Goal: Task Accomplishment & Management: Manage account settings

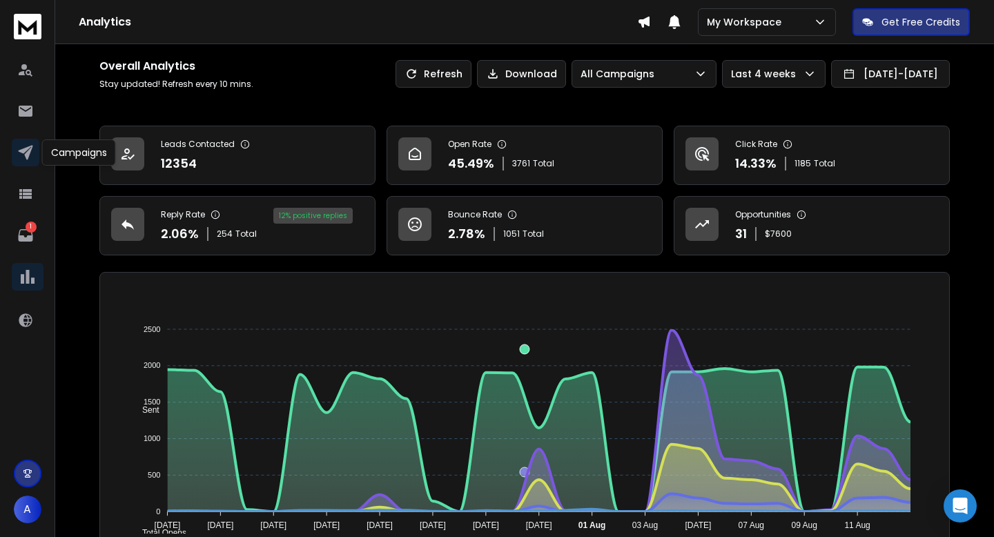
click at [31, 142] on link at bounding box center [26, 153] width 28 height 28
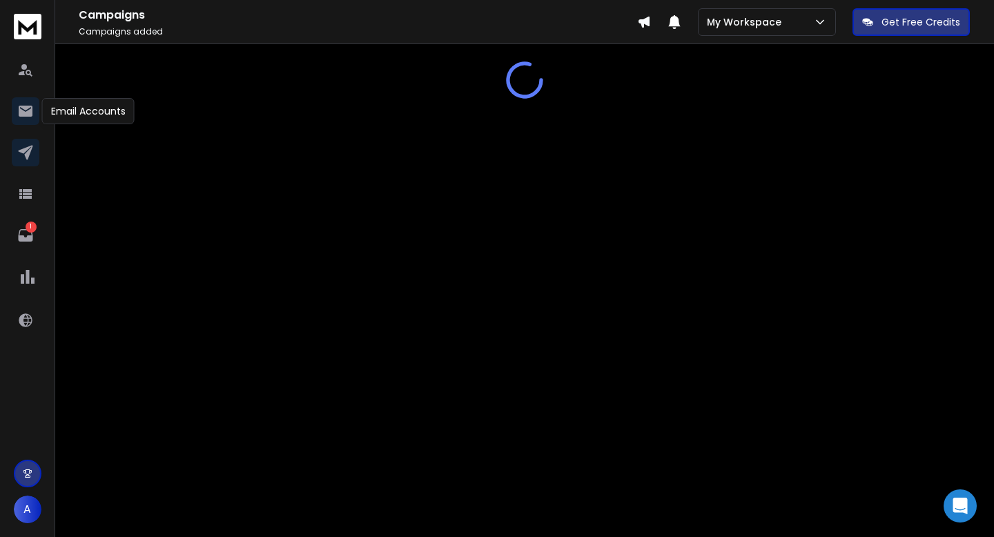
click at [26, 115] on icon at bounding box center [26, 111] width 14 height 11
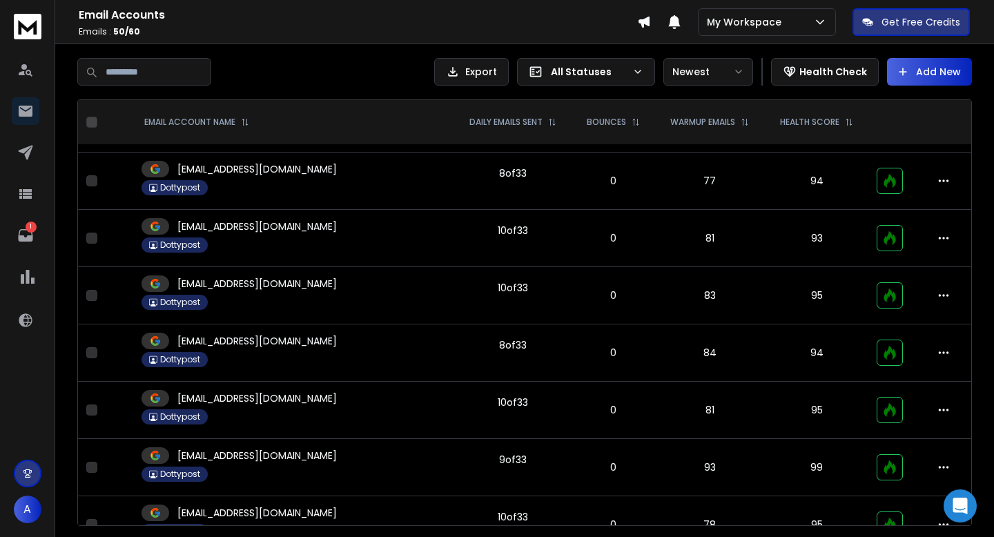
scroll to position [2517, 0]
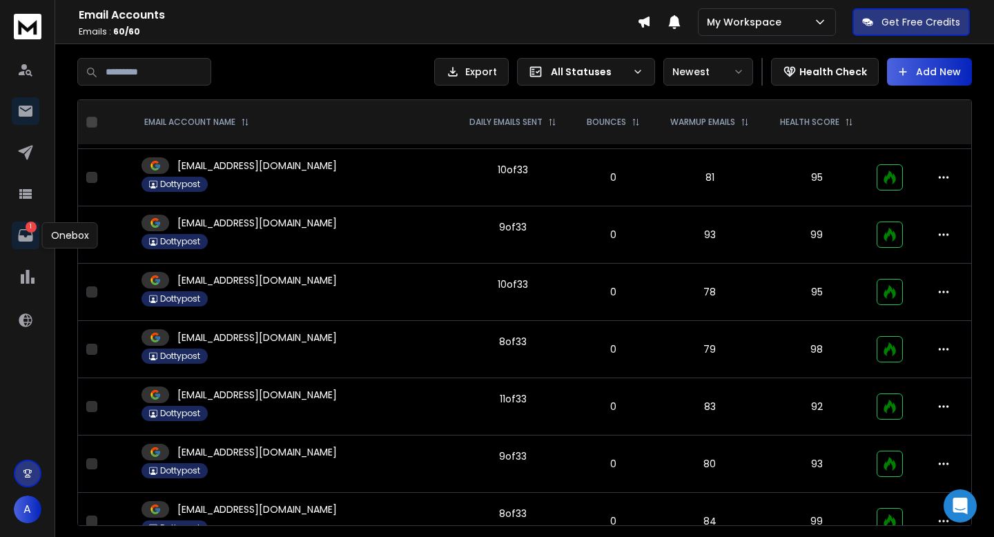
click at [21, 237] on icon at bounding box center [25, 235] width 14 height 12
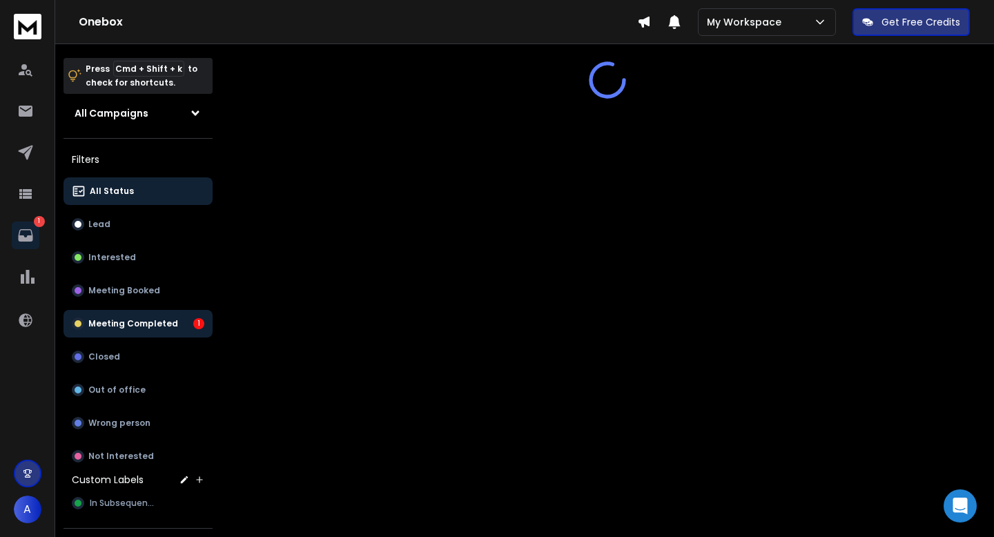
click at [151, 327] on p "Meeting Completed" at bounding box center [133, 323] width 90 height 11
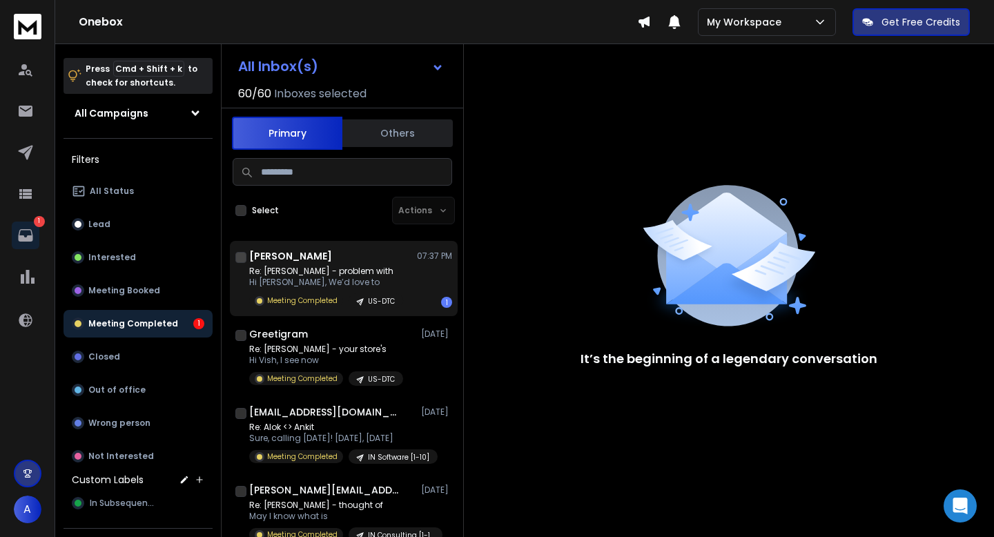
click at [377, 282] on p "Hi Paradis, We’d love to" at bounding box center [326, 282] width 154 height 11
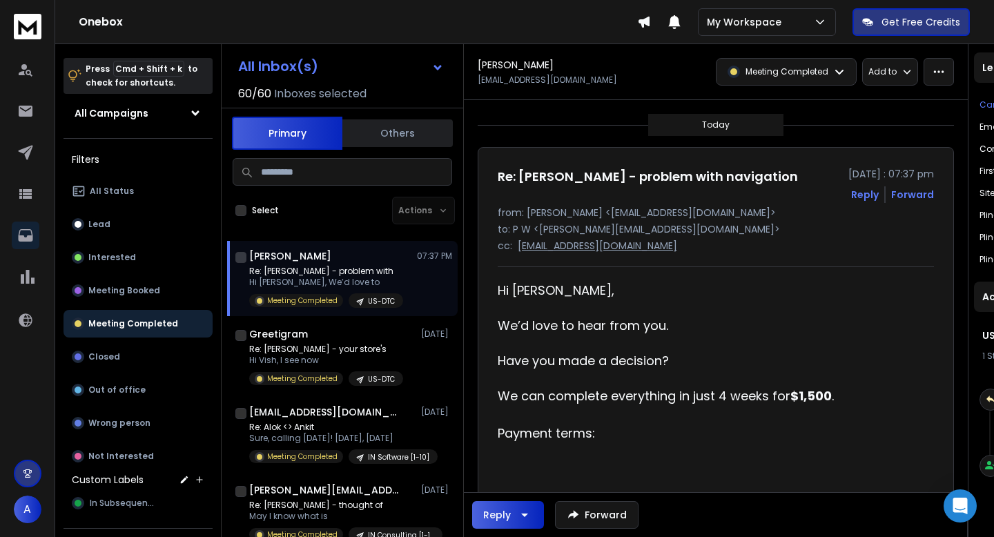
click at [773, 25] on p "My Workspace" at bounding box center [747, 22] width 80 height 14
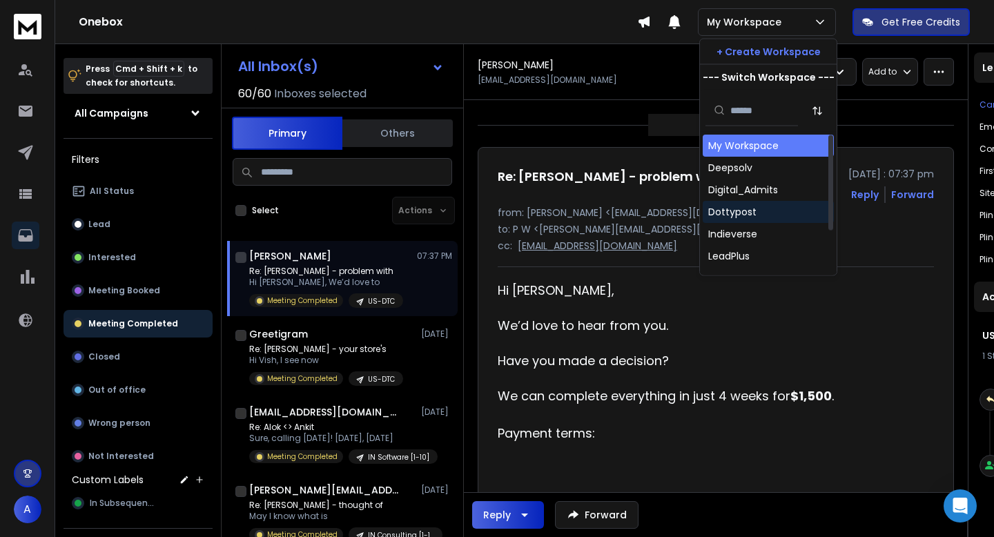
click at [743, 215] on div "Dottypost" at bounding box center [732, 212] width 48 height 14
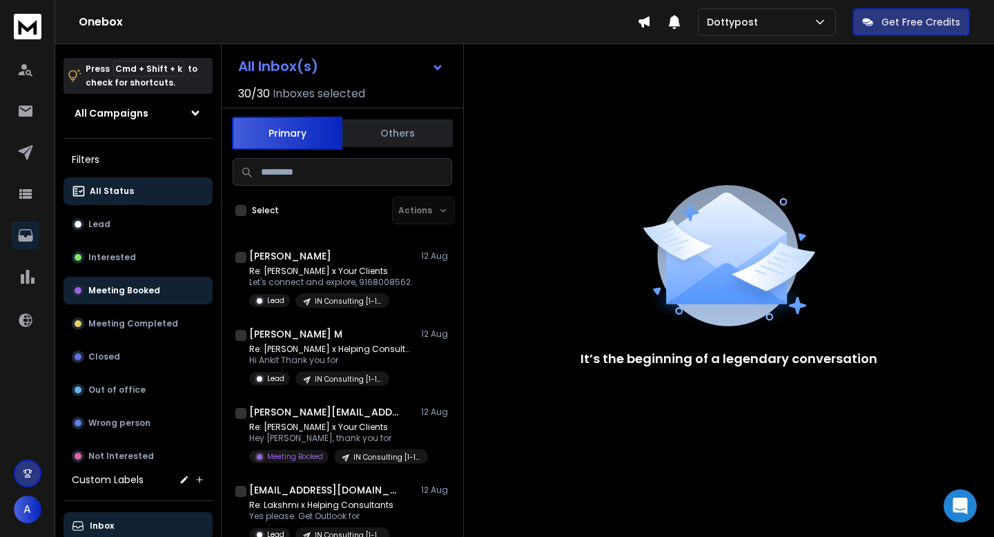
click at [128, 291] on p "Meeting Booked" at bounding box center [124, 290] width 72 height 11
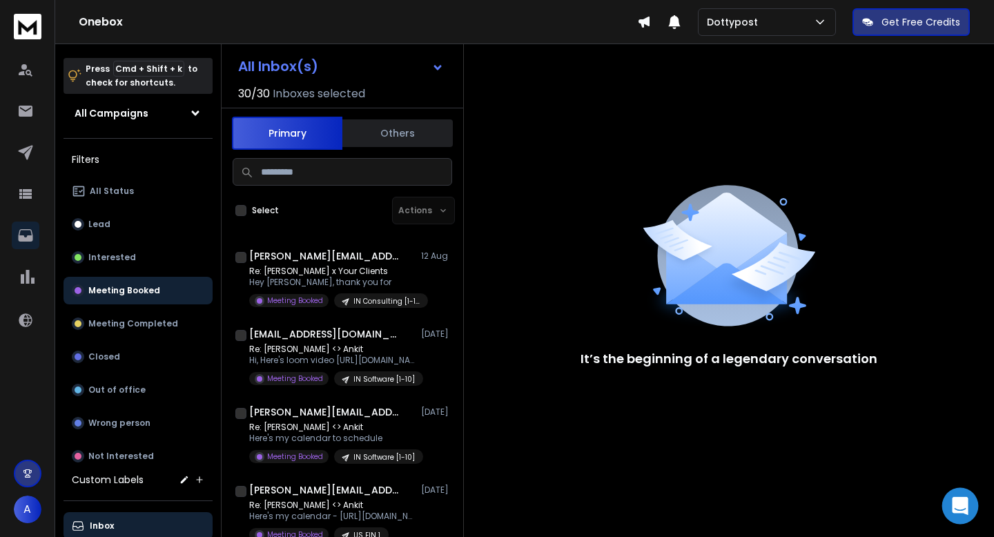
click at [955, 494] on div "Open Intercom Messenger" at bounding box center [960, 506] width 37 height 37
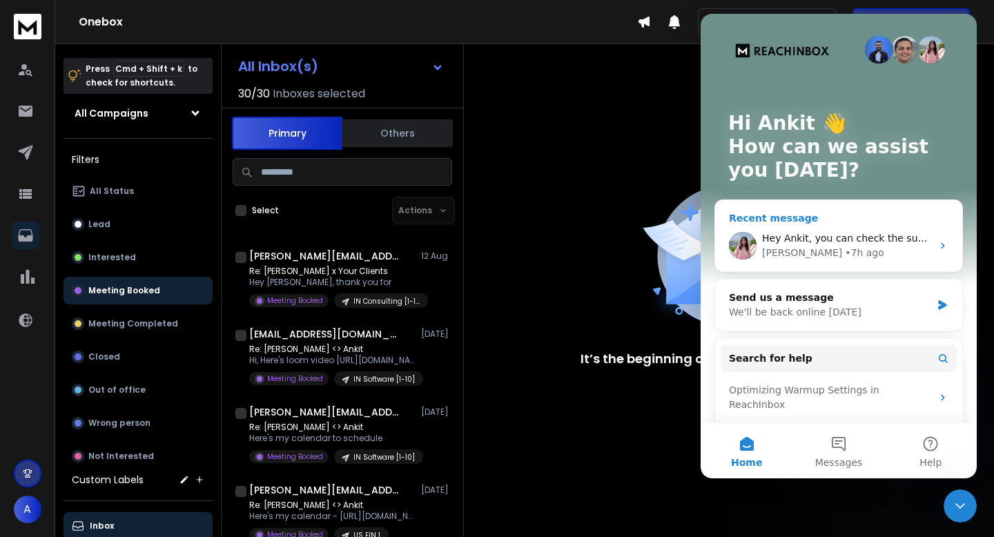
click at [909, 243] on span "Hey Ankit, you can check the subsequence now and implement the link, it is work…" at bounding box center [1001, 238] width 478 height 11
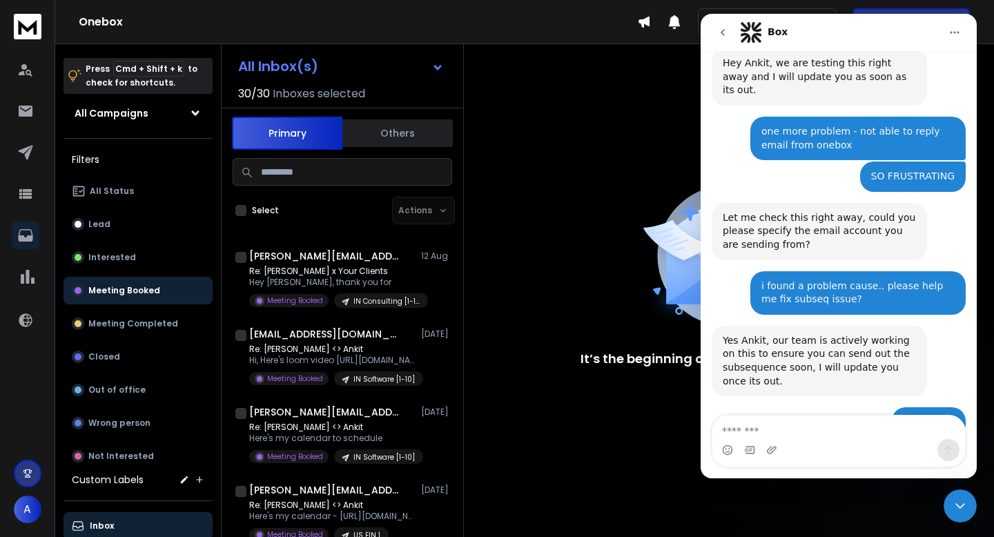
scroll to position [1331, 0]
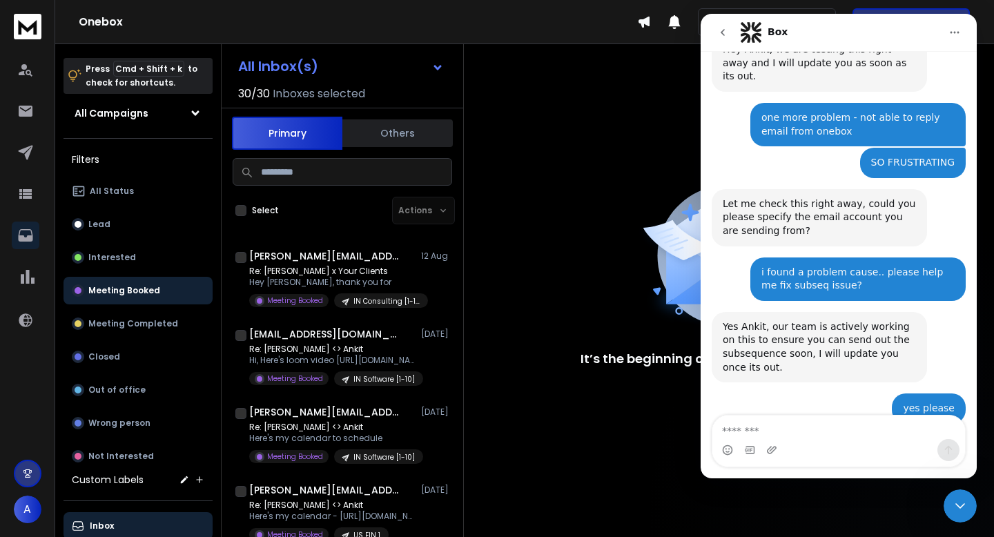
click at [957, 507] on icon "Close Intercom Messenger" at bounding box center [960, 506] width 17 height 17
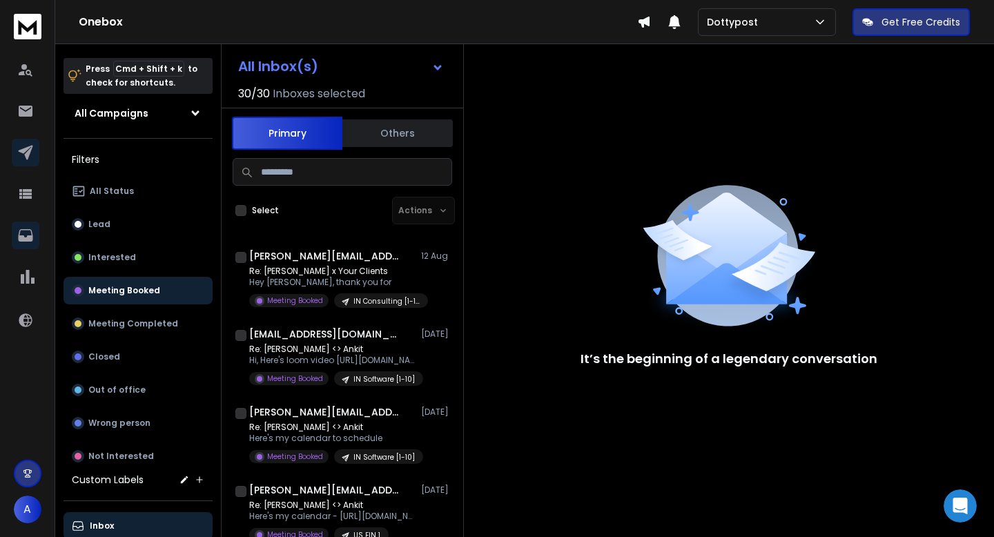
click at [28, 151] on icon at bounding box center [25, 152] width 14 height 14
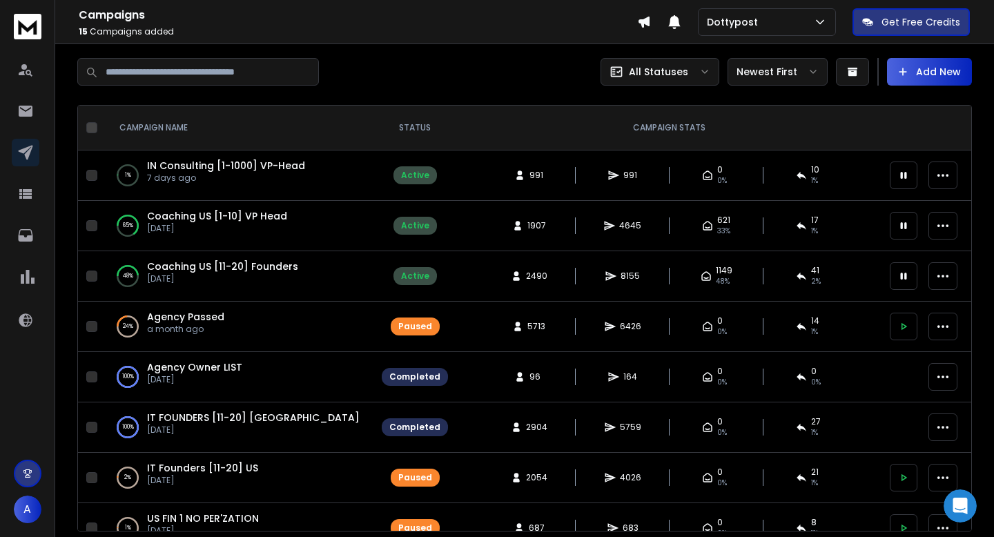
click at [182, 168] on span "IN Consulting [1-1000] VP-Head" at bounding box center [226, 166] width 158 height 14
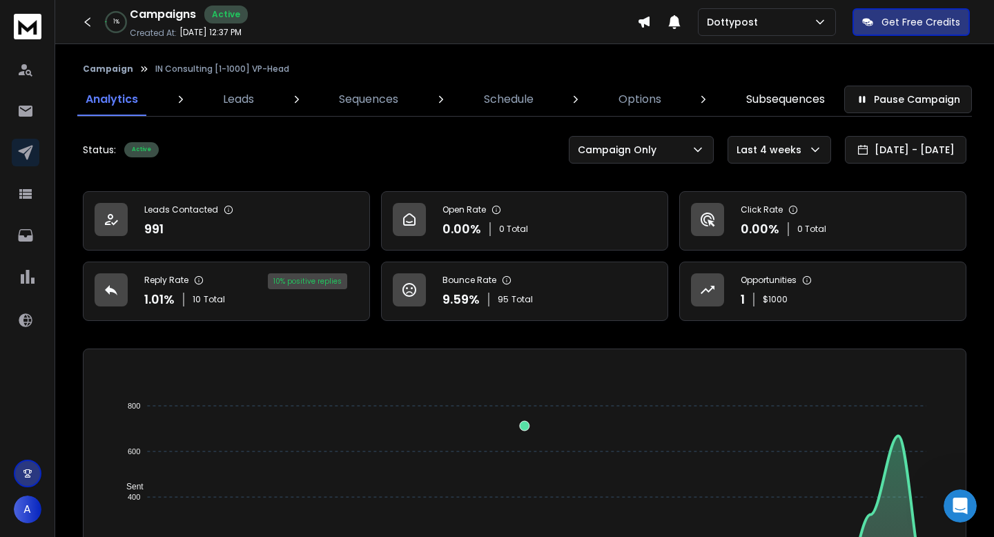
click at [781, 98] on p "Subsequences" at bounding box center [785, 99] width 79 height 17
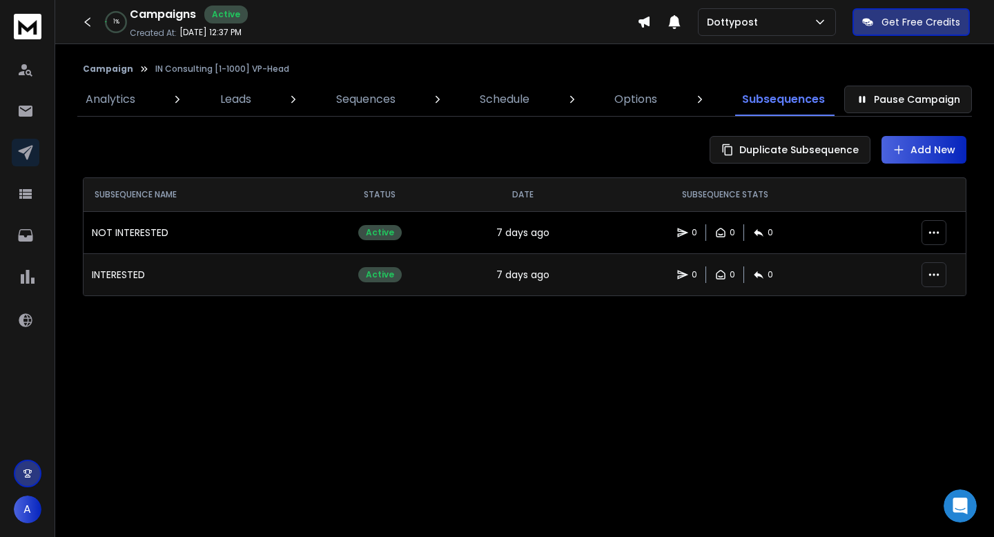
click at [207, 275] on td "INTERESTED" at bounding box center [199, 274] width 230 height 42
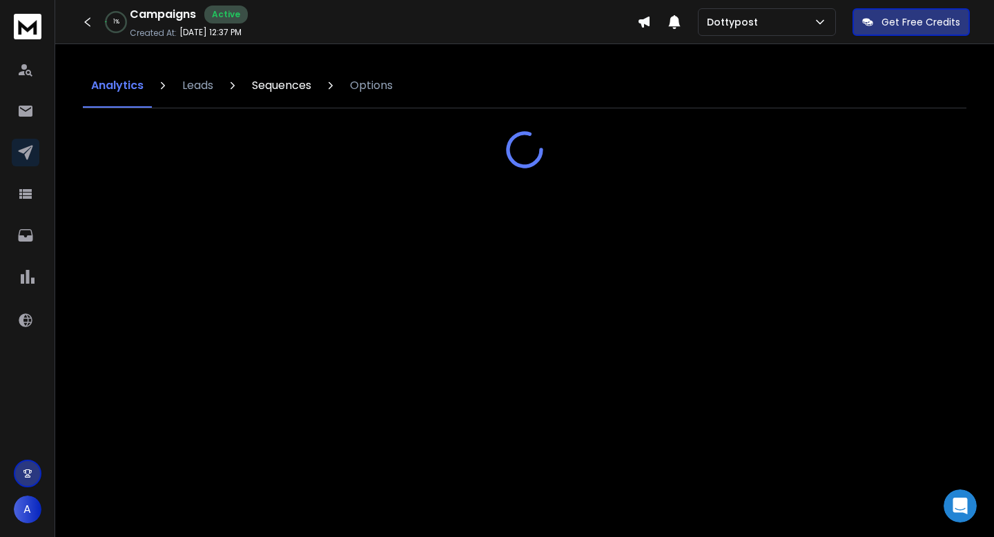
click at [302, 81] on p "Sequences" at bounding box center [281, 85] width 59 height 17
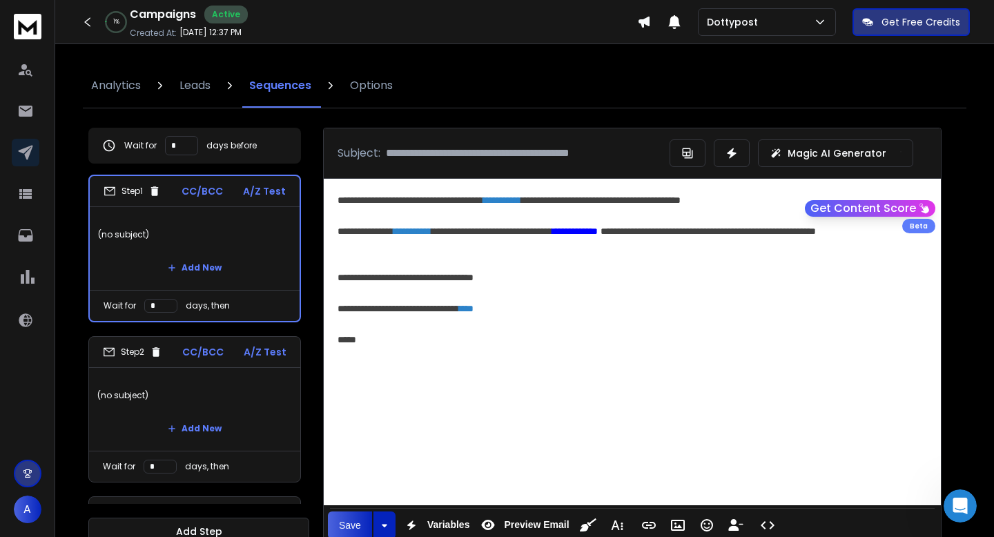
scroll to position [32, 0]
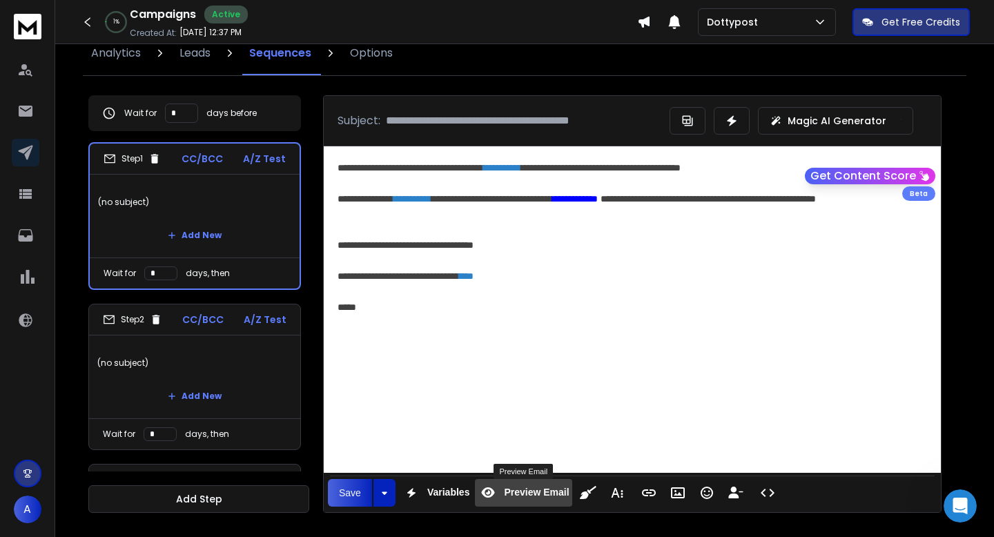
click at [525, 498] on div "Preview Email" at bounding box center [523, 492] width 97 height 23
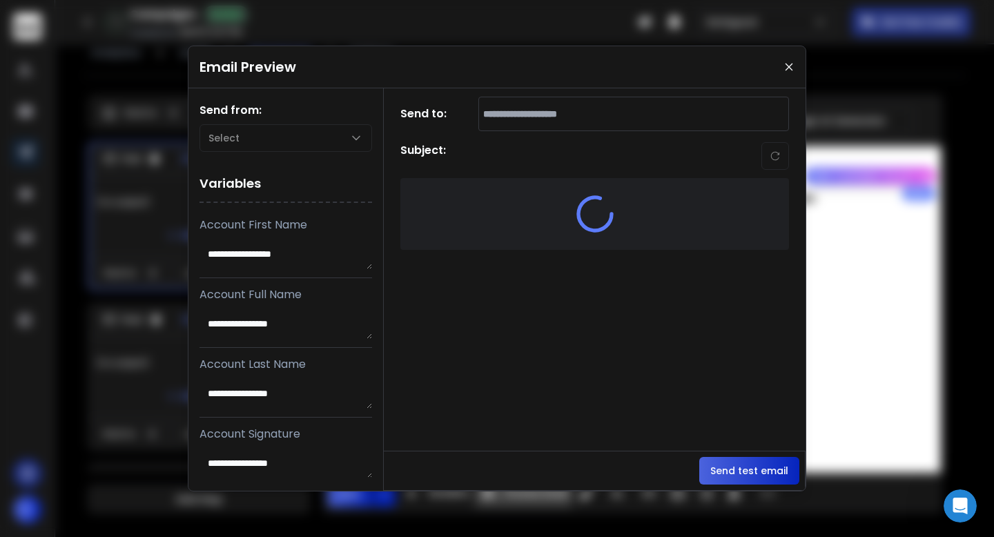
type textarea "******"
type textarea "**********"
type textarea "********"
type textarea "**********"
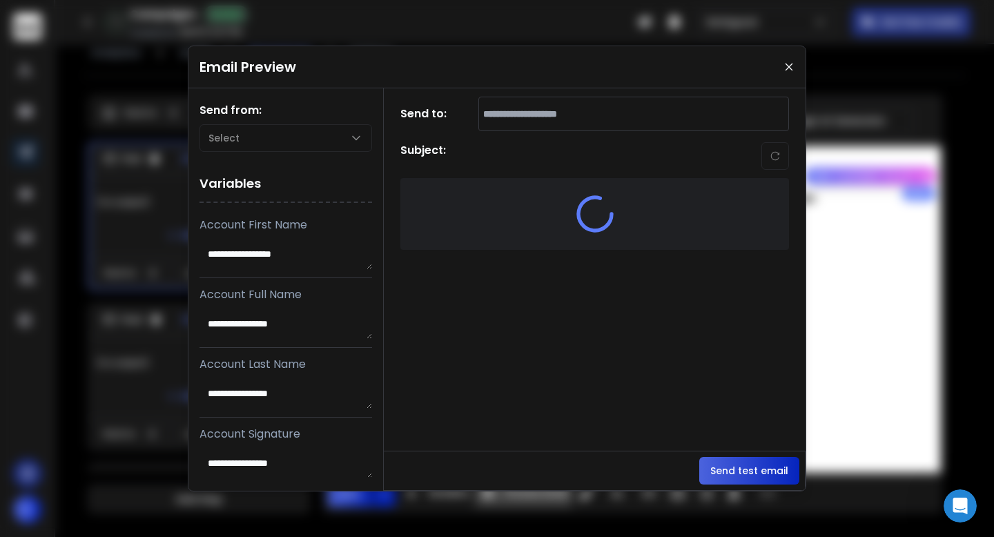
type textarea "**********"
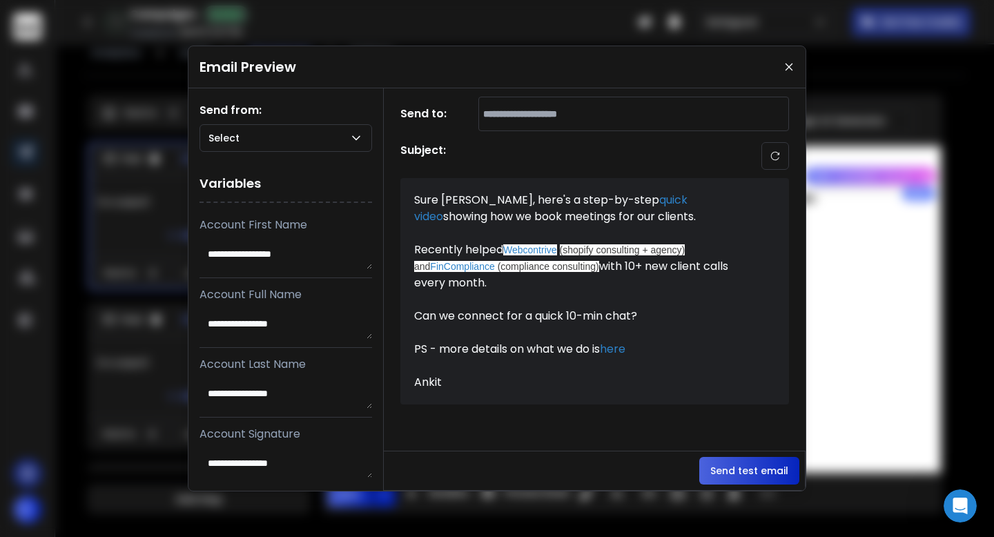
type textarea "*****"
type textarea "**********"
type textarea "****"
type textarea "*****"
click at [791, 66] on icon at bounding box center [789, 66] width 11 height 11
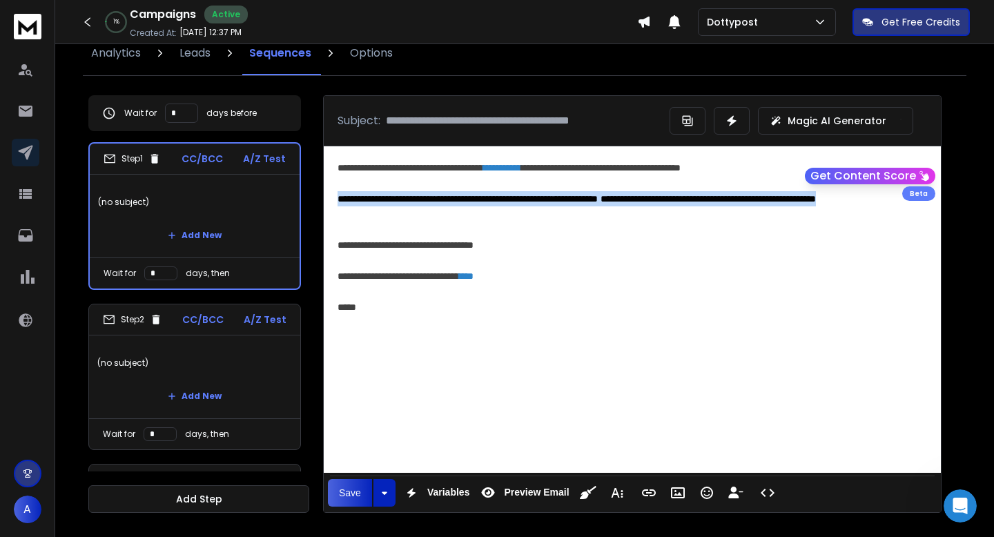
drag, startPoint x: 395, startPoint y: 212, endPoint x: 324, endPoint y: 196, distance: 72.9
click at [324, 196] on div "**********" at bounding box center [632, 307] width 617 height 322
click at [617, 491] on icon "button" at bounding box center [617, 493] width 12 height 10
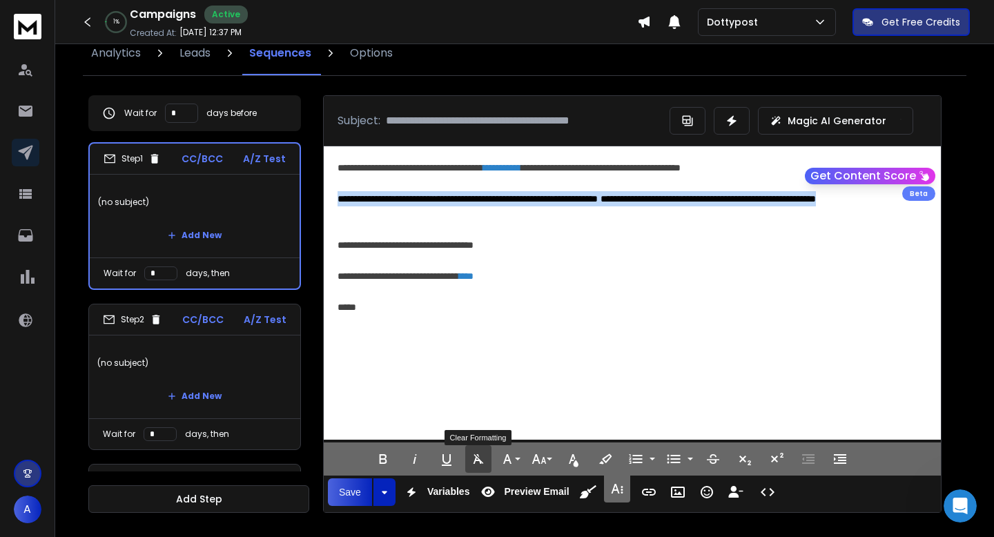
click at [472, 457] on icon "button" at bounding box center [478, 459] width 17 height 17
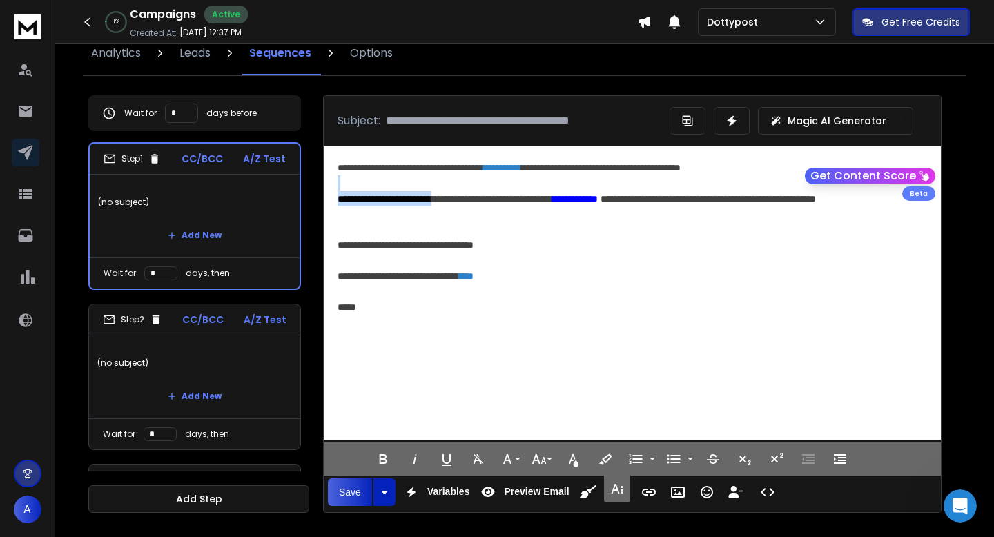
click at [415, 203] on link "**********" at bounding box center [413, 199] width 38 height 10
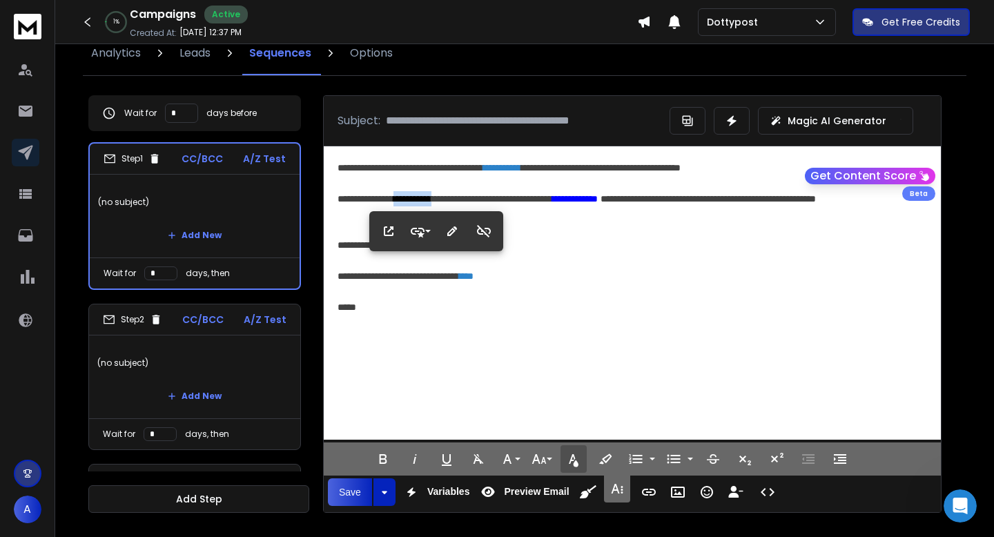
click at [579, 462] on icon "button" at bounding box center [573, 459] width 17 height 17
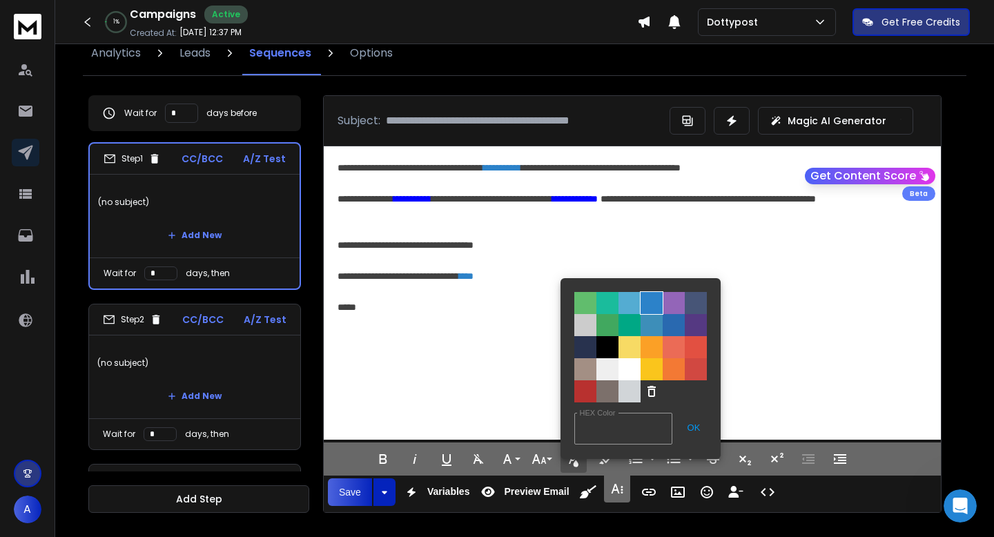
click at [649, 306] on span "Color#2C82C9" at bounding box center [652, 303] width 22 height 22
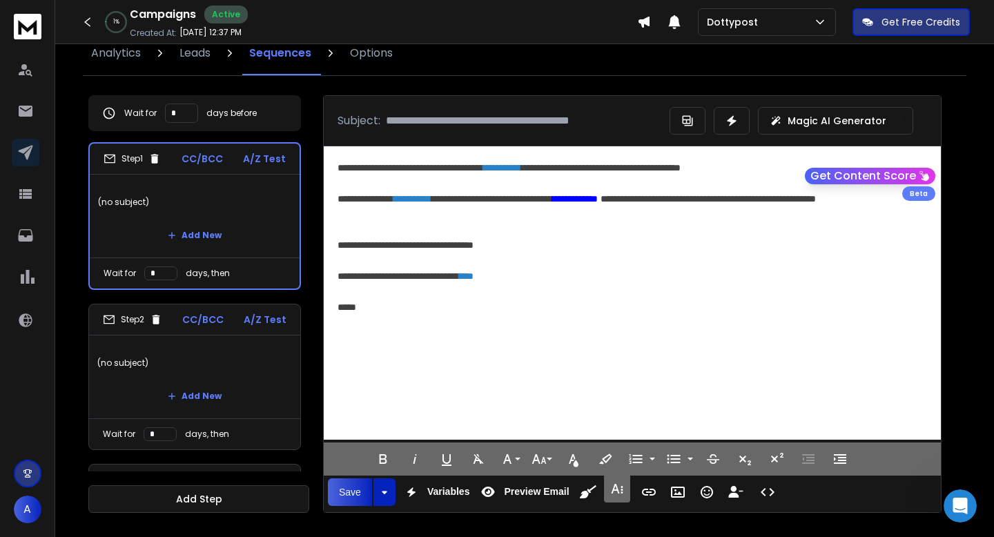
click at [637, 298] on div "*****" at bounding box center [633, 299] width 590 height 31
click at [637, 204] on div "**********" at bounding box center [633, 191] width 590 height 62
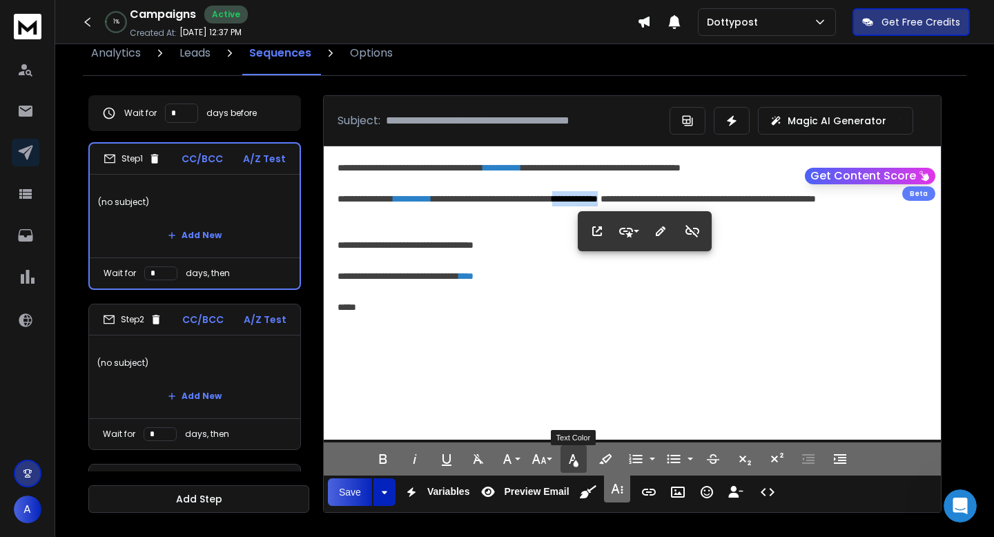
click at [568, 465] on icon "button" at bounding box center [573, 459] width 17 height 17
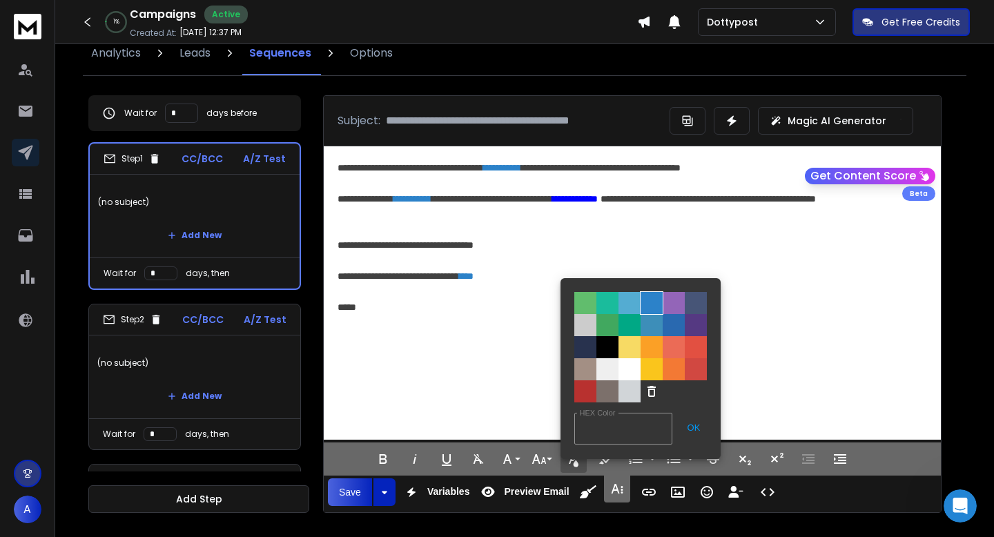
click at [650, 307] on span "Color#2C82C9" at bounding box center [652, 303] width 22 height 22
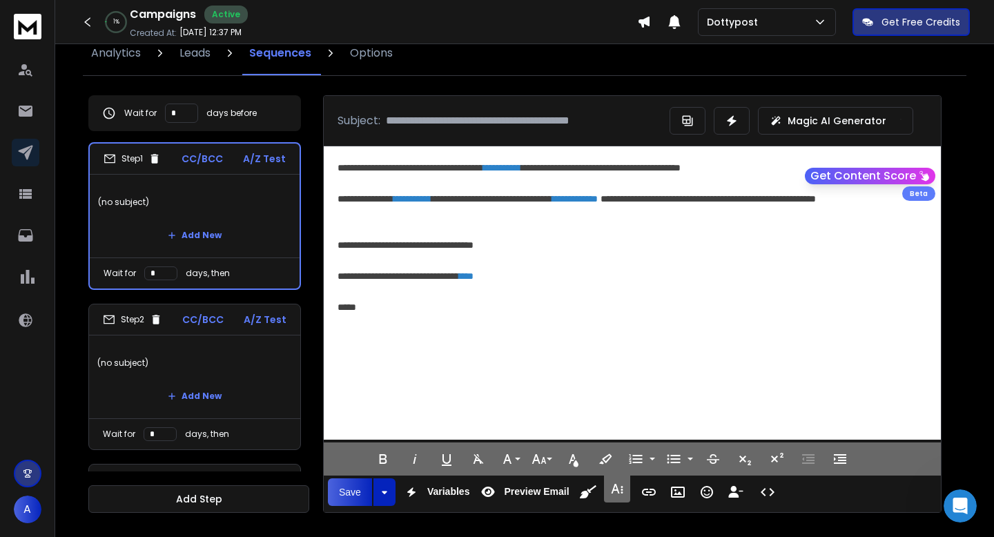
click at [474, 276] on span "****" at bounding box center [466, 276] width 14 height 10
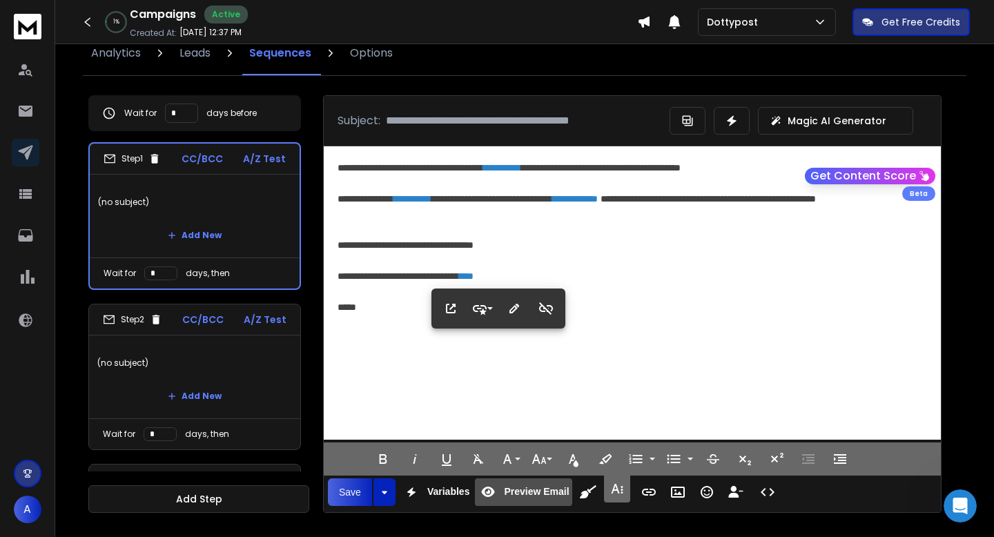
click at [509, 497] on div "Preview Email" at bounding box center [523, 492] width 97 height 23
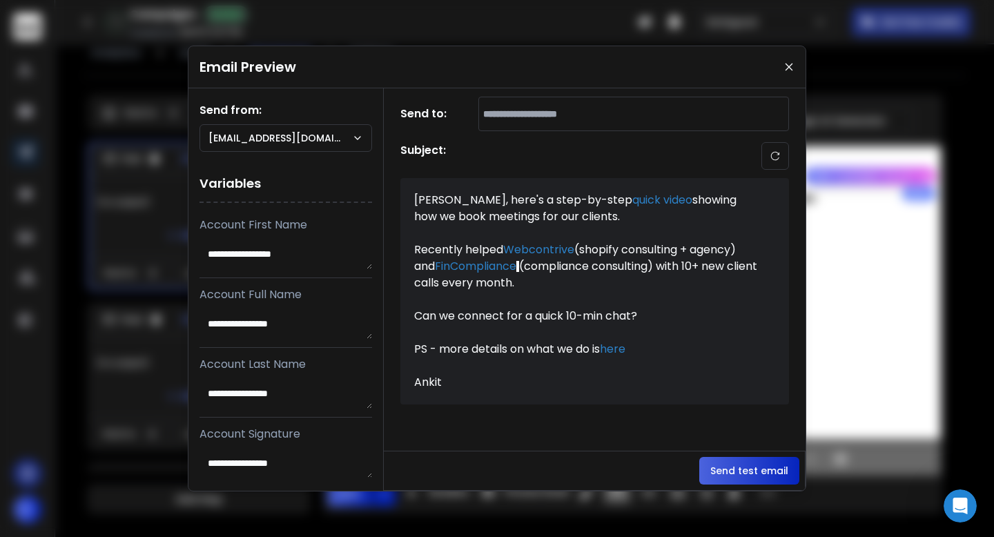
click at [786, 64] on icon at bounding box center [790, 68] width 8 height 8
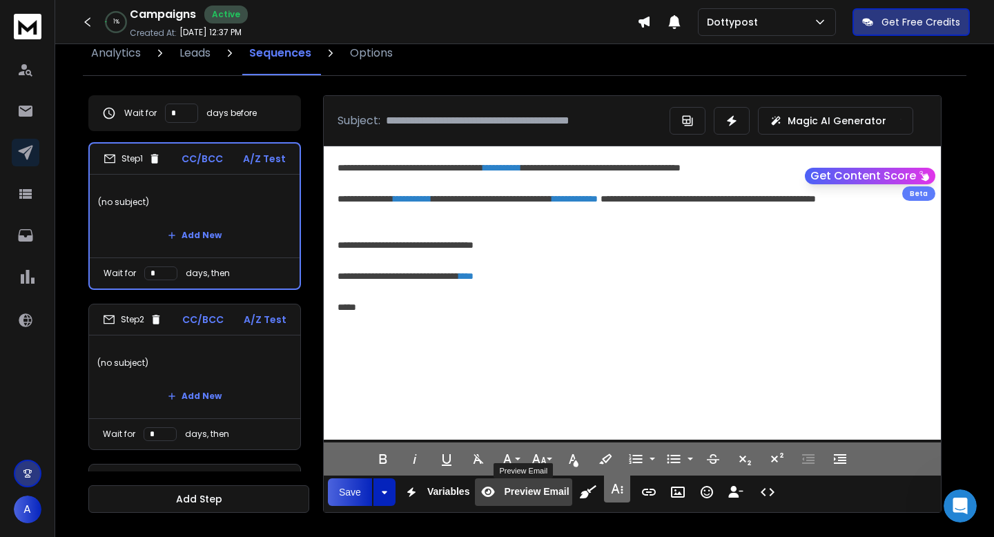
click at [519, 496] on span "Preview Email" at bounding box center [536, 492] width 70 height 12
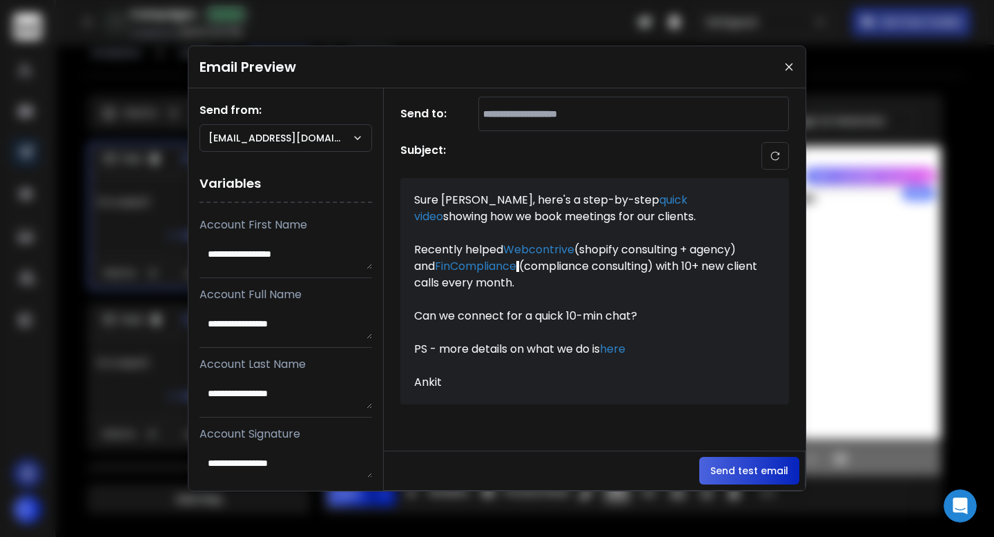
click at [791, 65] on icon at bounding box center [790, 68] width 8 height 8
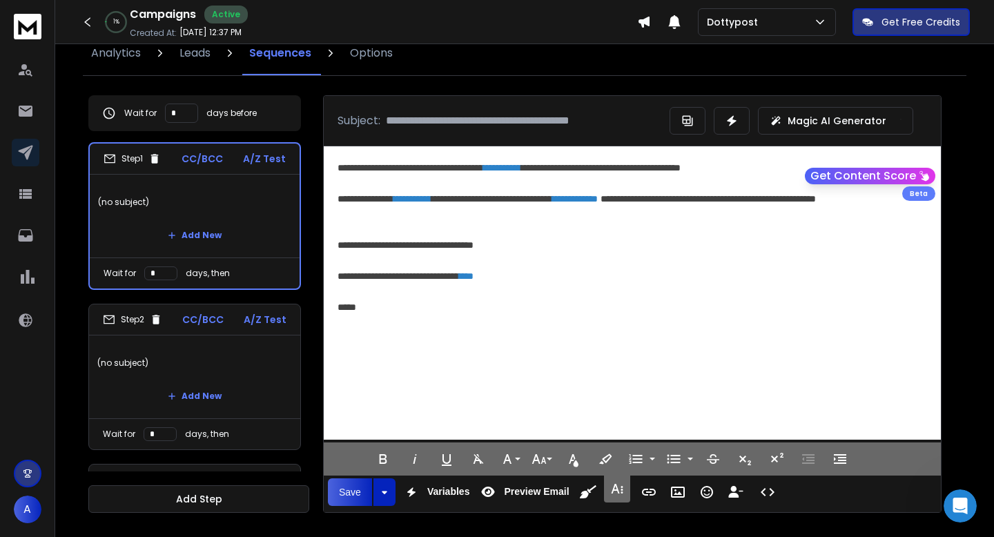
drag, startPoint x: 677, startPoint y: 200, endPoint x: 677, endPoint y: 234, distance: 34.5
click at [601, 200] on link at bounding box center [599, 199] width 3 height 10
click at [514, 489] on span "Preview Email" at bounding box center [536, 492] width 70 height 12
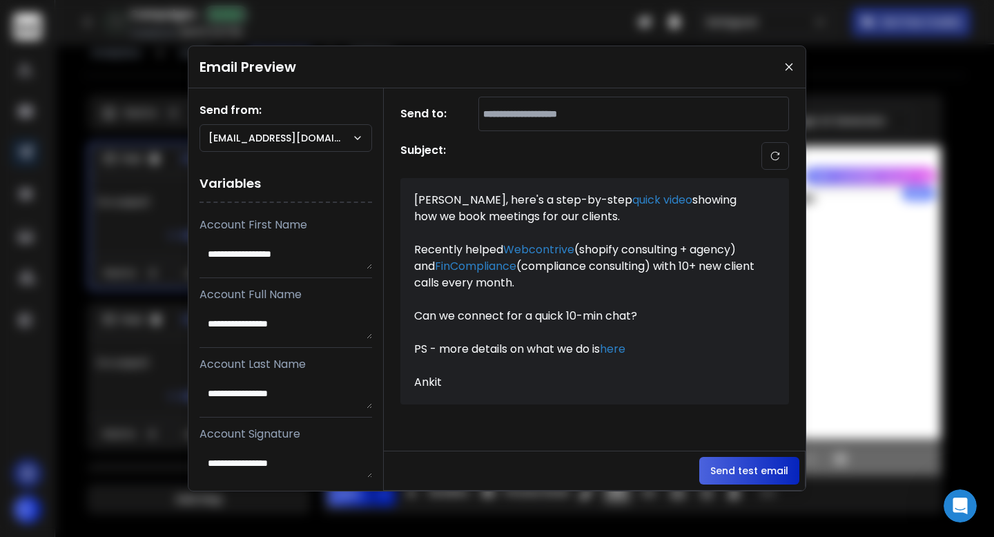
click at [791, 64] on icon at bounding box center [789, 66] width 11 height 11
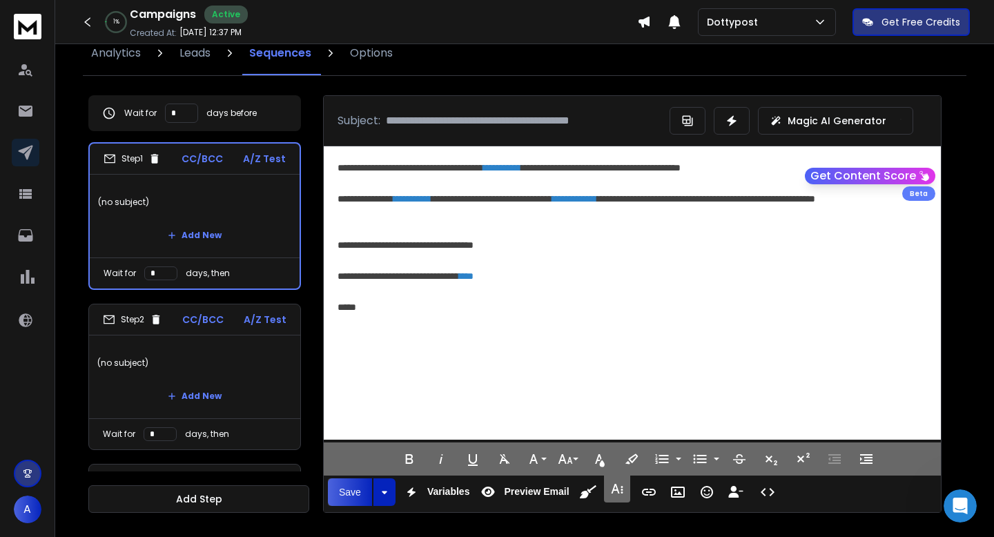
click at [256, 350] on p "(no subject)" at bounding box center [194, 363] width 195 height 39
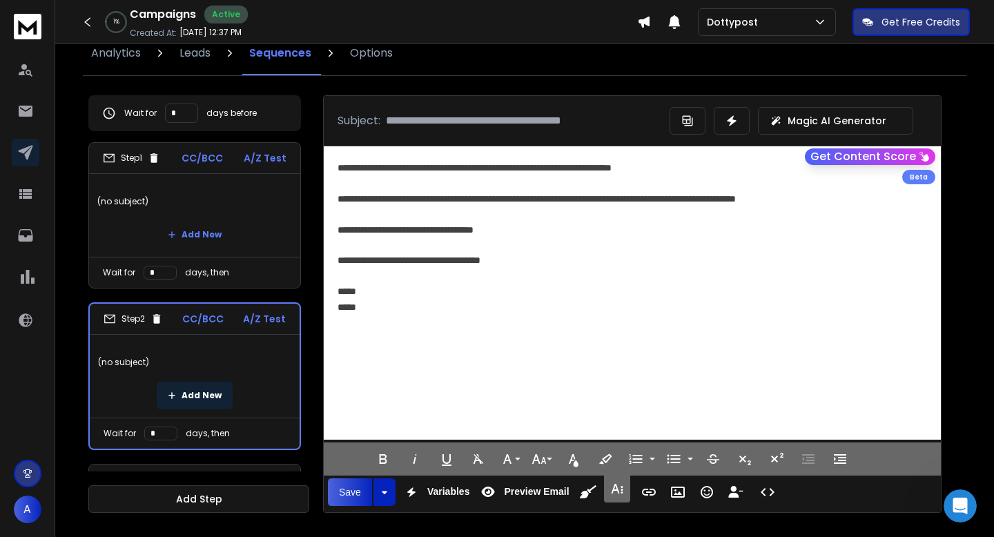
scroll to position [108, 0]
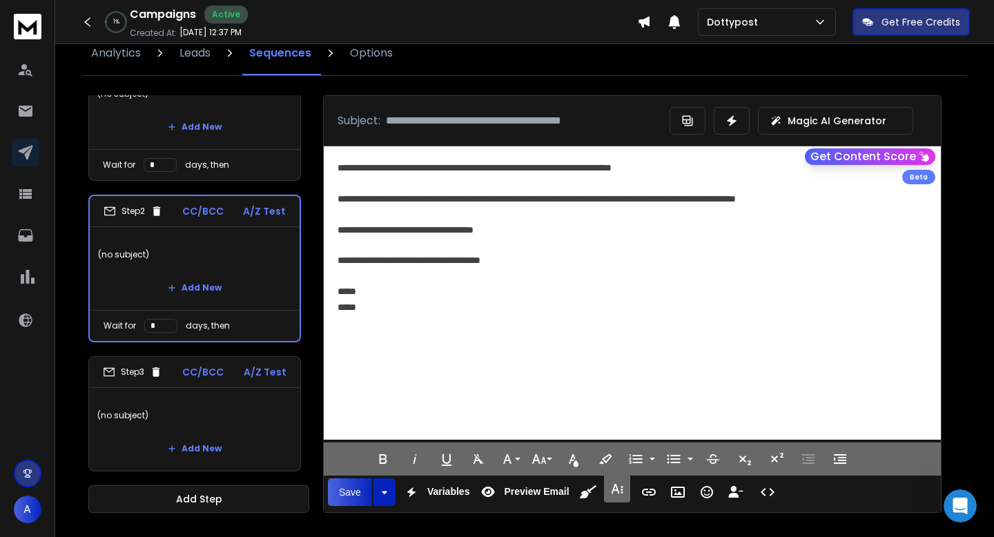
click at [217, 421] on p "(no subject)" at bounding box center [194, 415] width 195 height 39
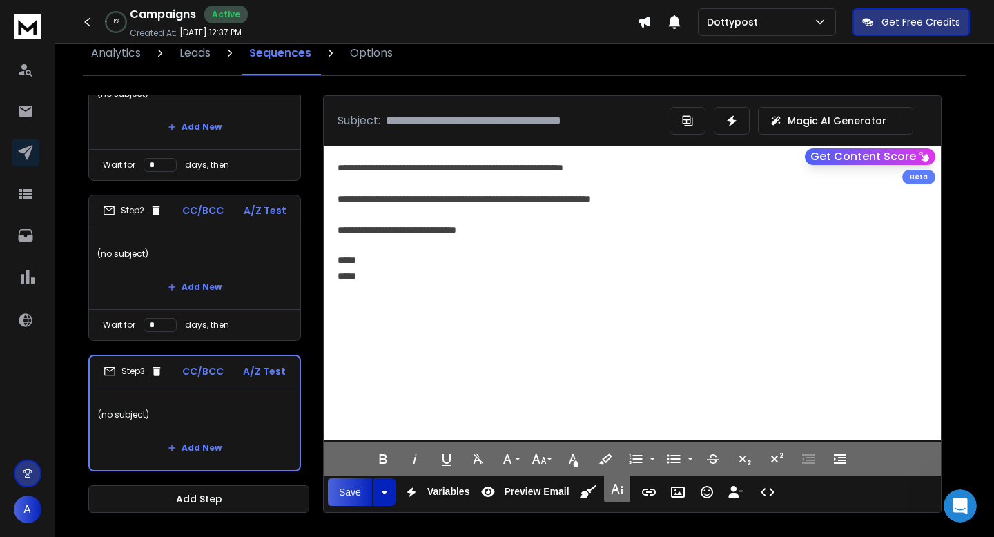
click at [229, 259] on p "(no subject)" at bounding box center [194, 254] width 195 height 39
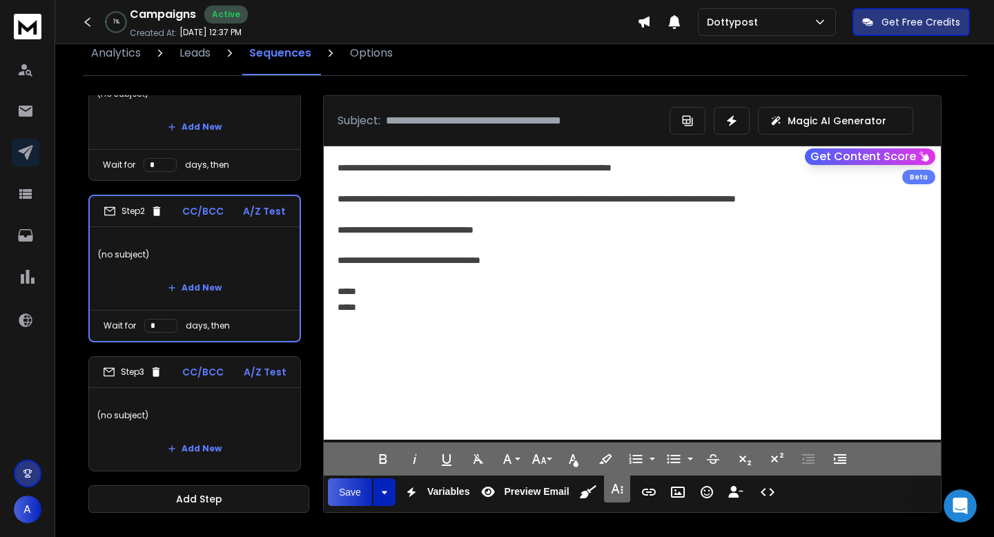
click at [273, 404] on p "(no subject)" at bounding box center [194, 415] width 195 height 39
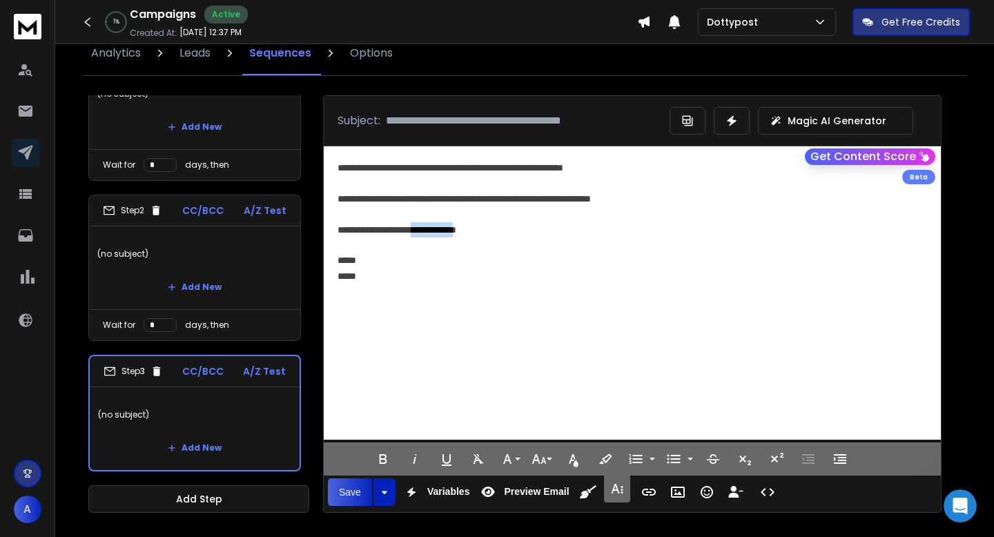
drag, startPoint x: 481, startPoint y: 229, endPoint x: 432, endPoint y: 226, distance: 48.4
click at [432, 226] on div "**********" at bounding box center [633, 229] width 590 height 15
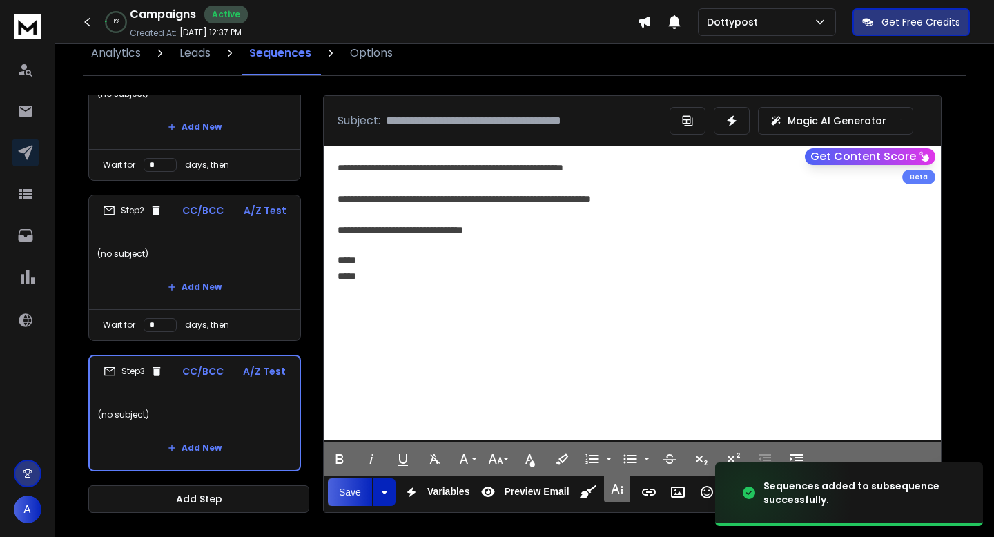
click at [247, 261] on p "(no subject)" at bounding box center [194, 254] width 195 height 39
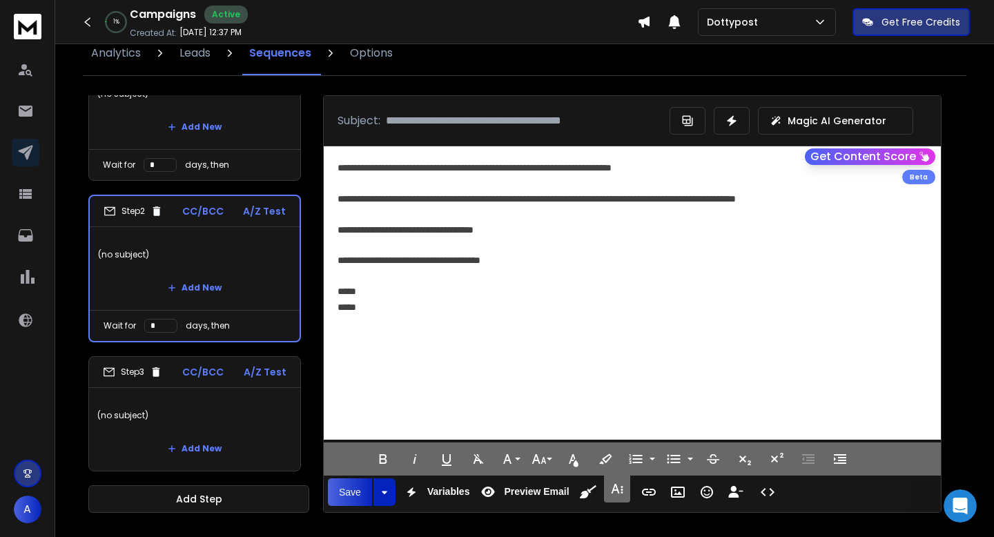
scroll to position [0, 0]
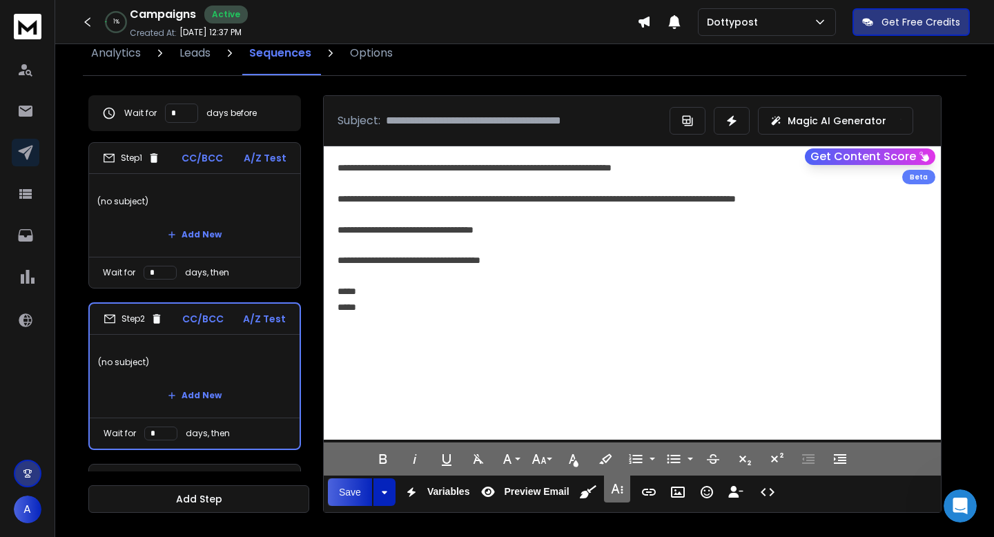
click at [260, 217] on p "(no subject)" at bounding box center [194, 201] width 195 height 39
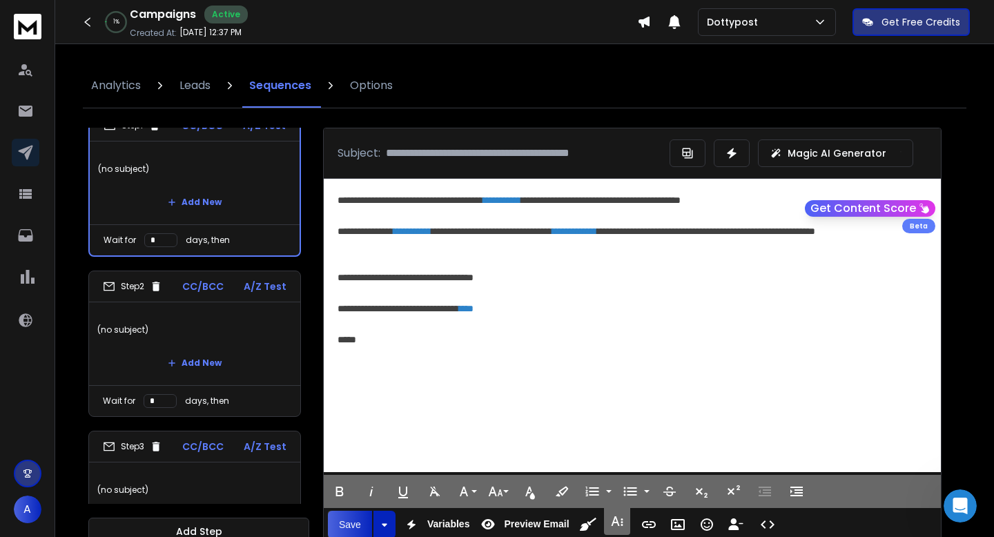
scroll to position [77, 0]
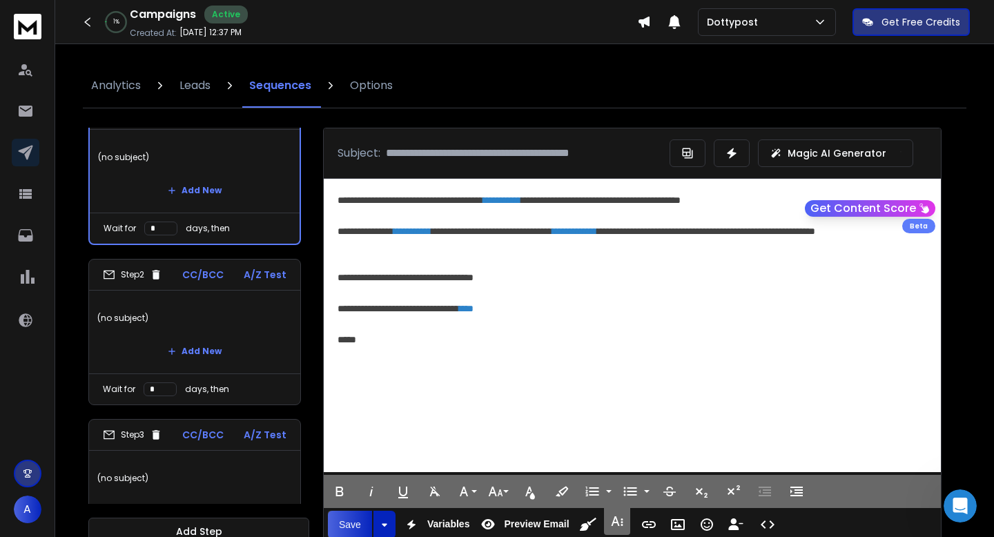
click at [206, 313] on p "(no subject)" at bounding box center [194, 318] width 195 height 39
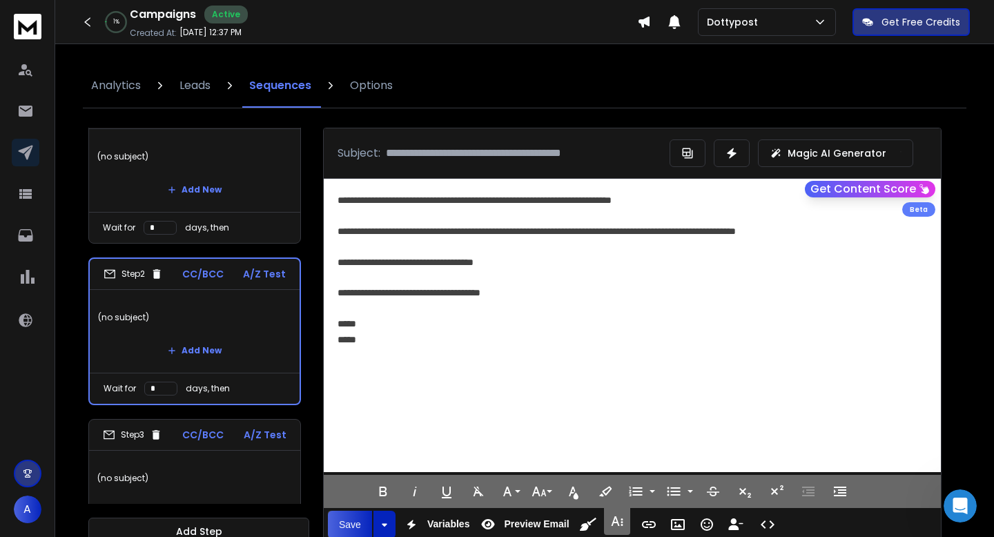
scroll to position [108, 0]
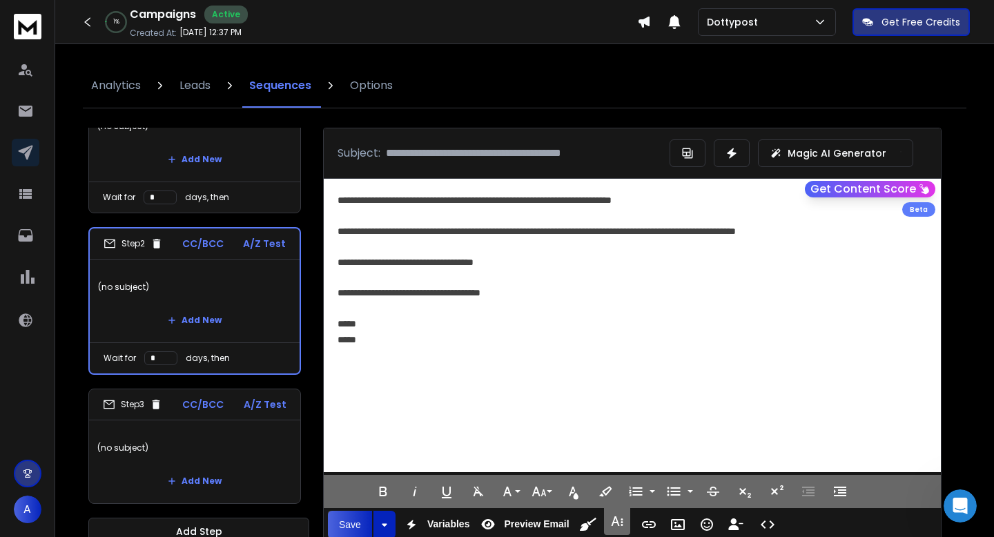
click at [211, 443] on p "(no subject)" at bounding box center [194, 448] width 195 height 39
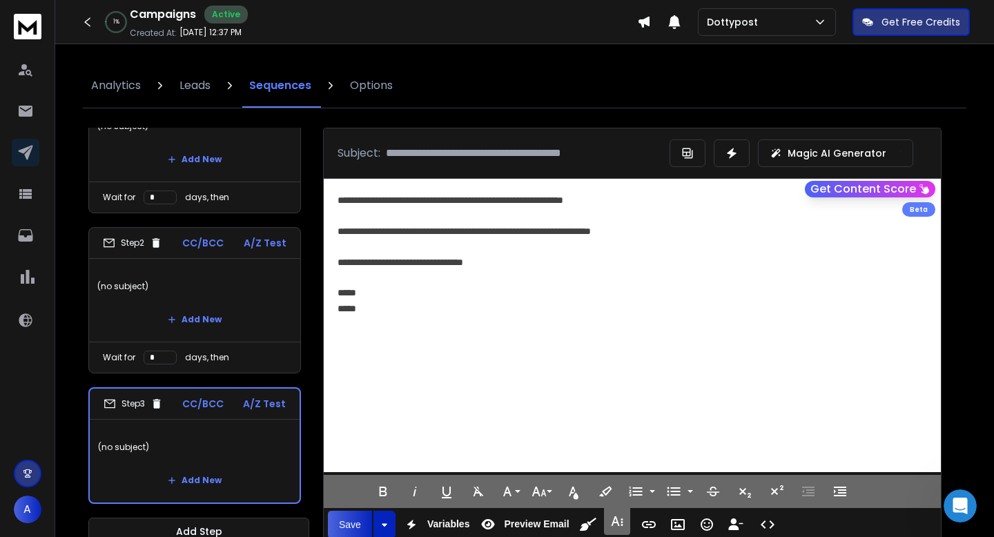
click at [214, 280] on p "(no subject)" at bounding box center [194, 286] width 195 height 39
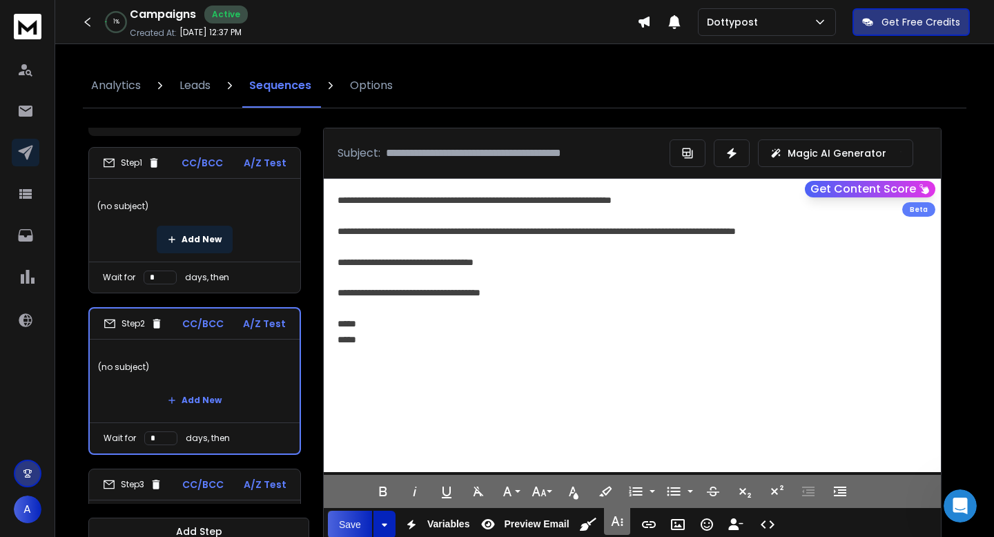
scroll to position [0, 0]
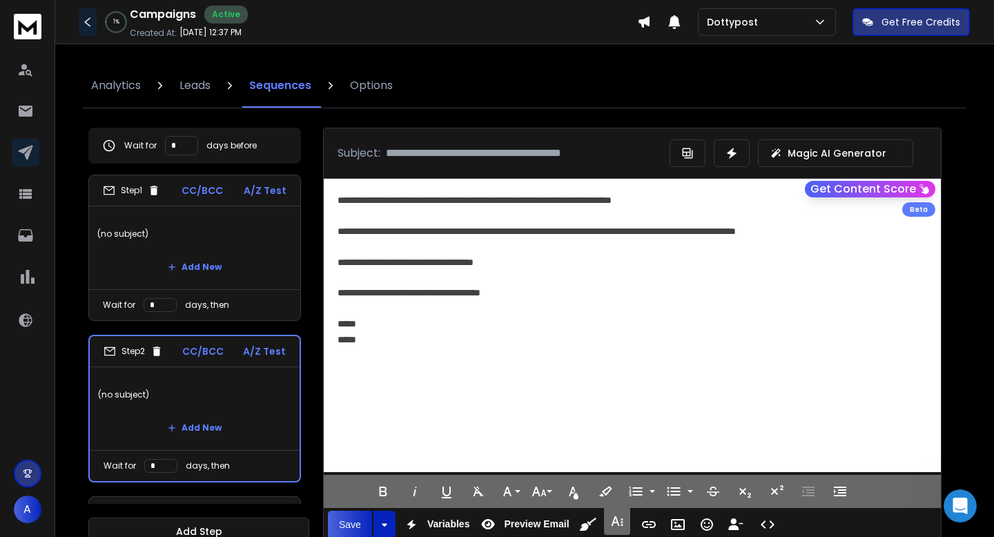
click at [89, 22] on icon at bounding box center [87, 22] width 12 height 12
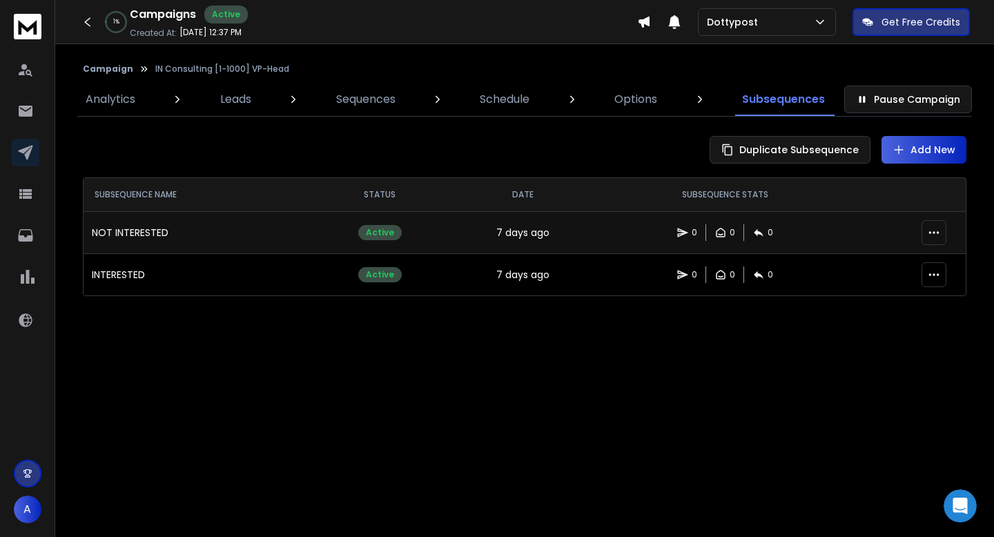
click at [174, 229] on td "NOT INTERESTED" at bounding box center [199, 232] width 230 height 42
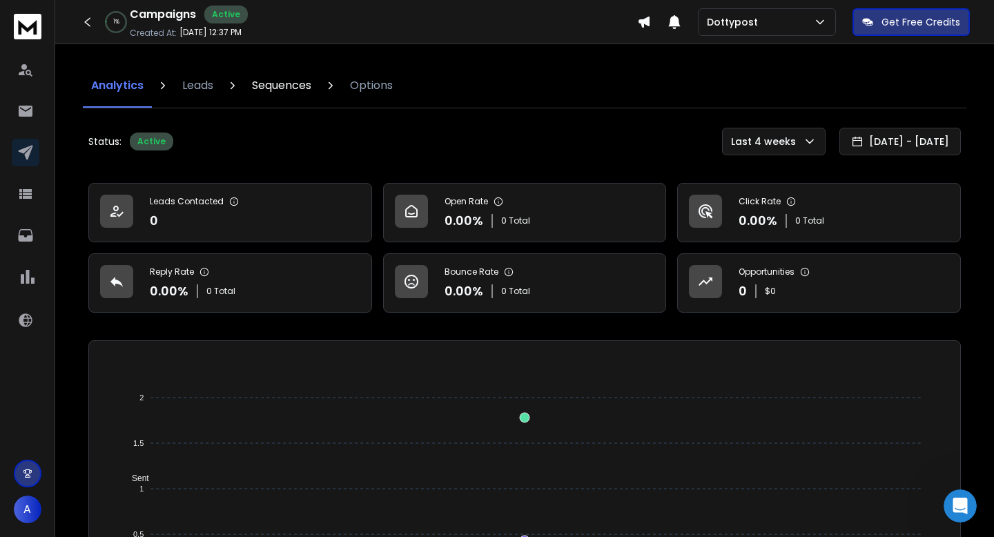
click at [293, 94] on link "Sequences" at bounding box center [282, 86] width 76 height 44
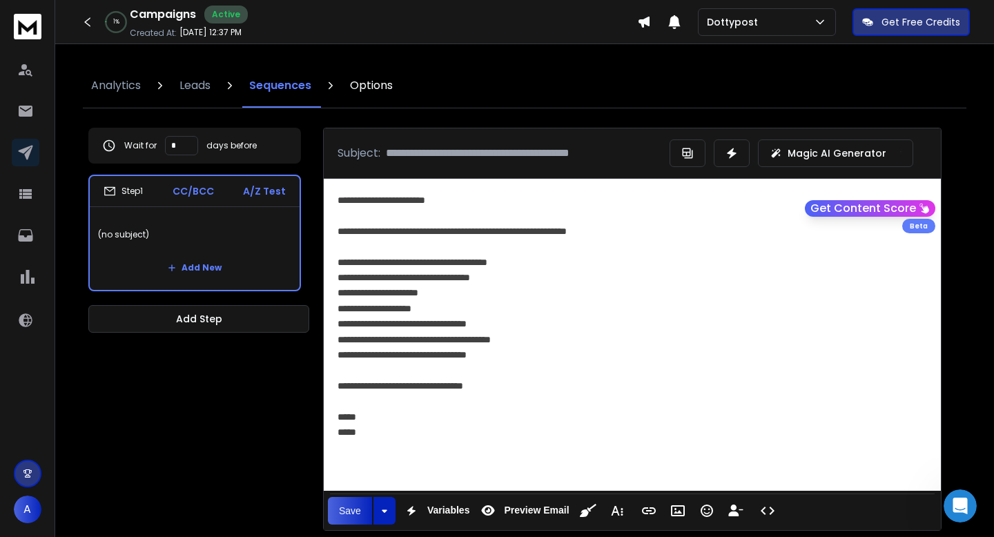
click at [358, 80] on p "Options" at bounding box center [371, 85] width 43 height 17
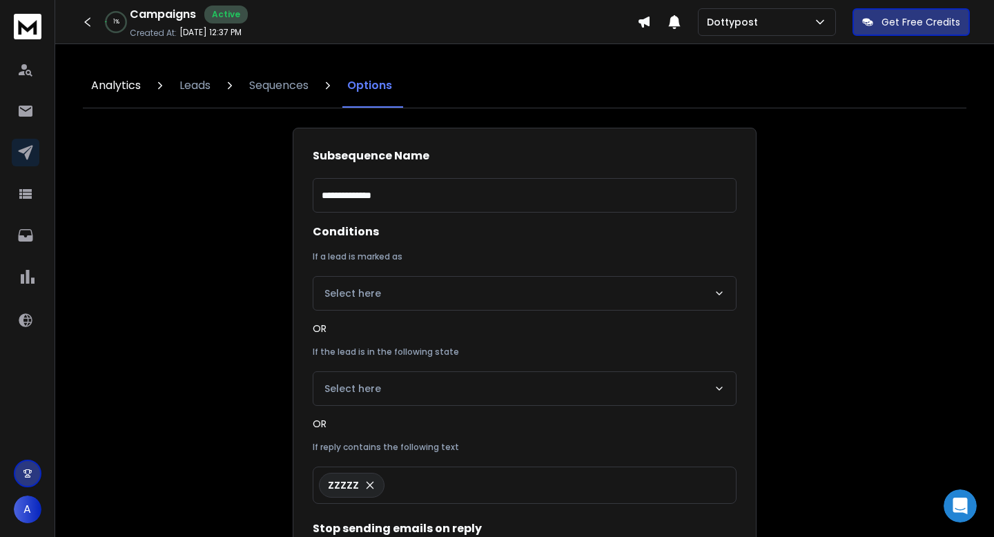
click at [124, 86] on p "Analytics" at bounding box center [116, 85] width 50 height 17
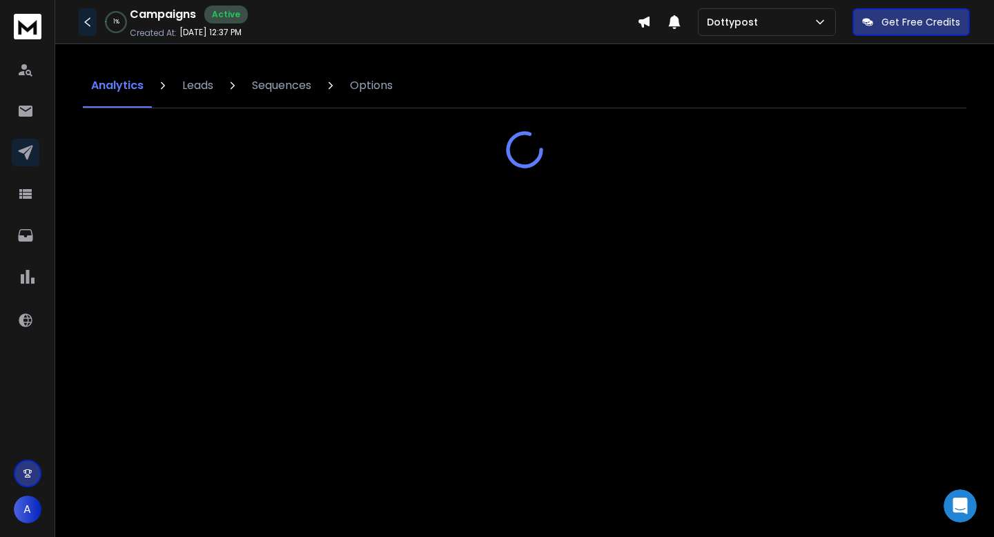
click at [91, 17] on icon at bounding box center [87, 22] width 12 height 12
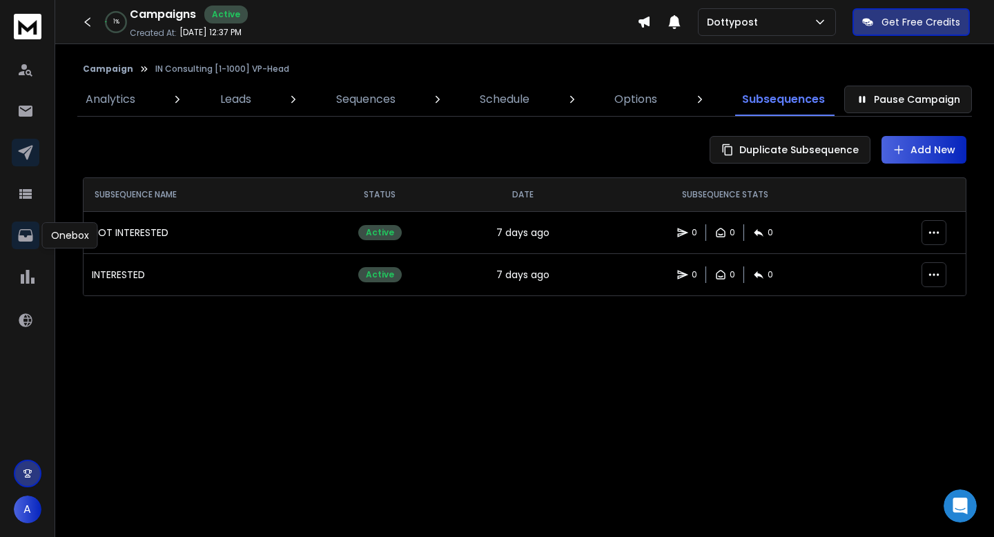
click at [20, 242] on icon at bounding box center [25, 235] width 17 height 17
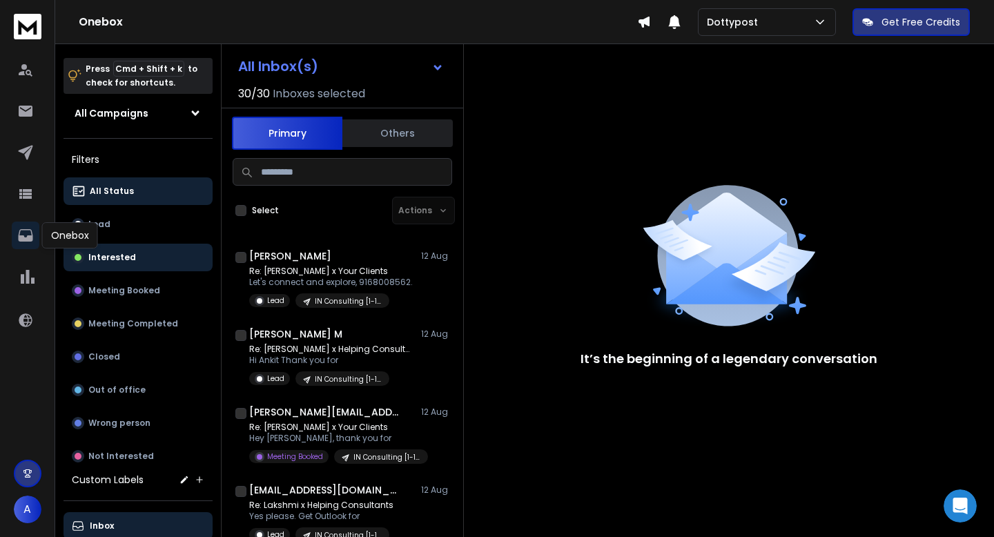
click at [122, 265] on button "Interested" at bounding box center [138, 258] width 149 height 28
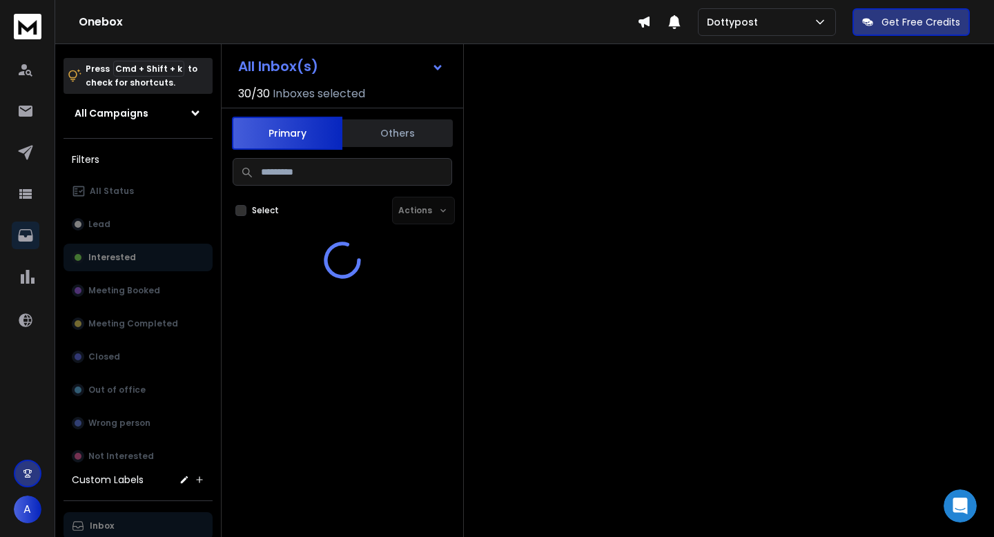
click at [117, 232] on div "All Status Lead Interested Meeting Booked Meeting Completed Closed Out of offic…" at bounding box center [138, 323] width 149 height 293
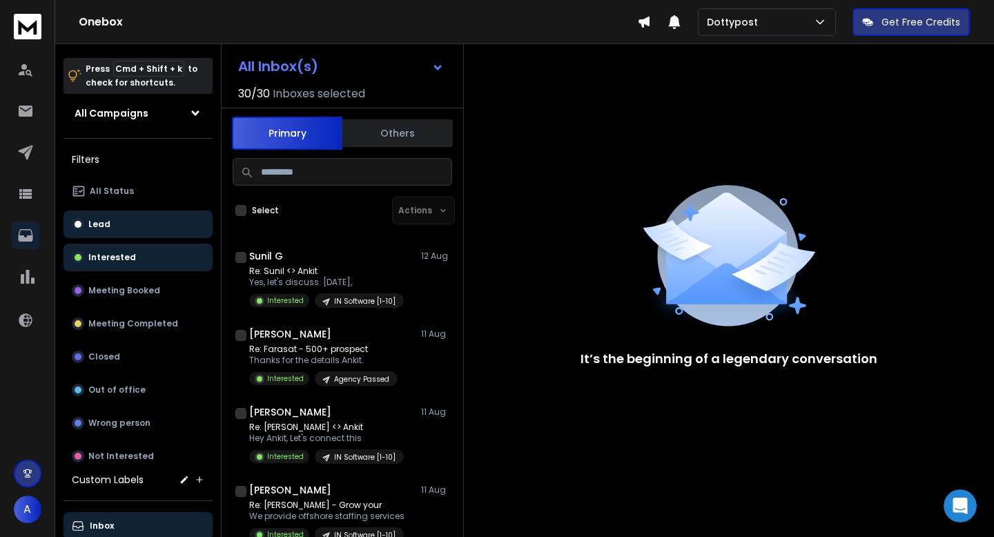
click at [117, 232] on button "Lead" at bounding box center [138, 225] width 149 height 28
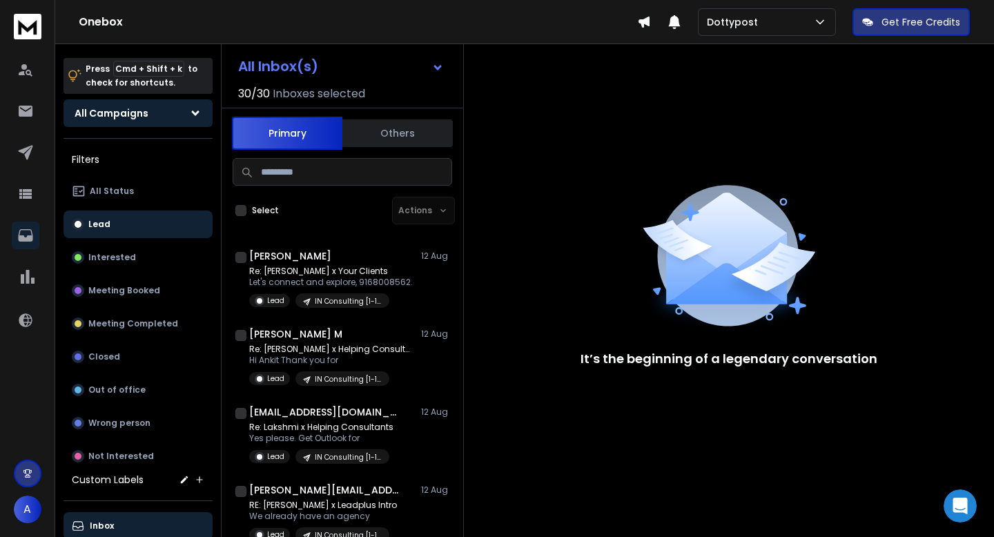
click at [126, 122] on button "All Campaigns" at bounding box center [138, 113] width 149 height 28
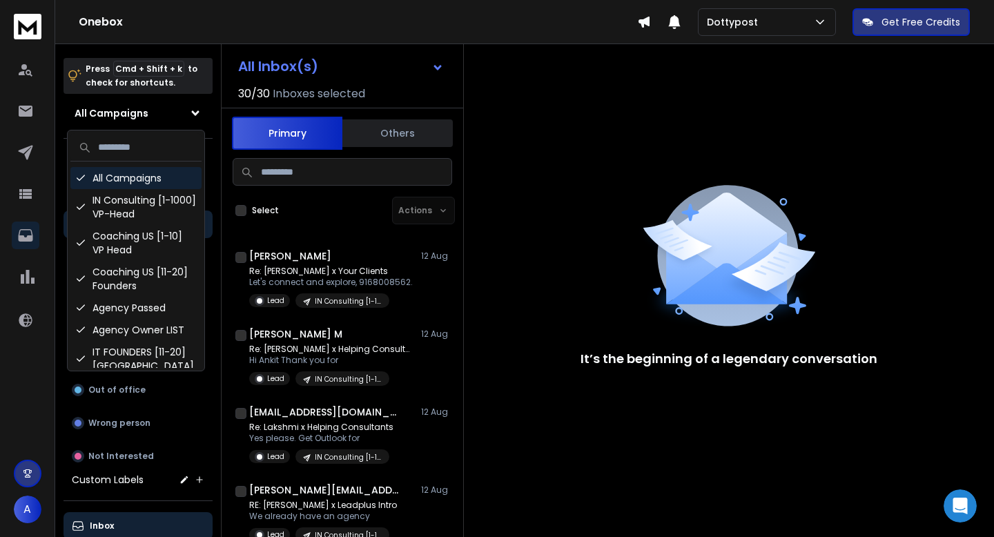
click at [110, 175] on div "All Campaigns" at bounding box center [135, 178] width 131 height 22
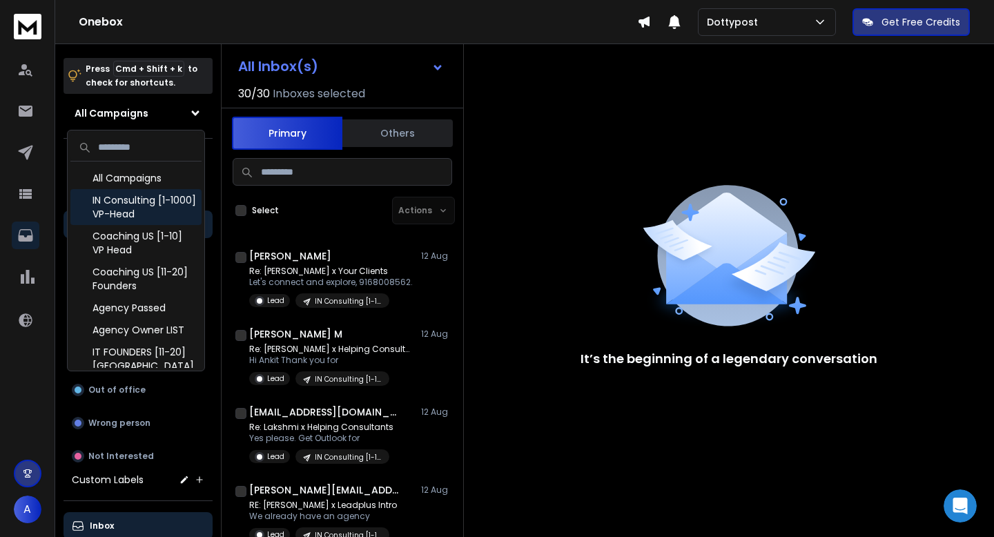
click at [103, 206] on div "IN Consulting [1-1000] VP-Head" at bounding box center [135, 207] width 131 height 36
click at [521, 159] on div "It’s the beginning of a legendary conversation" at bounding box center [729, 272] width 530 height 456
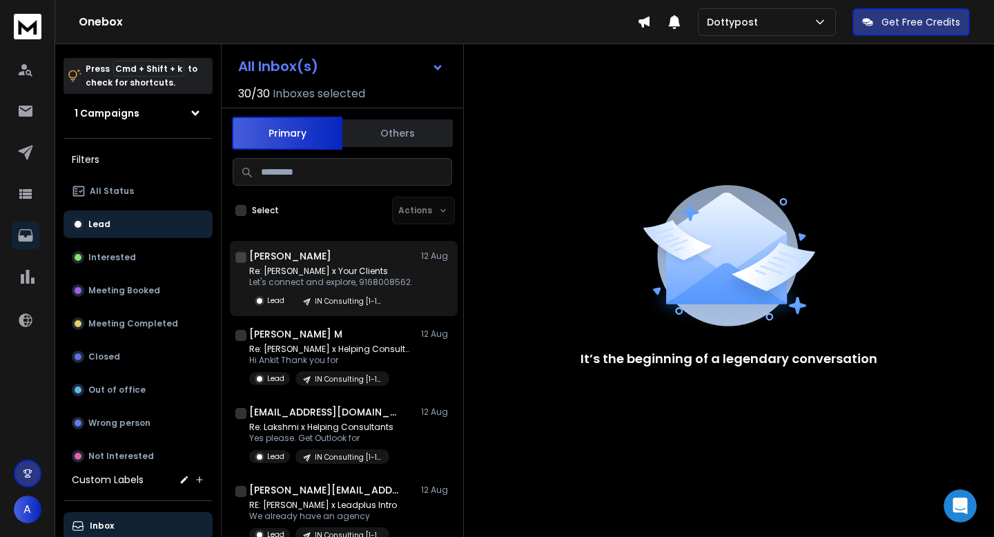
click at [380, 286] on p "Let's connect and explore, 9168008562." at bounding box center [331, 282] width 164 height 11
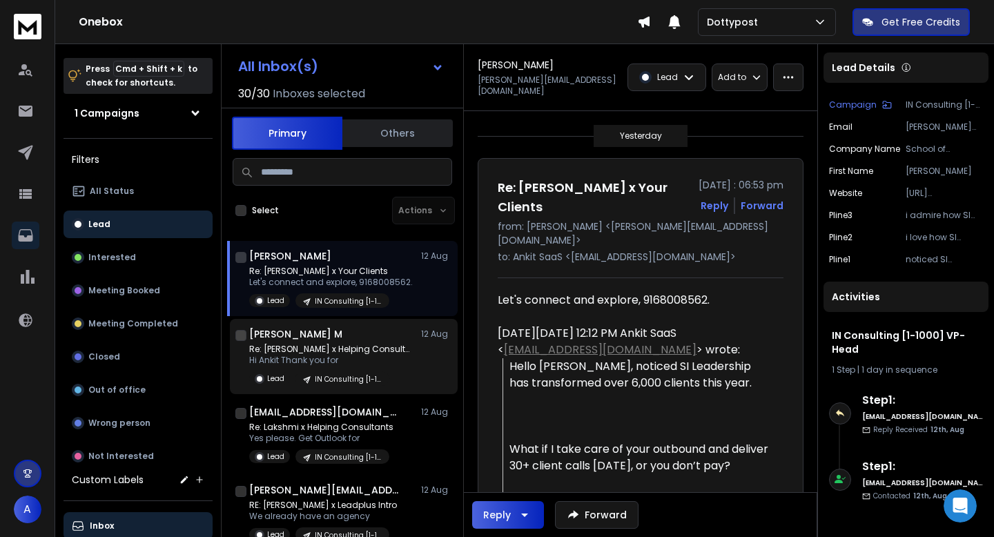
click at [376, 356] on p "Hi Ankit Thank you for" at bounding box center [332, 360] width 166 height 11
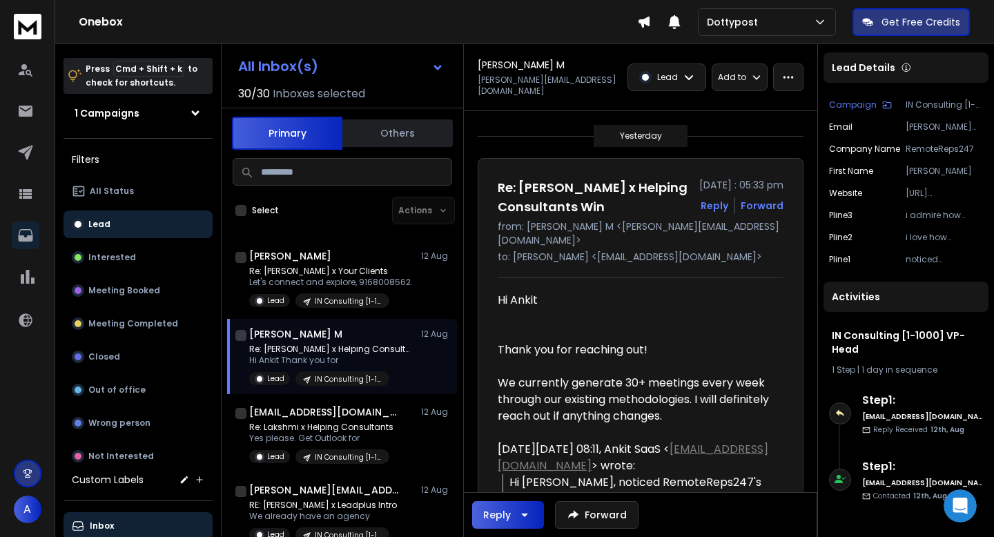
scroll to position [4, 0]
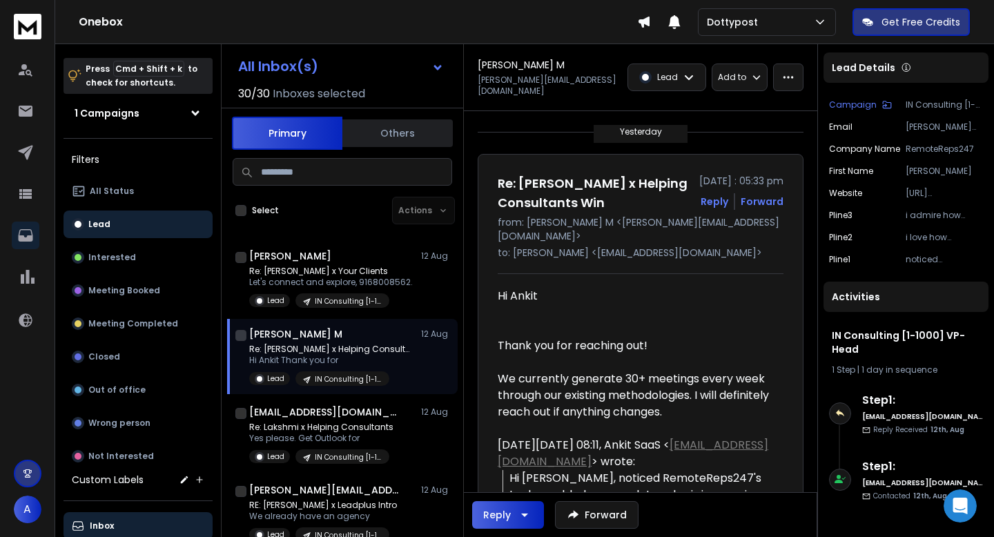
click at [706, 67] on div "Lead" at bounding box center [666, 77] width 77 height 26
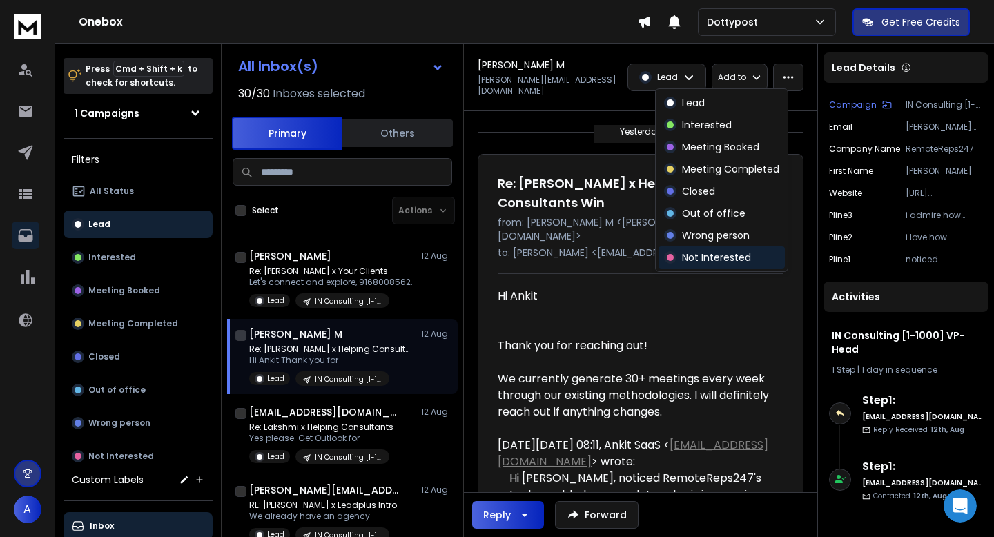
click at [699, 251] on p "Not Interested" at bounding box center [716, 258] width 69 height 14
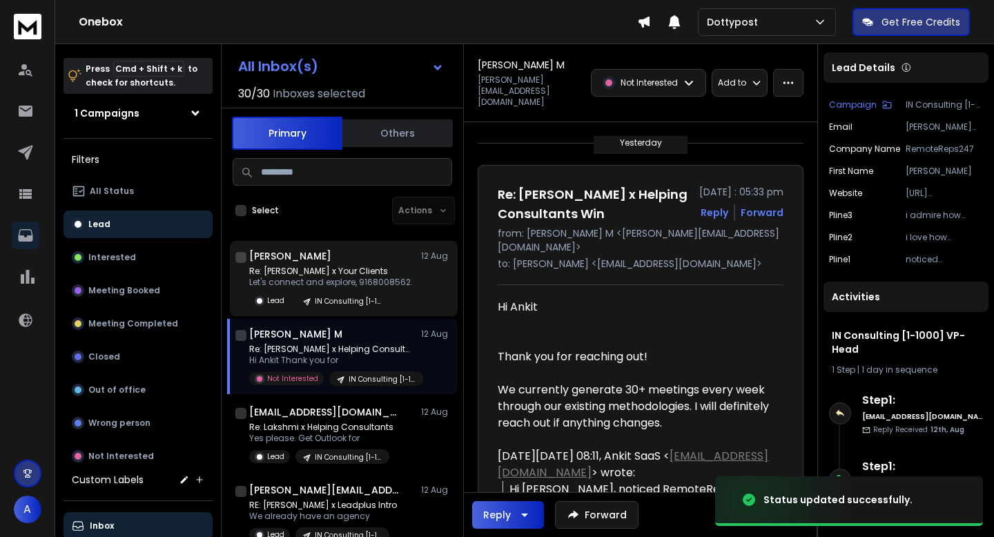
click at [363, 292] on div "Re: [PERSON_NAME] x Your Clients Let's connect and explore, 9168008562. Lead IN…" at bounding box center [331, 287] width 164 height 42
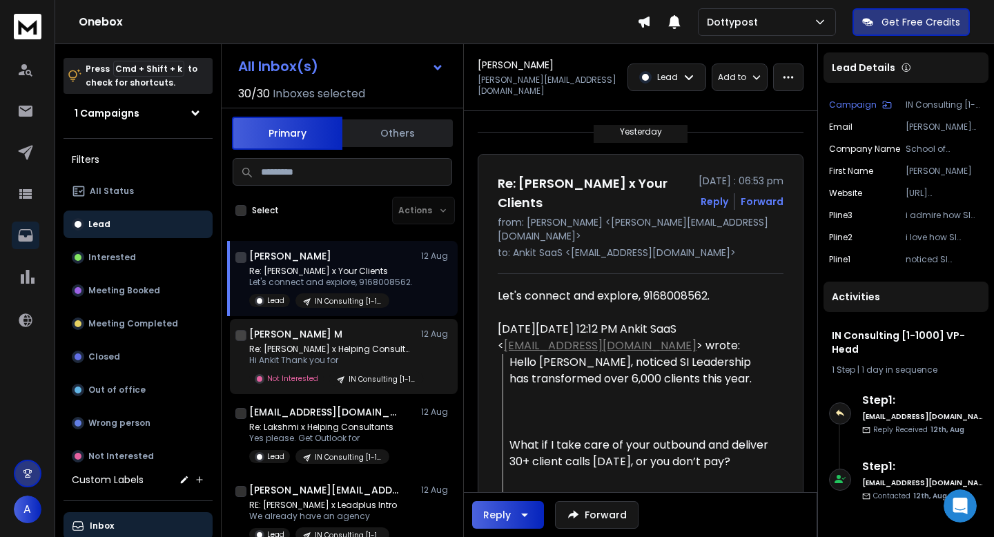
scroll to position [59, 0]
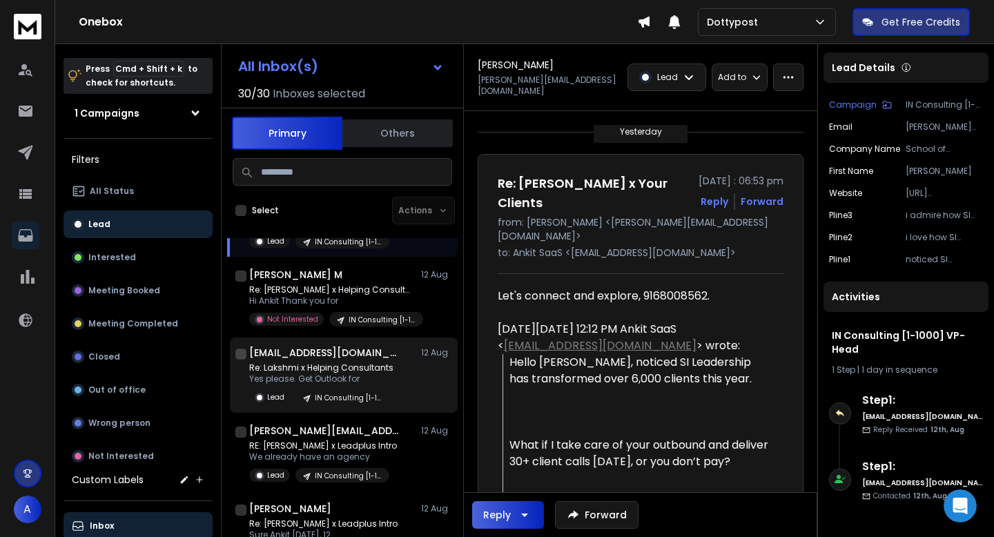
click at [394, 361] on div "[EMAIL_ADDRESS][DOMAIN_NAME] [DATE] Re: Lakshmi x Helping Consultants Yes pleas…" at bounding box center [350, 375] width 203 height 59
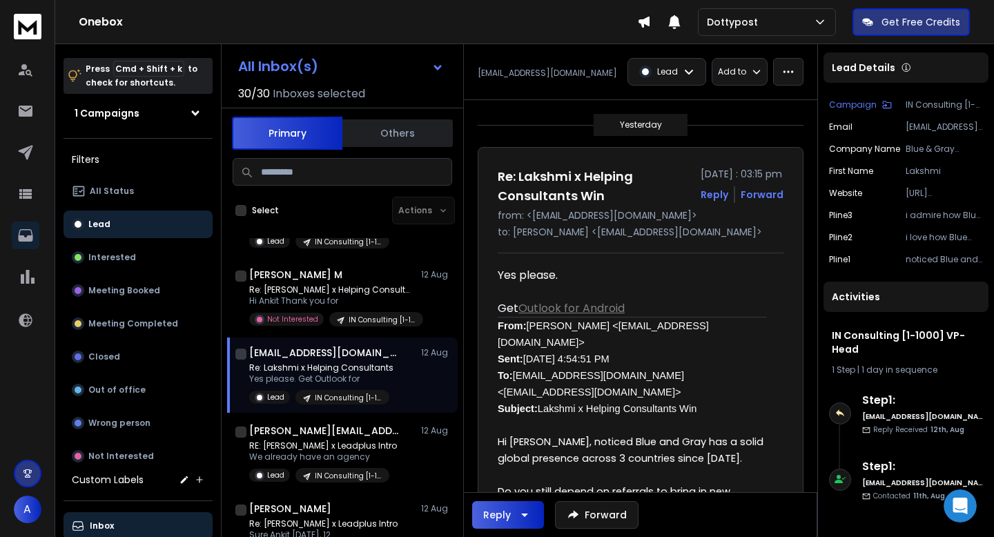
click at [691, 77] on icon at bounding box center [689, 71] width 11 height 11
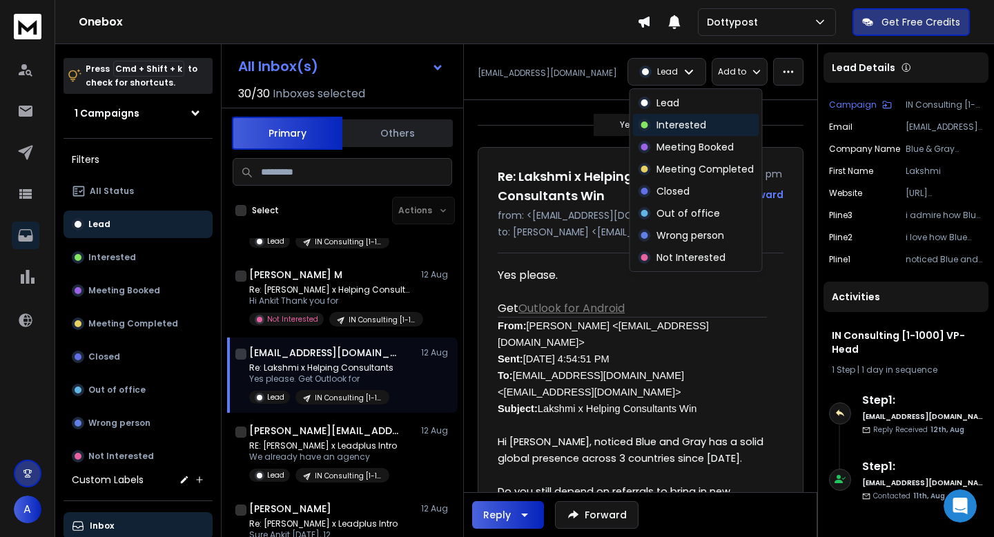
click at [677, 126] on p "Interested" at bounding box center [682, 125] width 50 height 14
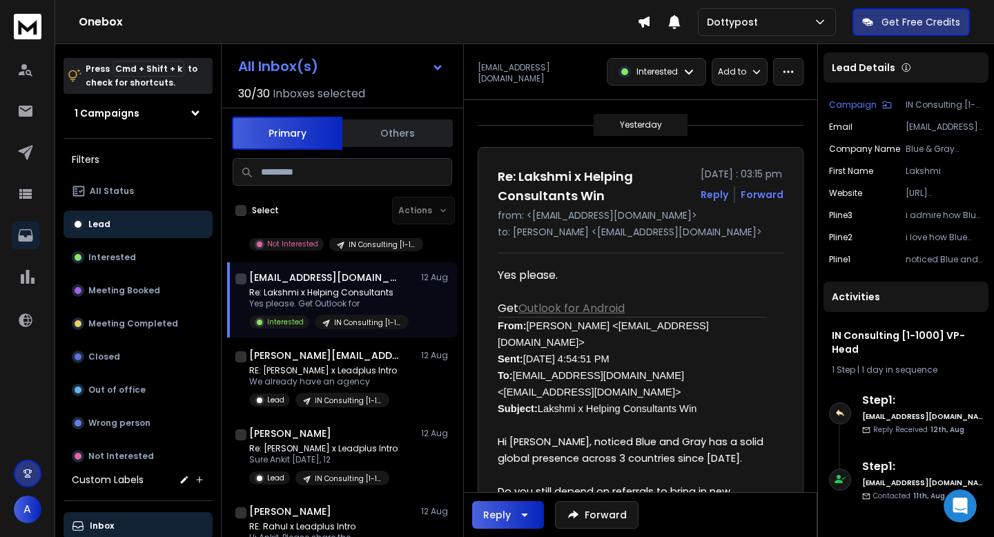
scroll to position [160, 0]
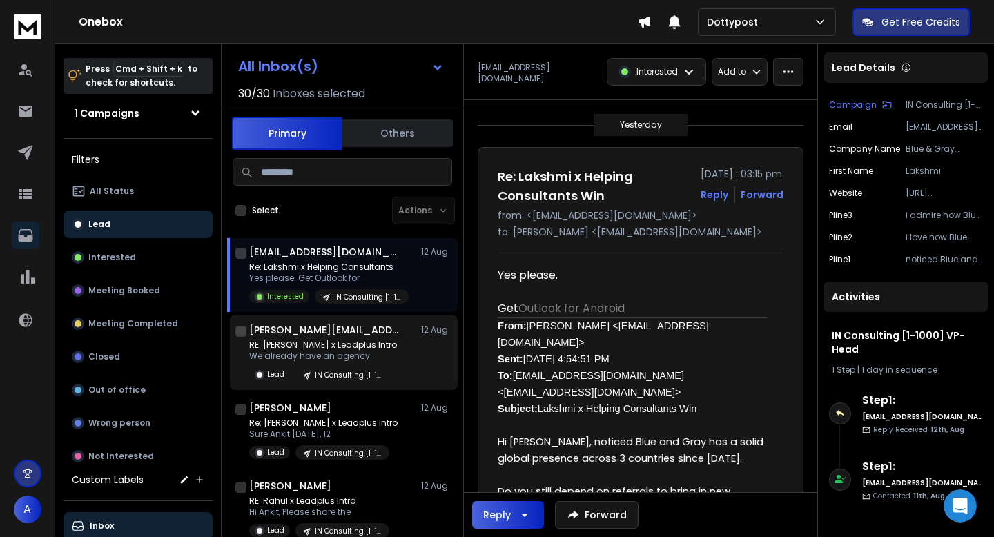
click at [365, 358] on p "We already have an agency" at bounding box center [323, 356] width 148 height 11
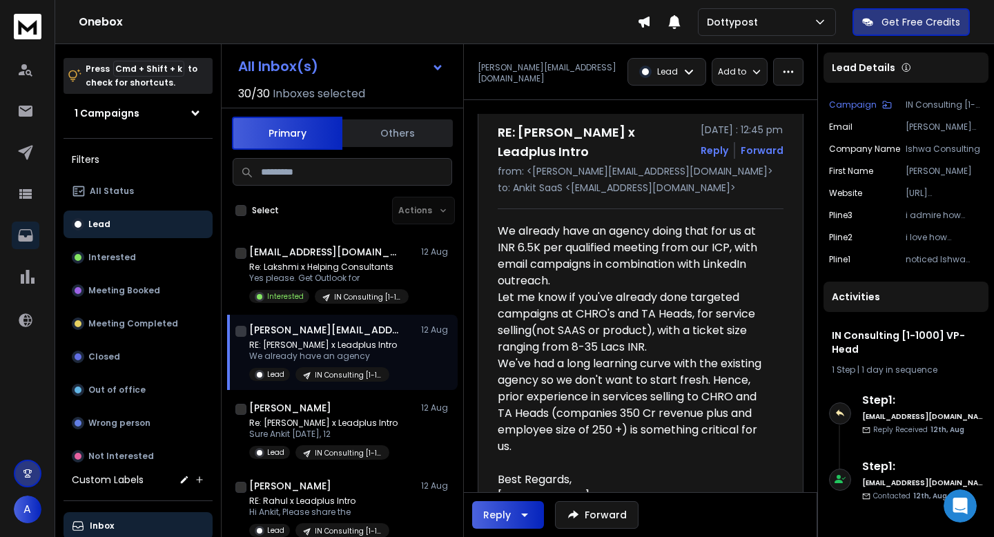
scroll to position [59, 0]
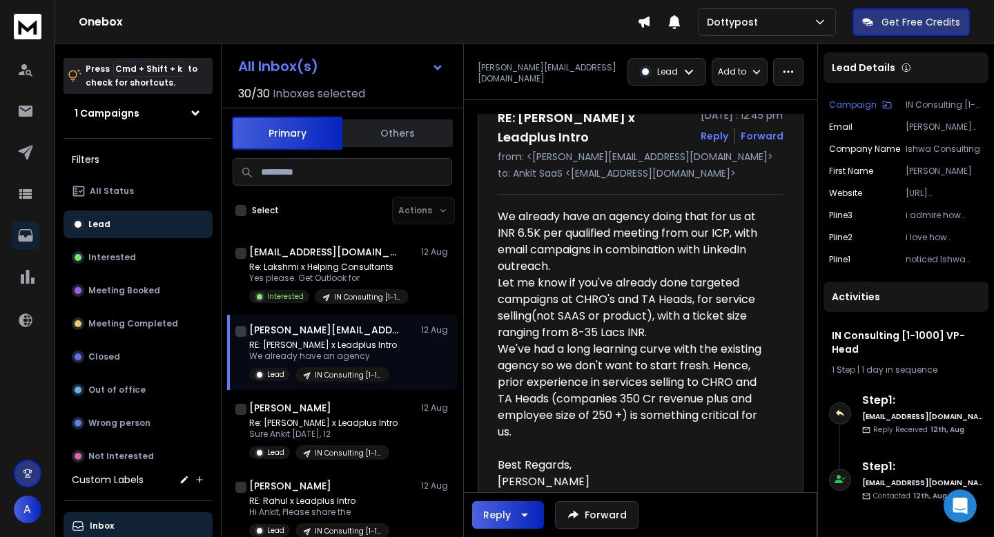
click at [699, 79] on div "Lead" at bounding box center [666, 72] width 77 height 26
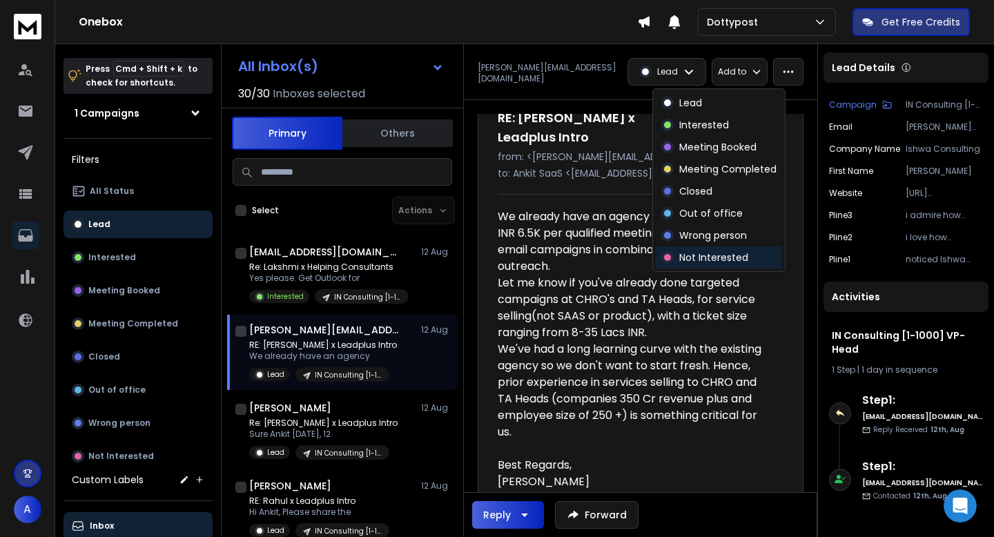
click at [686, 253] on p "Not Interested" at bounding box center [713, 258] width 69 height 14
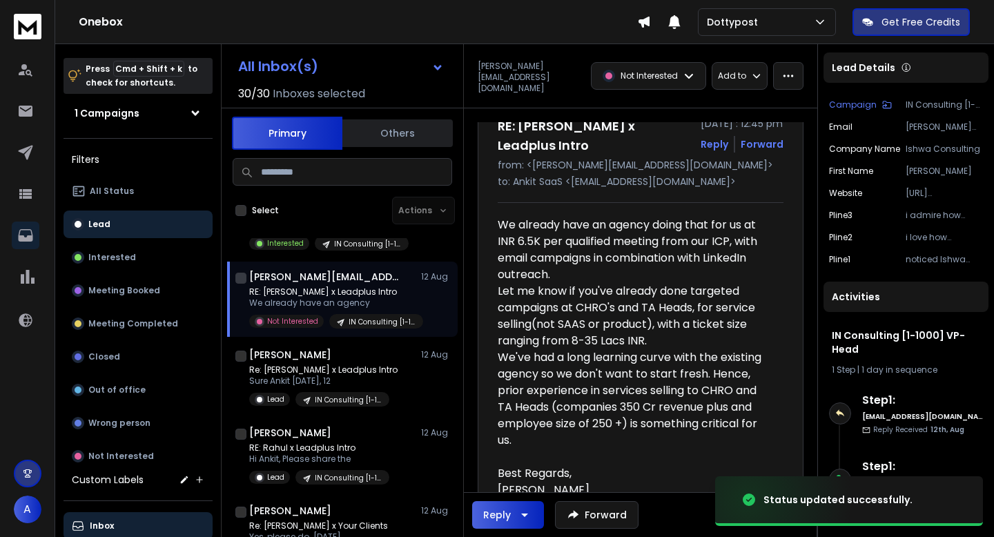
scroll to position [226, 0]
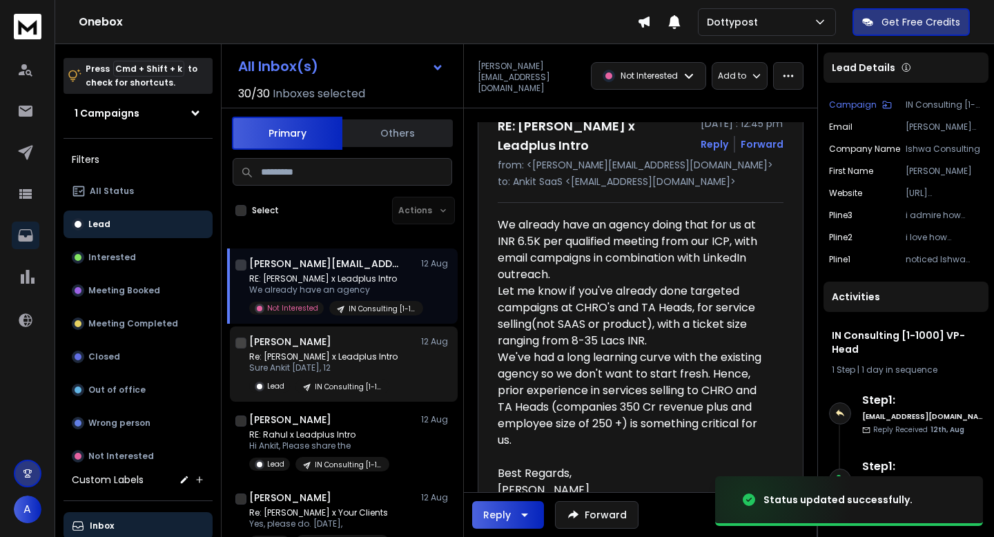
click at [347, 366] on p "Sure Ankit [DATE], 12" at bounding box center [323, 367] width 148 height 11
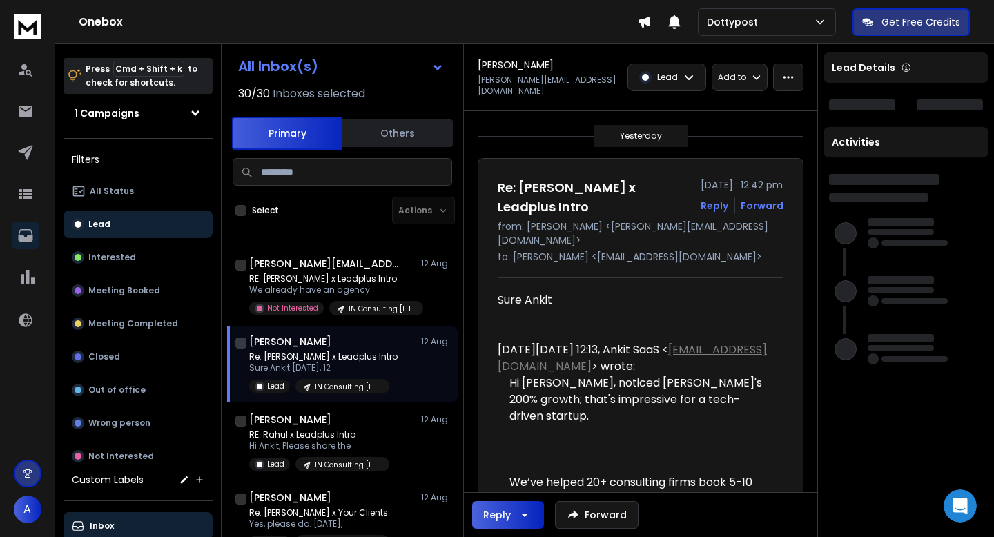
click at [690, 72] on icon at bounding box center [689, 77] width 11 height 11
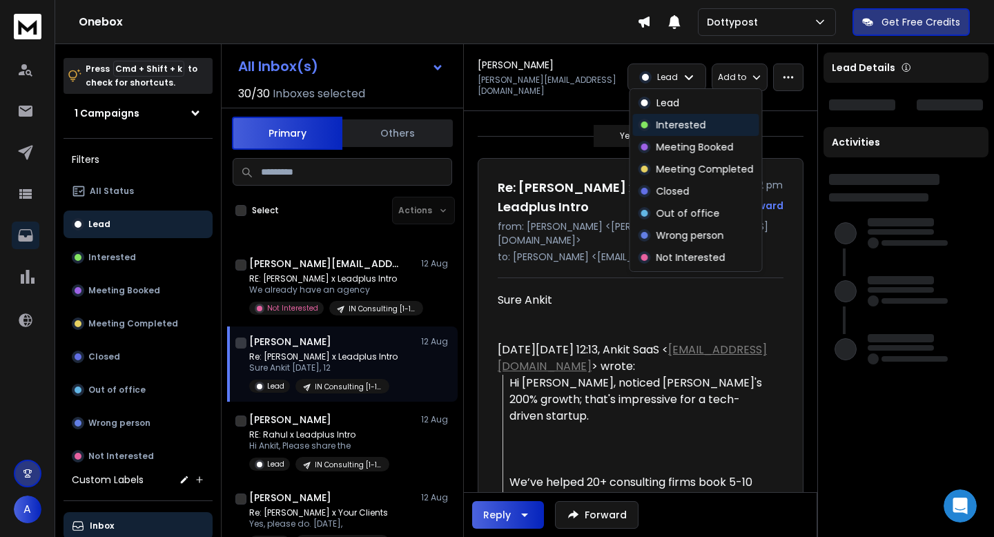
click at [681, 128] on p "Interested" at bounding box center [682, 125] width 50 height 14
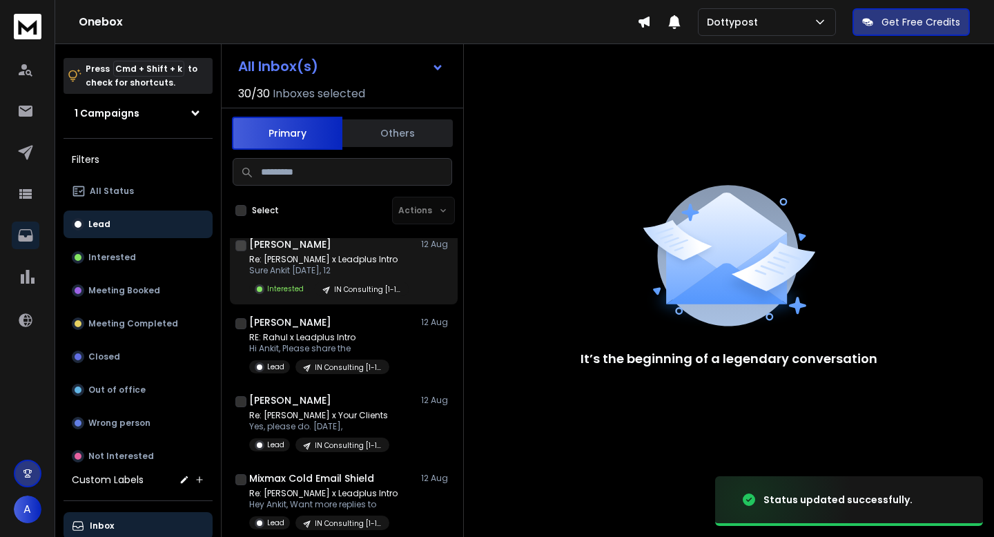
click at [345, 340] on p "RE: Rahul x Leadplus Intro" at bounding box center [319, 337] width 140 height 11
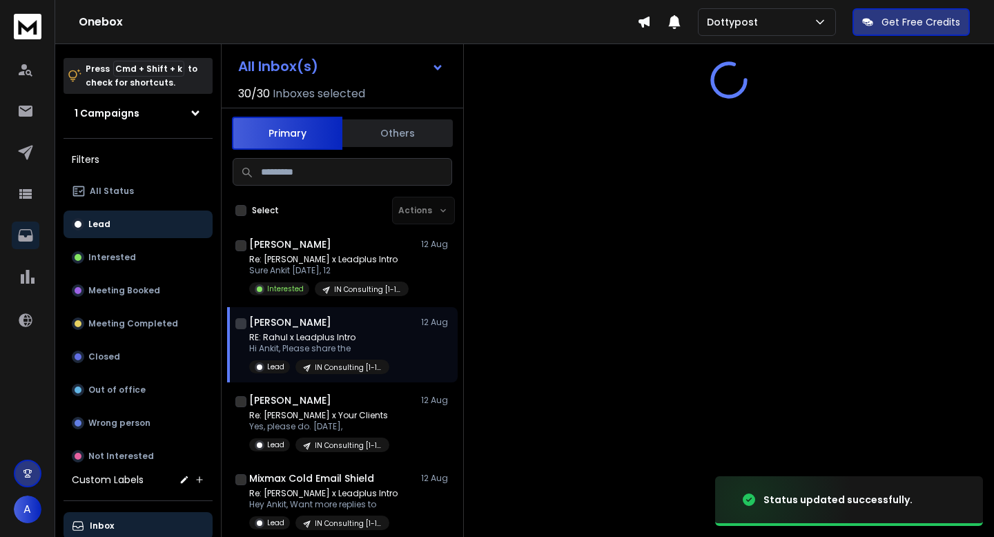
scroll to position [318, 0]
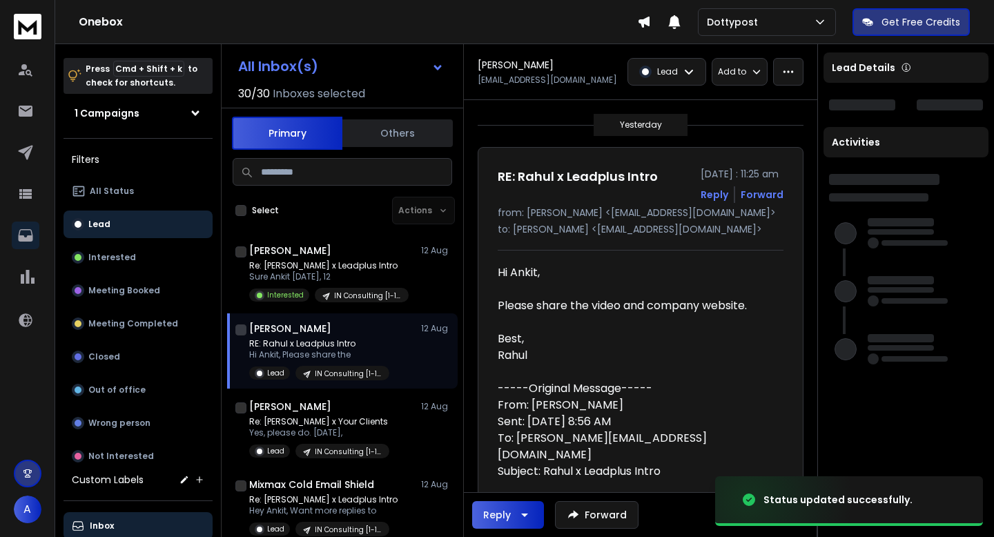
click at [682, 79] on div "Lead" at bounding box center [666, 72] width 77 height 26
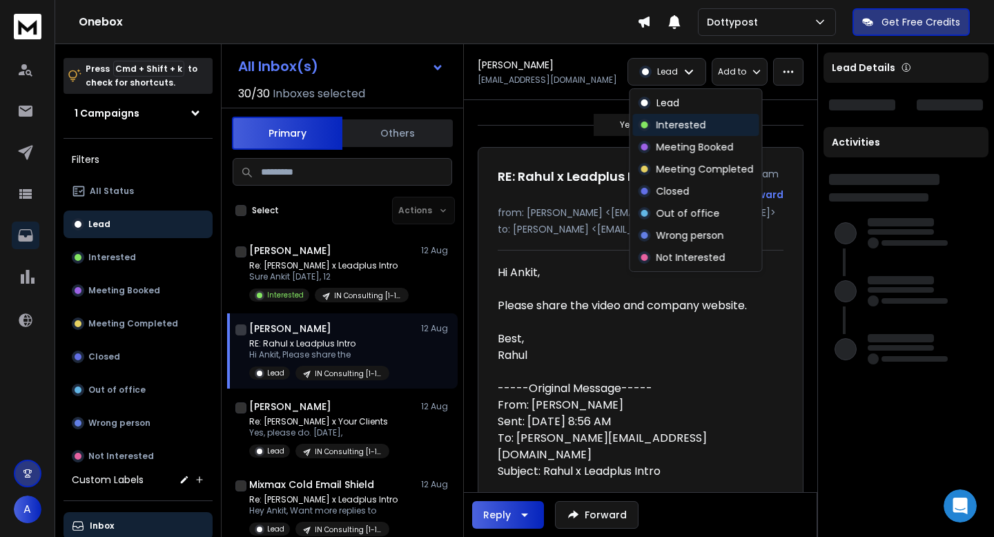
click at [681, 130] on p "Interested" at bounding box center [682, 125] width 50 height 14
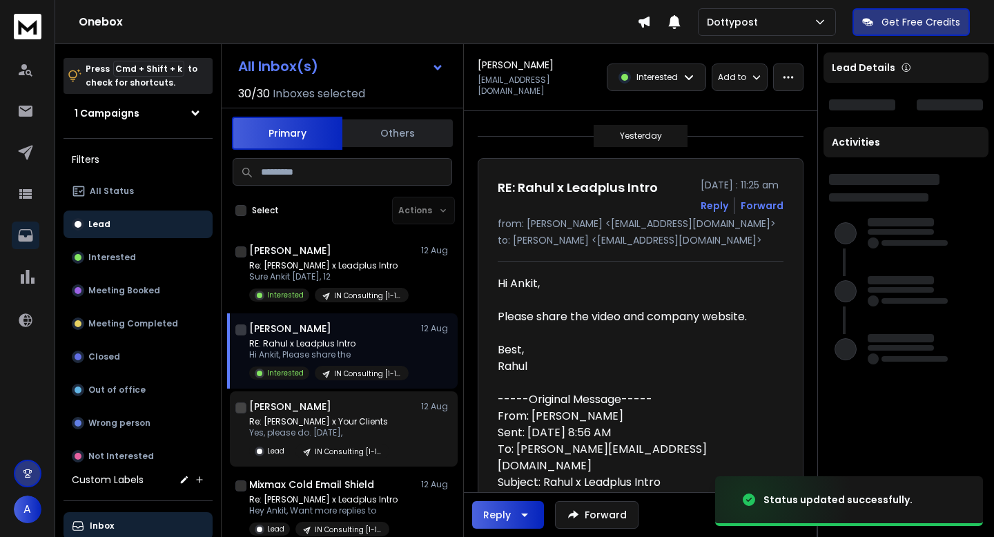
click at [358, 431] on p "Yes, please do. [DATE]," at bounding box center [319, 432] width 140 height 11
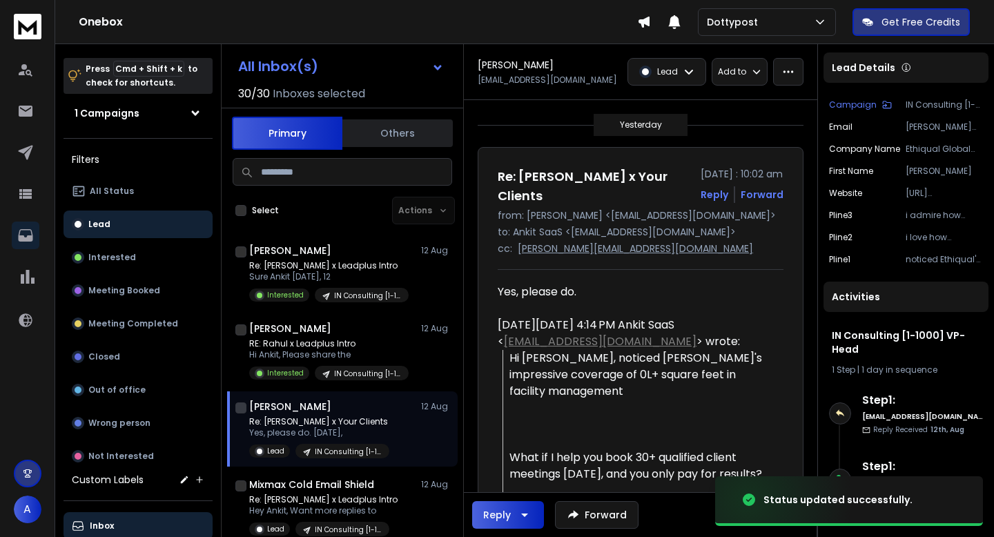
click at [695, 73] on icon at bounding box center [689, 71] width 11 height 11
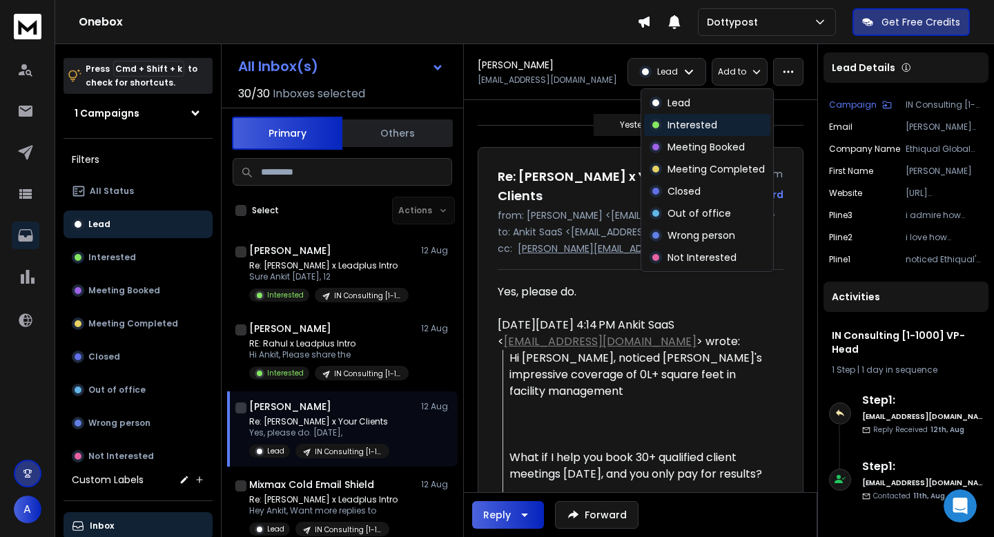
click at [688, 132] on div "Interested" at bounding box center [707, 125] width 126 height 22
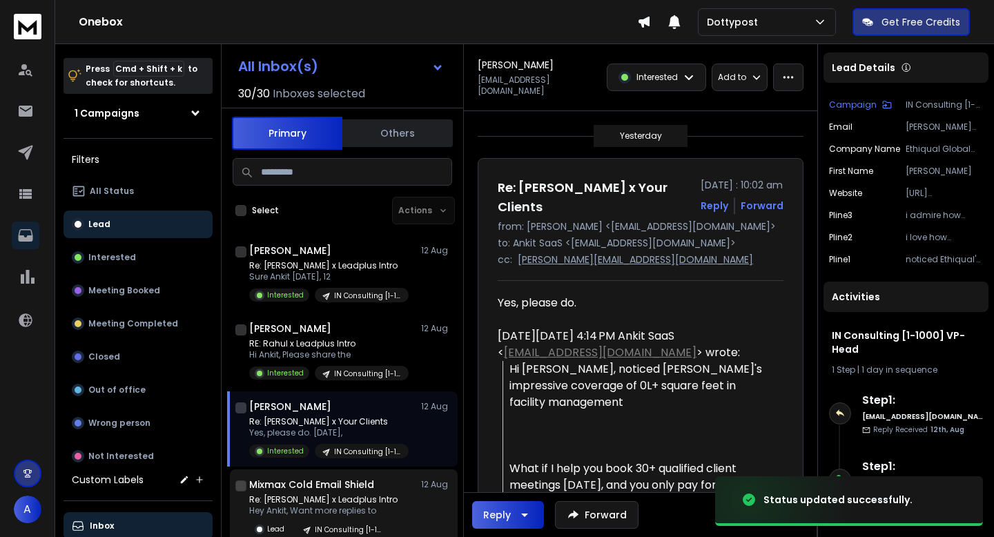
click at [345, 492] on div "Mixmax Cold Email Shield [DATE] Re: [PERSON_NAME] x Leadplus Intro Hey Ankit, W…" at bounding box center [350, 507] width 203 height 59
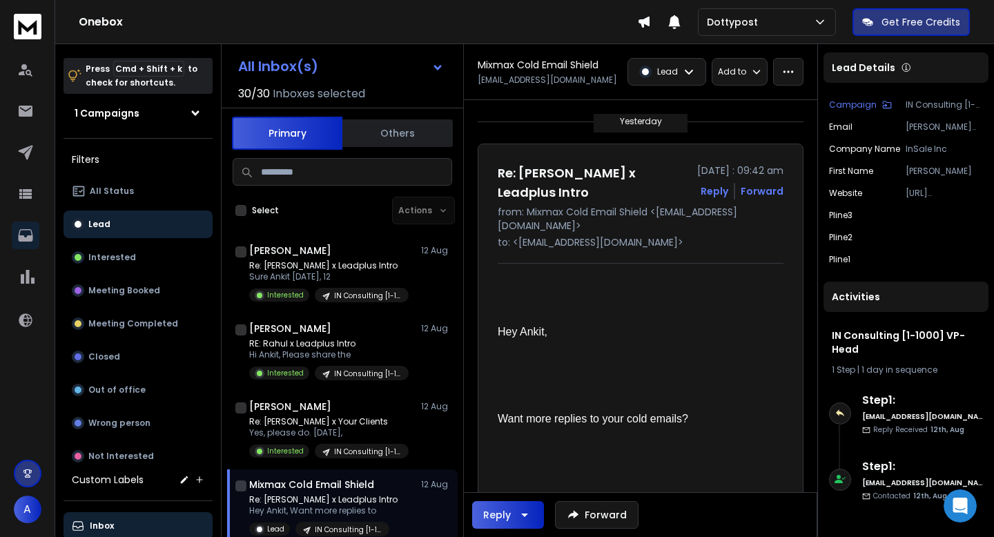
scroll to position [0, 0]
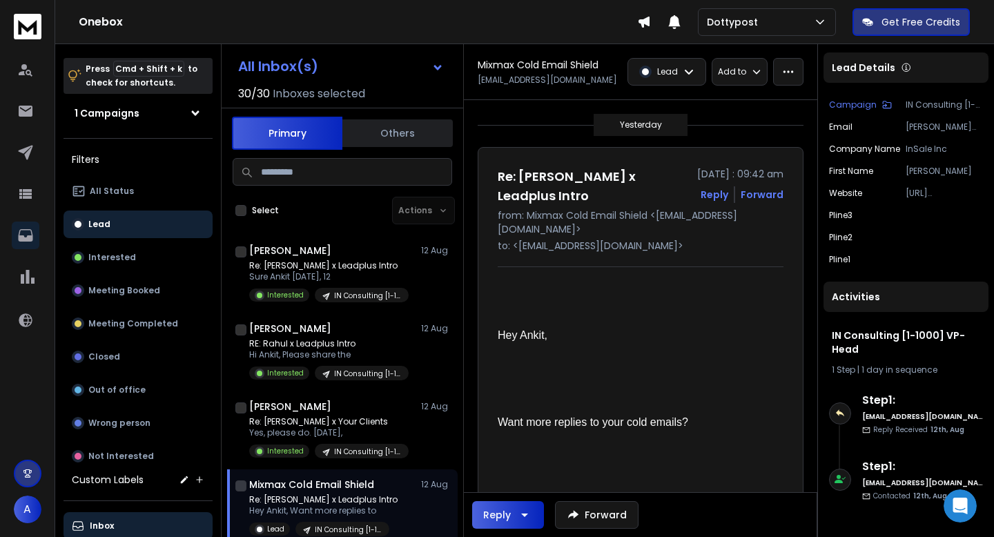
click at [686, 66] on icon at bounding box center [689, 71] width 11 height 11
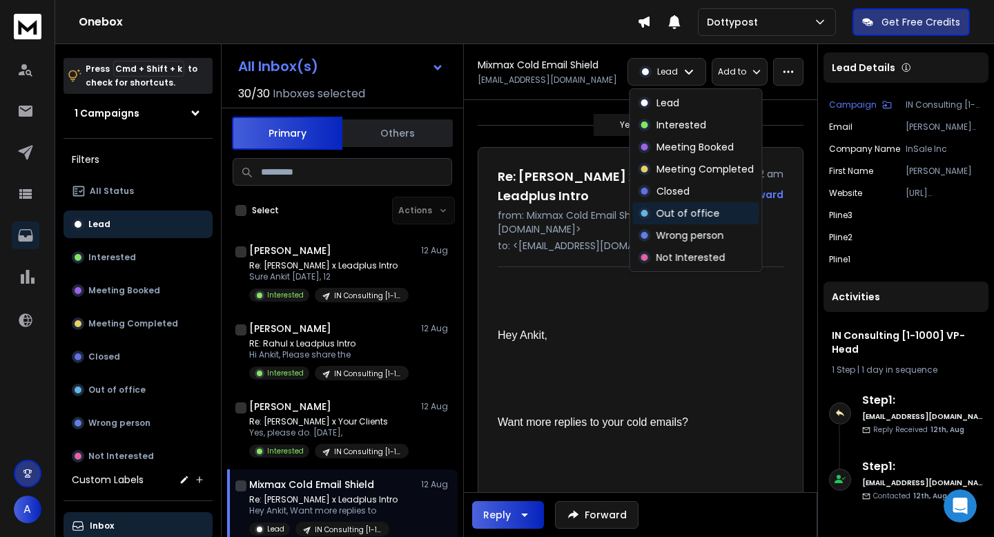
click at [691, 214] on p "Out of office" at bounding box center [689, 213] width 64 height 14
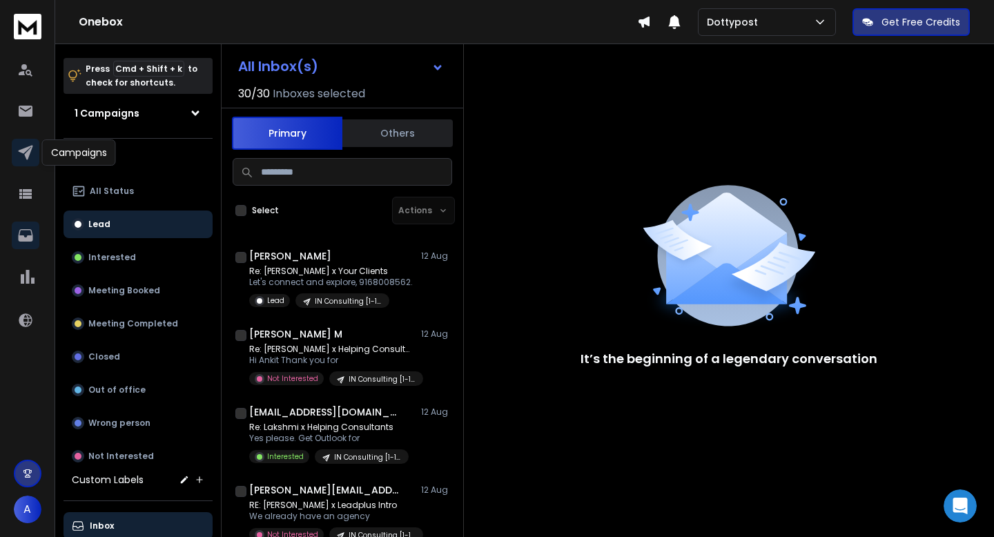
click at [24, 159] on icon at bounding box center [25, 152] width 17 height 17
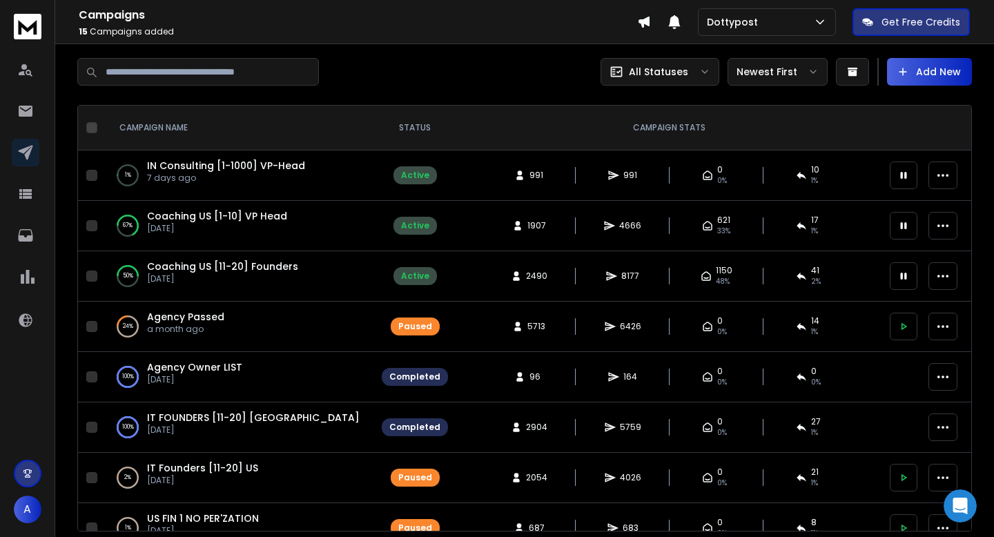
click at [281, 168] on span "IN Consulting [1-1000] VP-Head" at bounding box center [226, 166] width 158 height 14
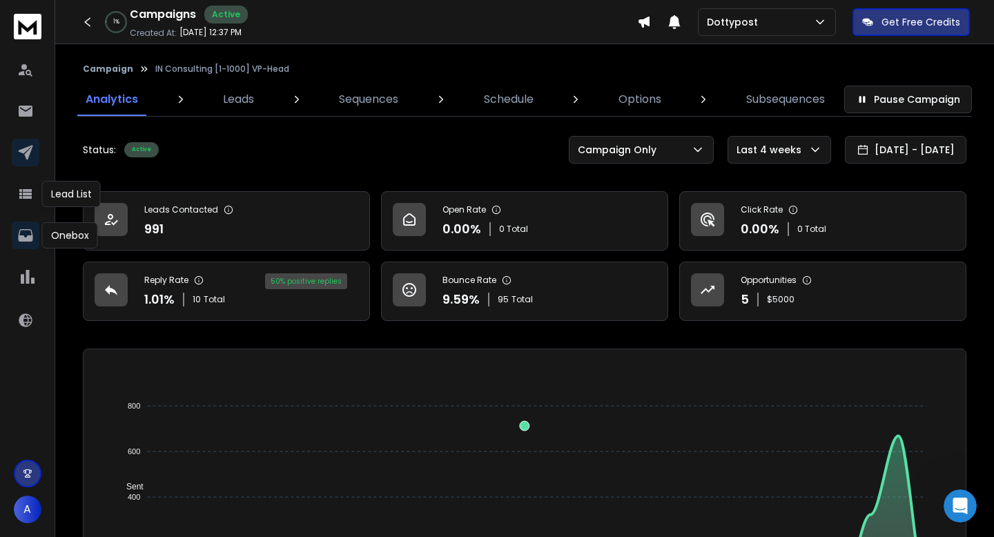
click at [20, 233] on icon at bounding box center [25, 235] width 17 height 17
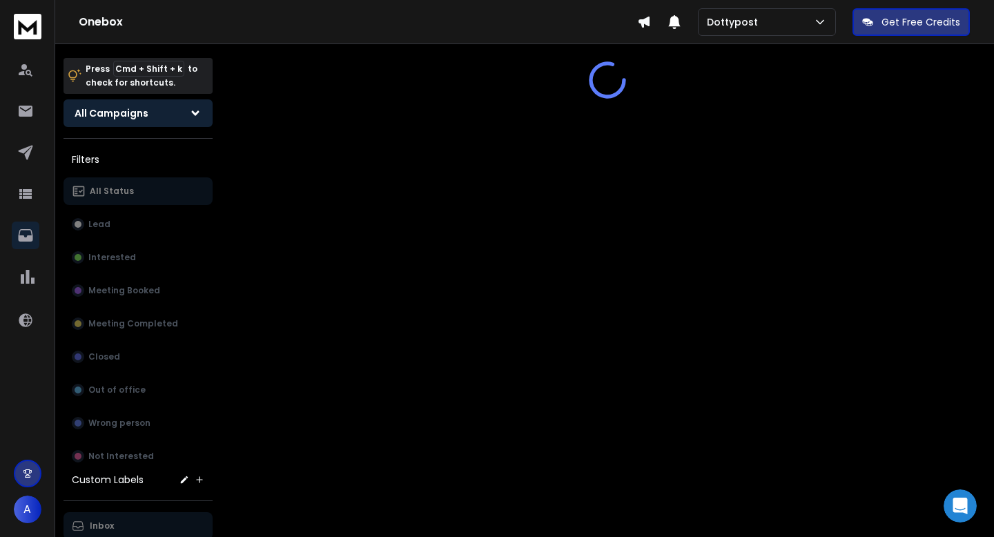
click at [119, 115] on h1 "All Campaigns" at bounding box center [112, 113] width 74 height 14
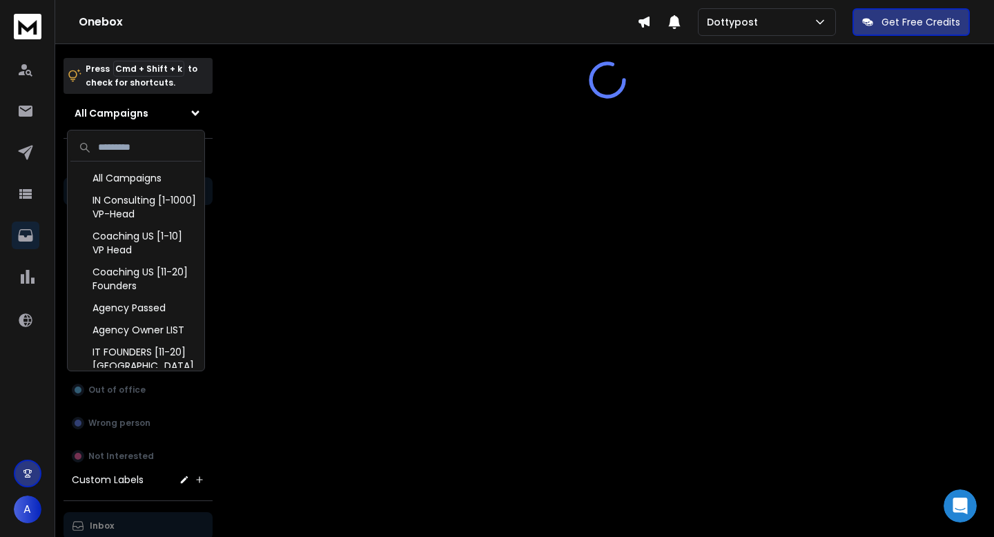
click at [371, 212] on div "Press Cmd + Shift + k to check for shortcuts. All Campaigns All Campaigns Filte…" at bounding box center [524, 312] width 939 height 537
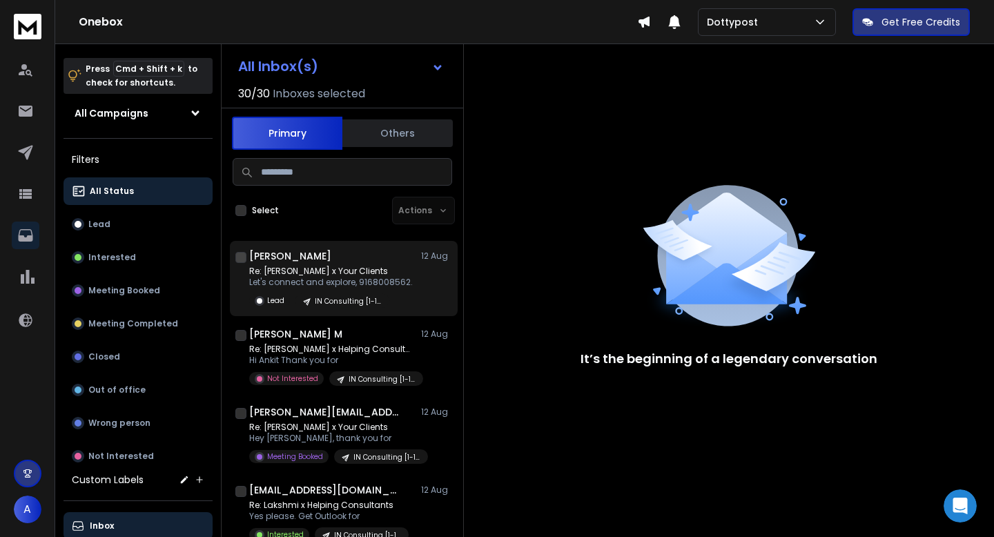
click at [338, 286] on p "Let's connect and explore, 9168008562." at bounding box center [331, 282] width 164 height 11
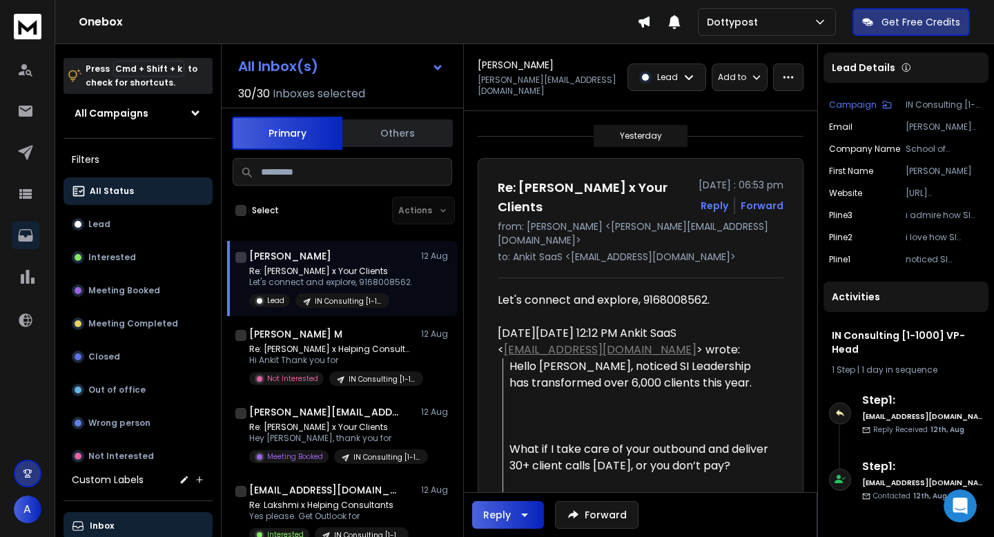
click at [688, 72] on icon at bounding box center [689, 77] width 11 height 11
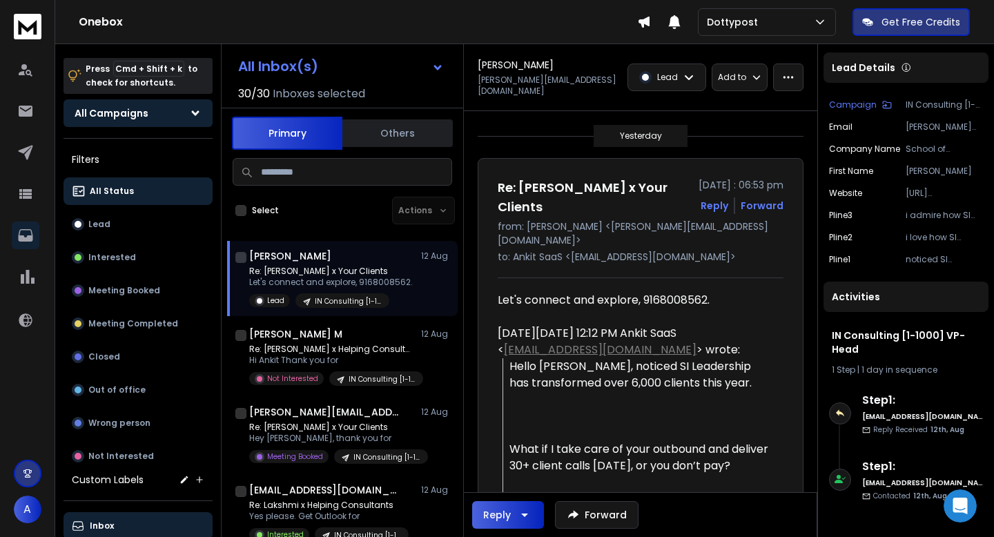
click at [144, 107] on h1 "All Campaigns" at bounding box center [112, 113] width 74 height 14
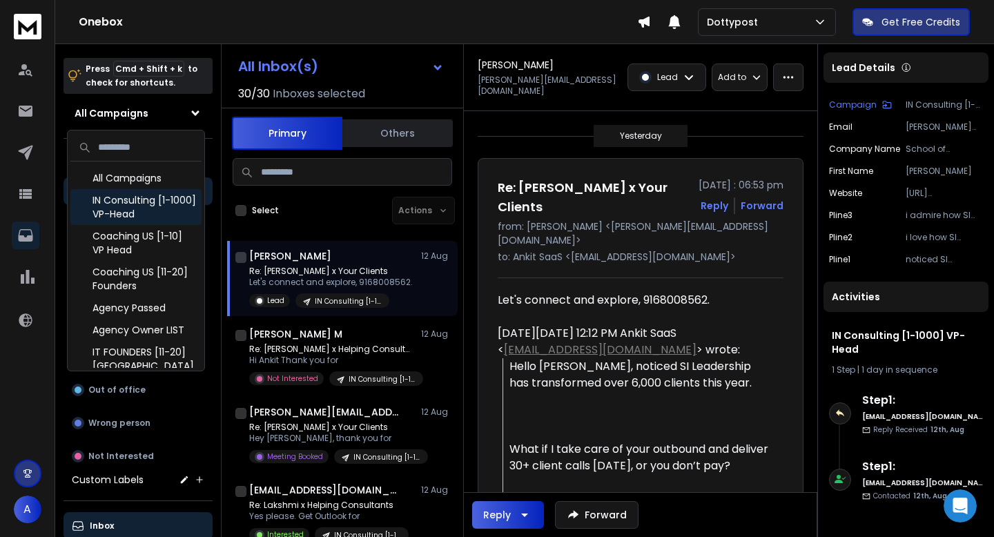
click at [99, 202] on div "IN Consulting [1-1000] VP-Head" at bounding box center [135, 207] width 131 height 36
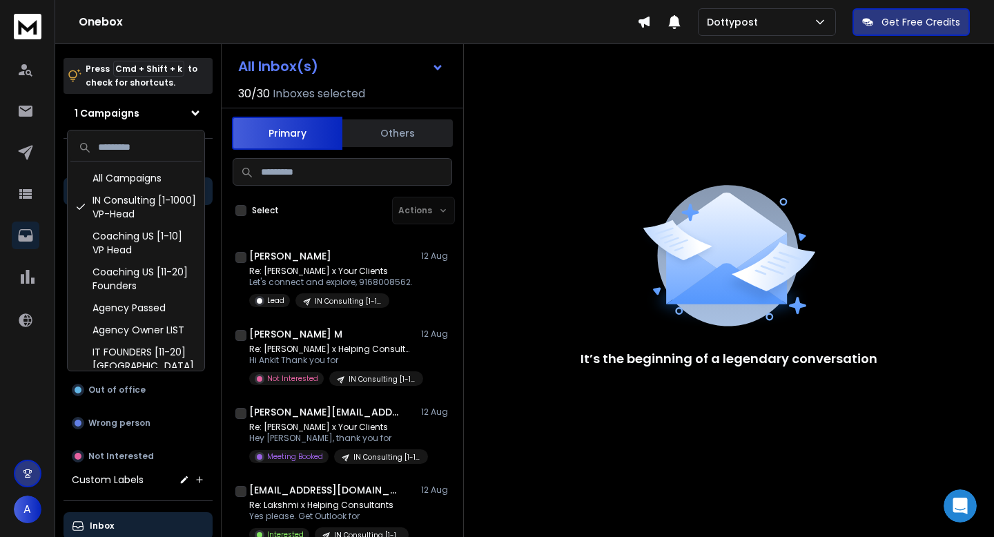
click at [511, 93] on div "It’s the beginning of a legendary conversation" at bounding box center [729, 272] width 530 height 456
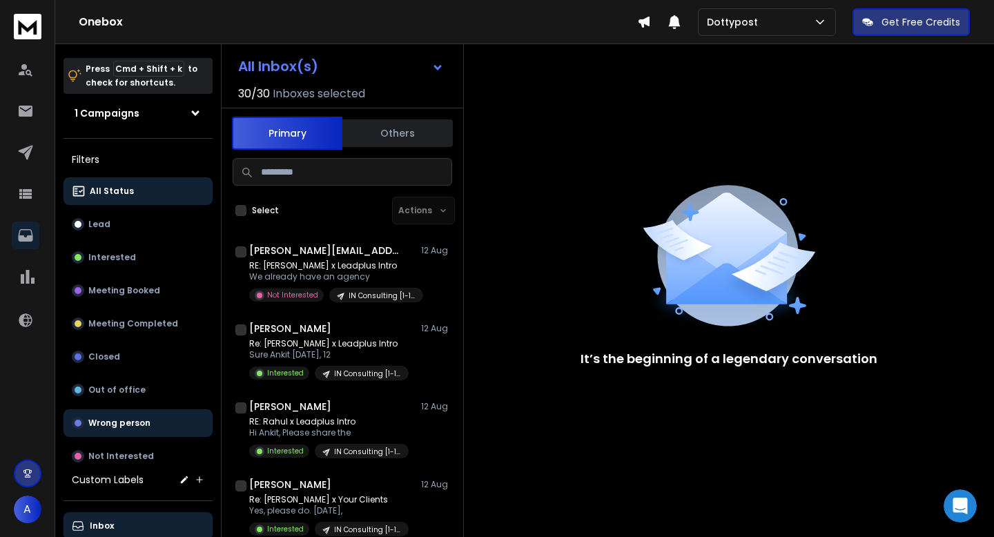
scroll to position [224, 0]
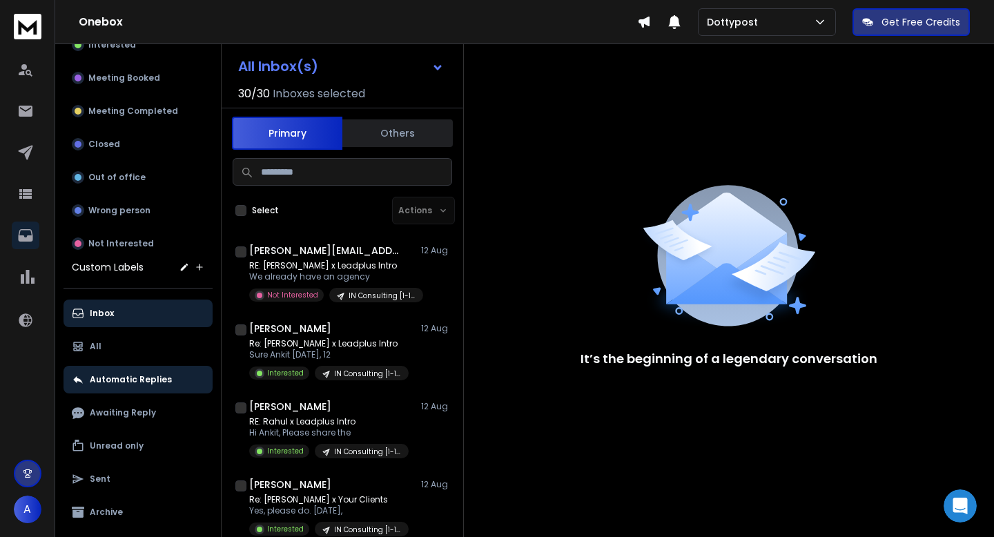
click at [151, 374] on p "Automatic Replies" at bounding box center [131, 379] width 82 height 11
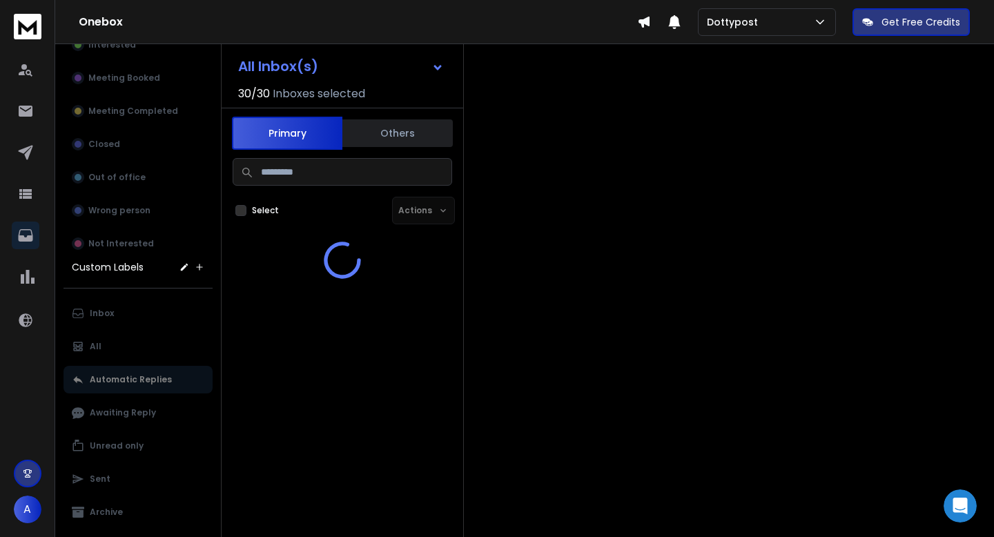
scroll to position [0, 0]
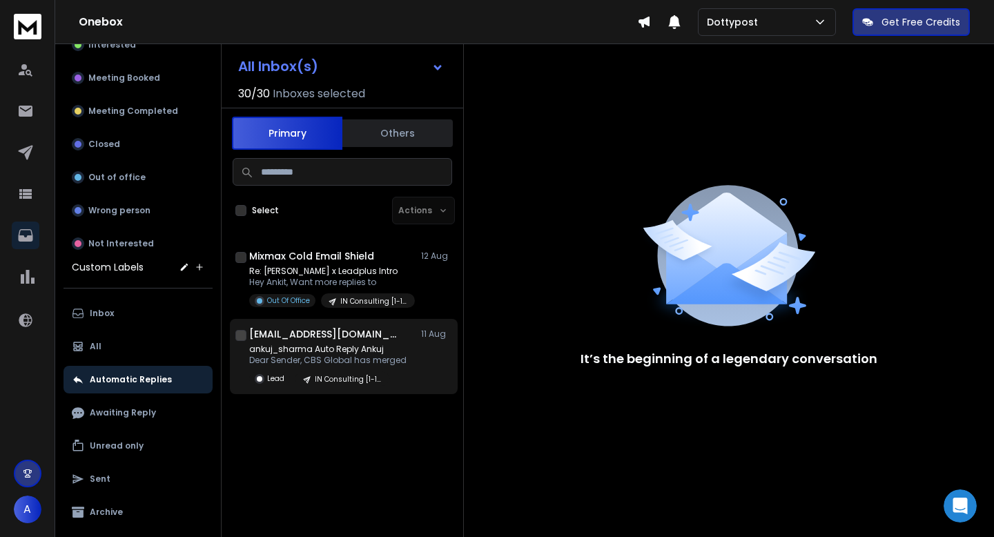
click at [304, 353] on p "ankuj_sharma Auto Reply Ankuj" at bounding box center [327, 349] width 157 height 11
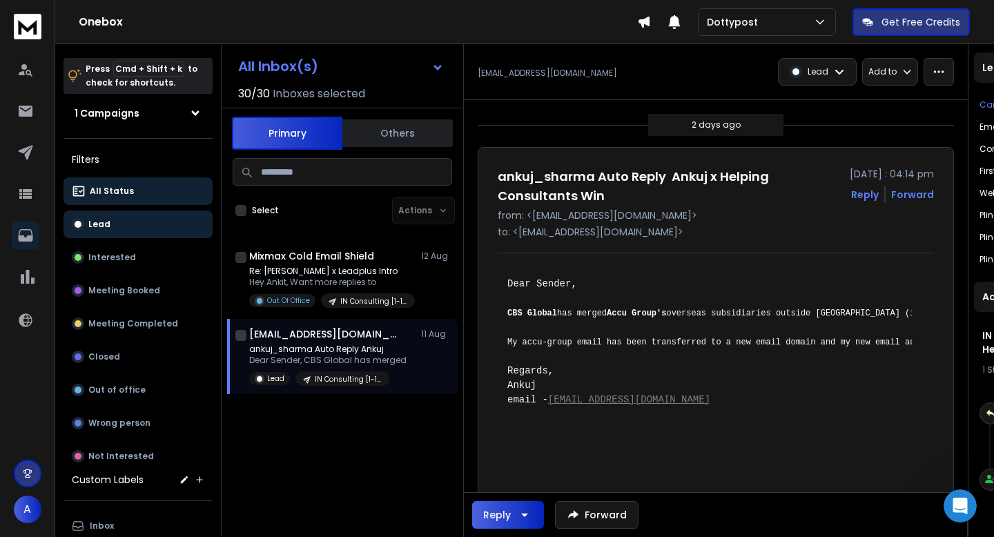
scroll to position [224, 0]
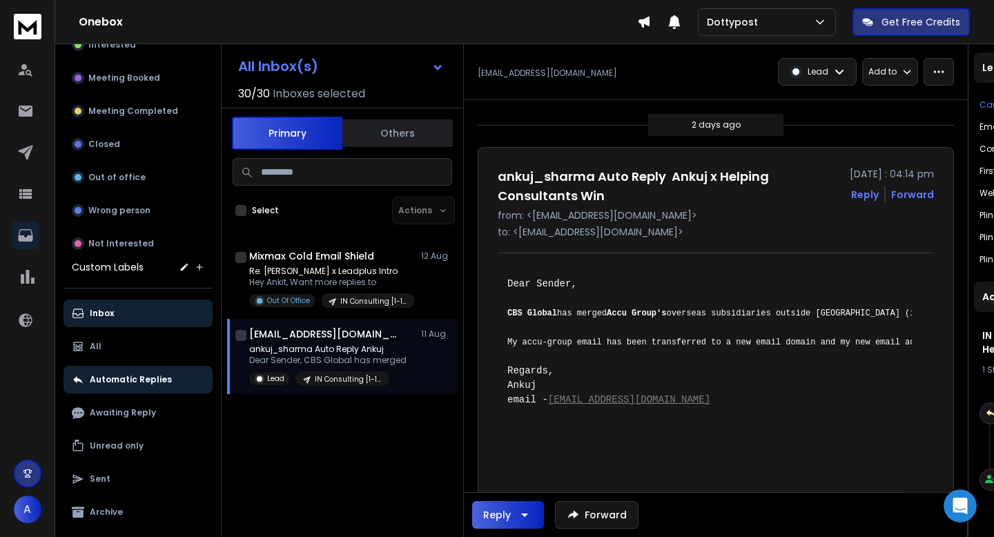
click at [116, 303] on button "Inbox" at bounding box center [138, 314] width 149 height 28
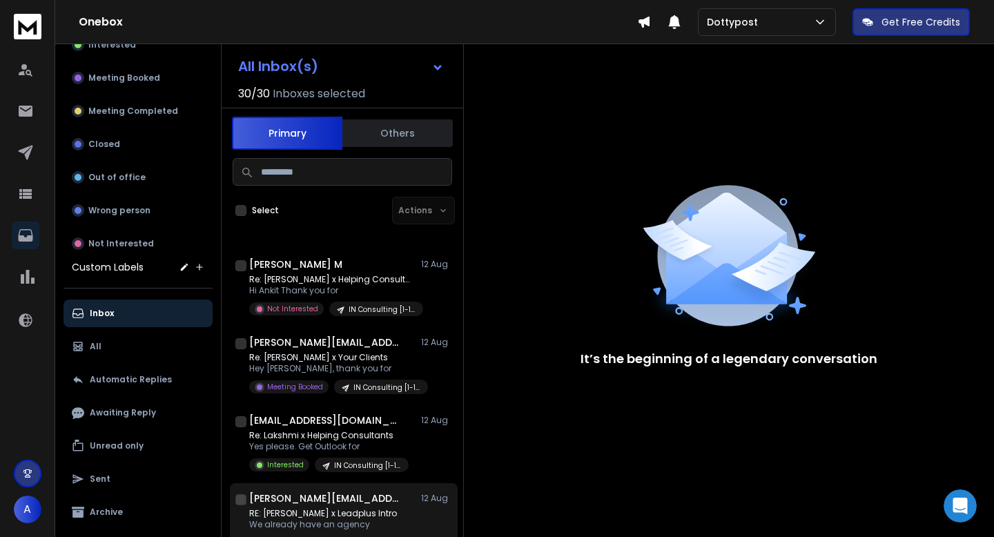
scroll to position [0, 0]
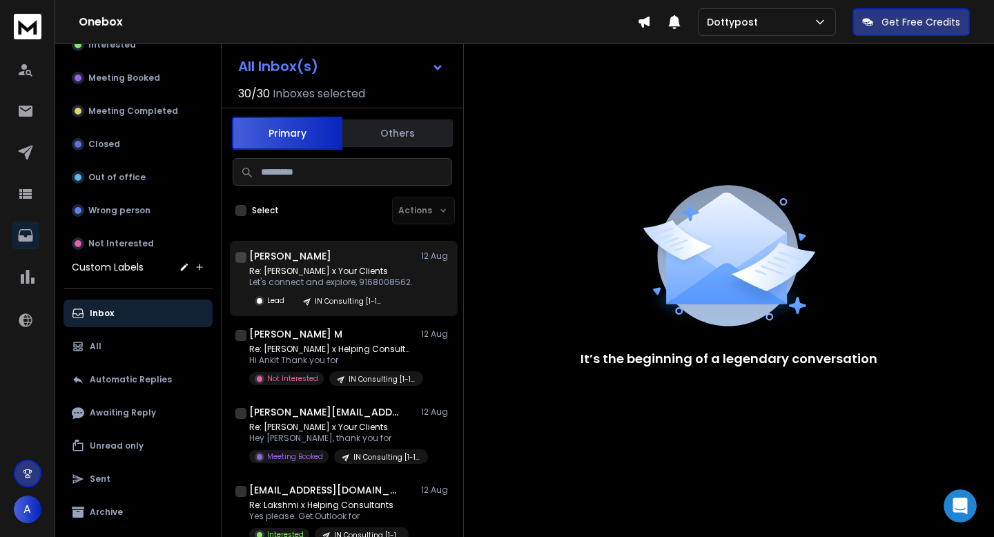
click at [353, 275] on p "Re: [PERSON_NAME] x Your Clients" at bounding box center [331, 271] width 164 height 11
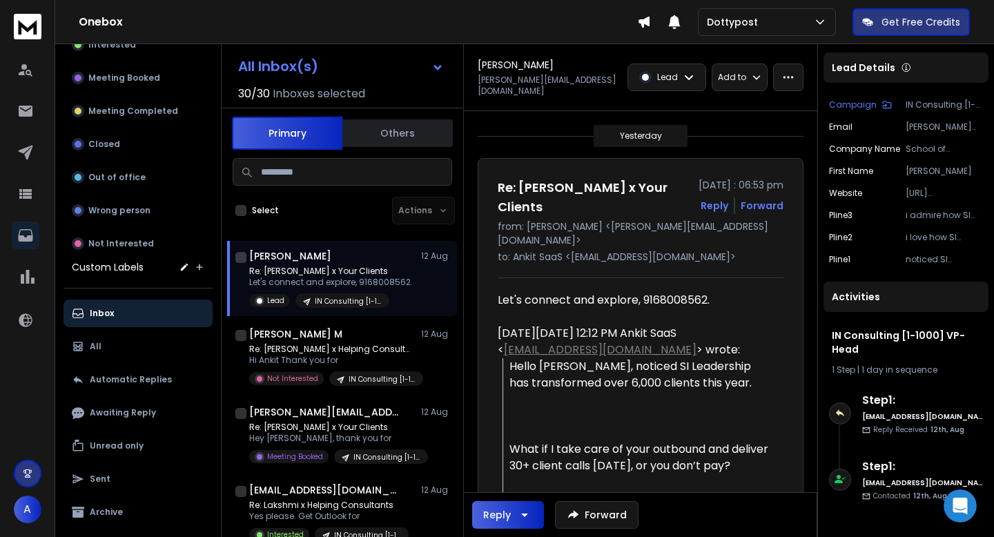
click at [675, 77] on p "Lead" at bounding box center [667, 77] width 21 height 11
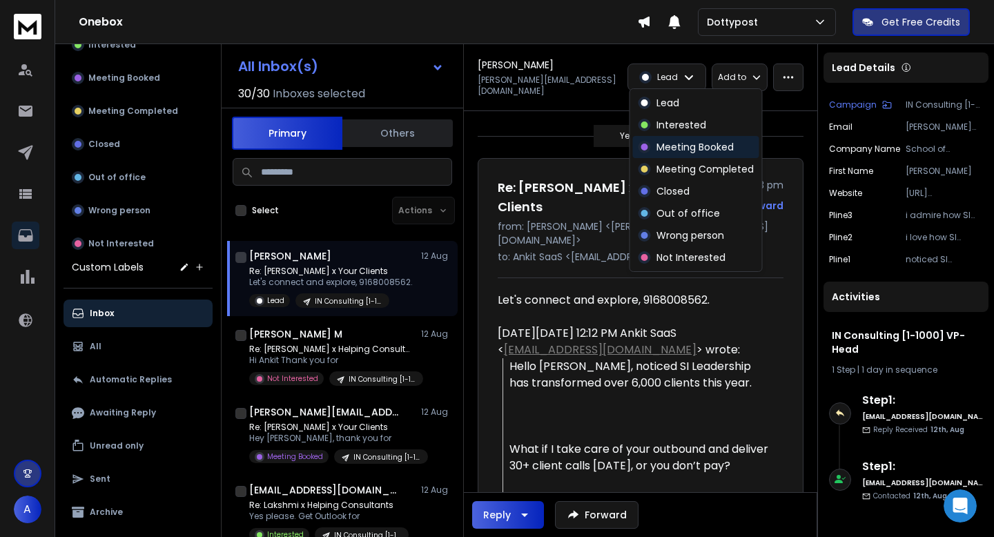
click at [681, 149] on p "Meeting Booked" at bounding box center [695, 147] width 77 height 14
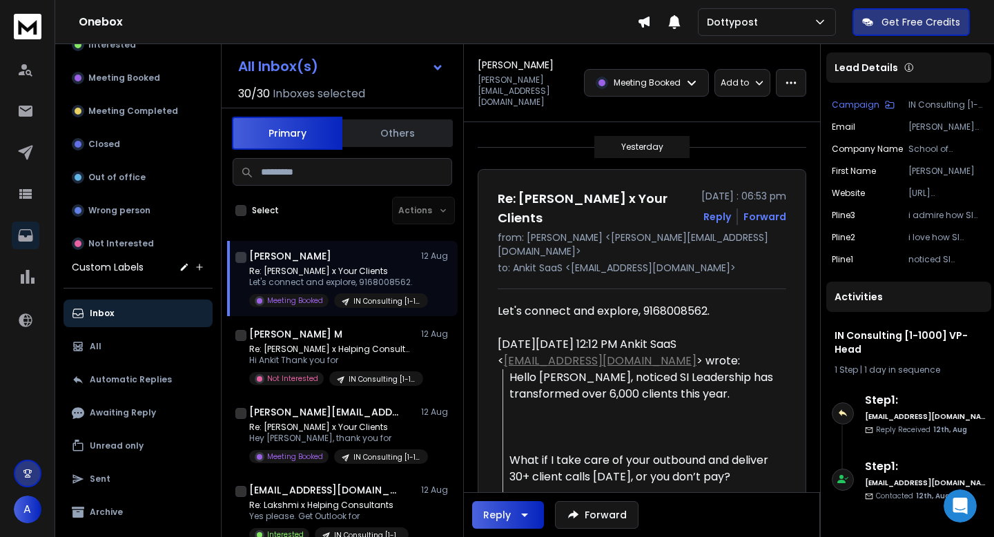
click at [880, 107] on p "Campaign" at bounding box center [856, 104] width 48 height 11
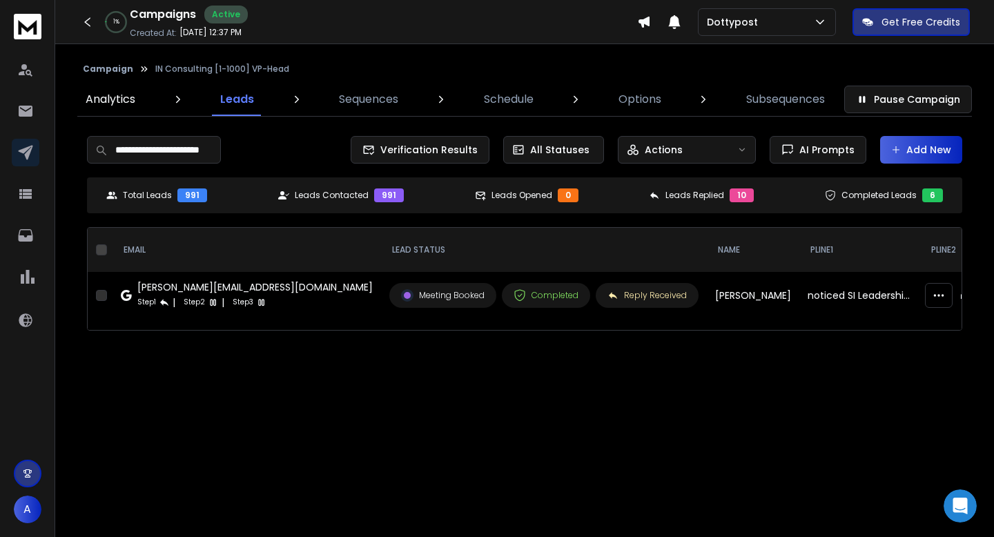
click at [119, 105] on p "Analytics" at bounding box center [111, 99] width 50 height 17
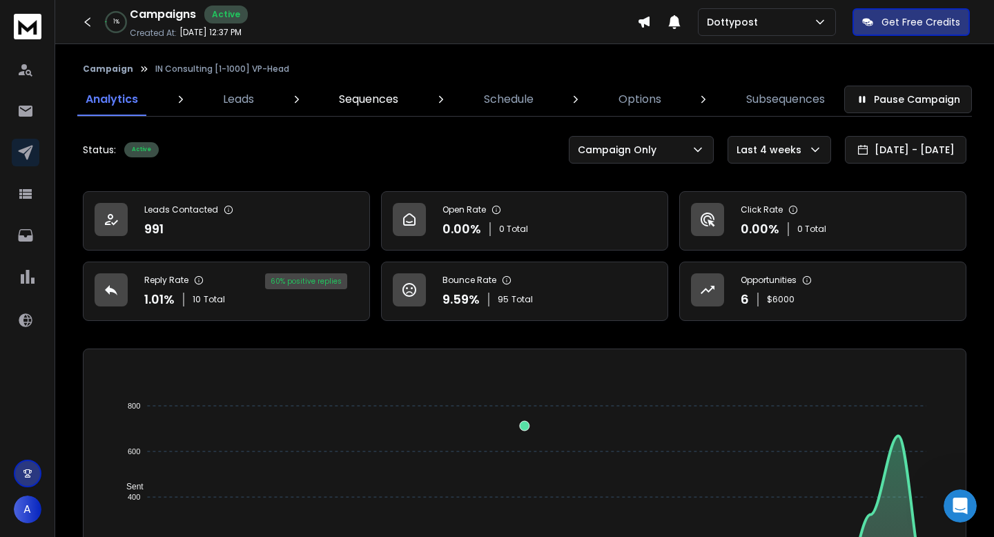
click at [378, 95] on p "Sequences" at bounding box center [368, 99] width 59 height 17
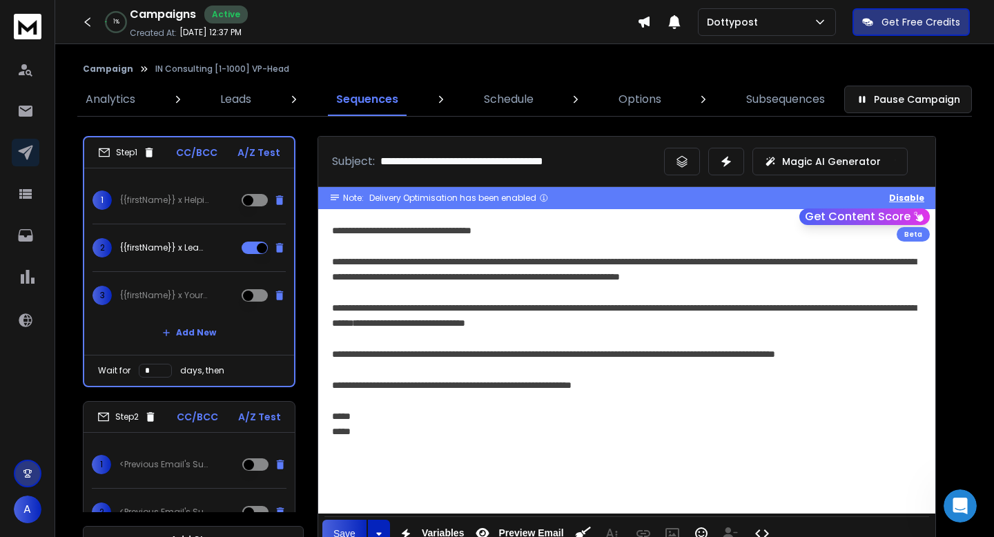
click at [186, 294] on p "{{firstName}} x Your Clients" at bounding box center [164, 295] width 88 height 11
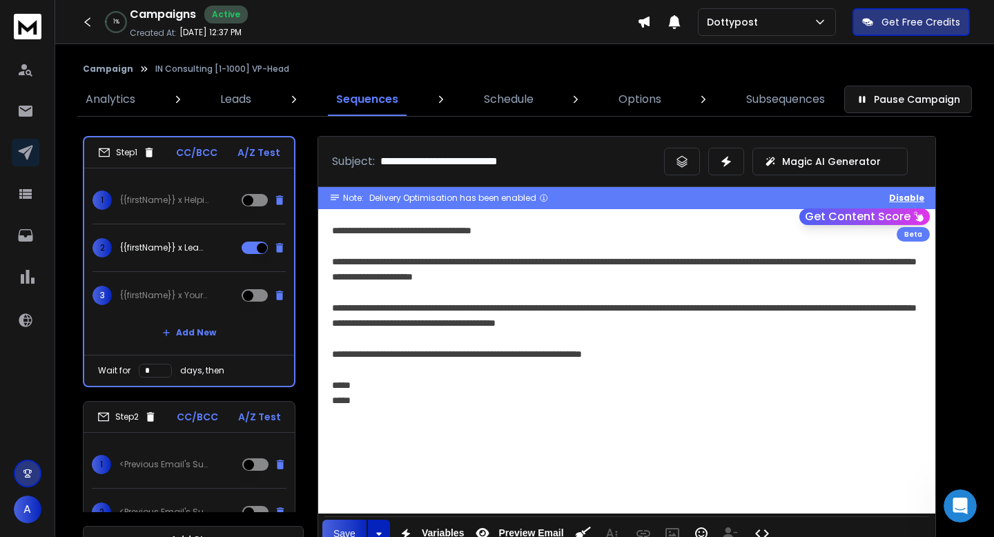
click at [163, 244] on p "{{firstName}} x Leadplus Intro" at bounding box center [164, 247] width 88 height 11
type input "**********"
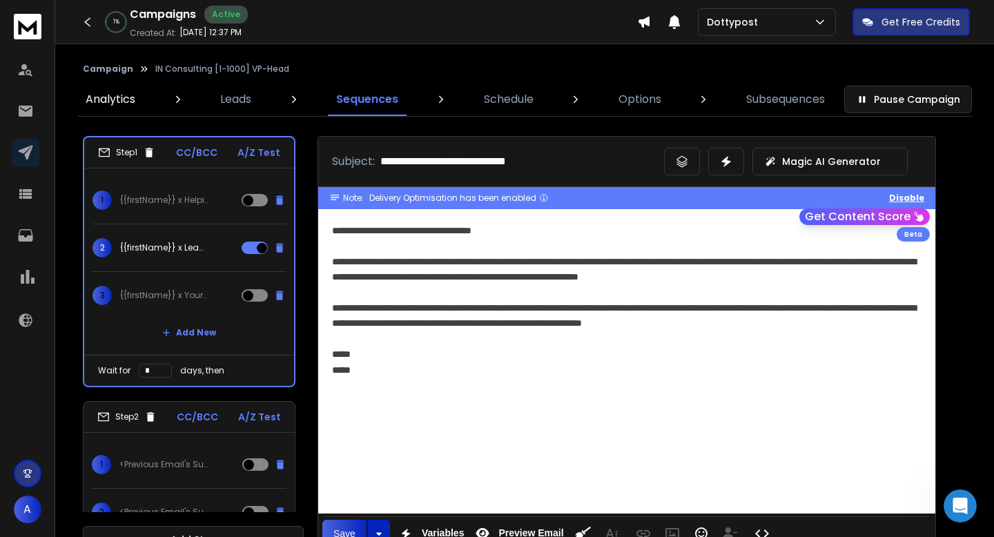
click at [122, 106] on p "Analytics" at bounding box center [111, 99] width 50 height 17
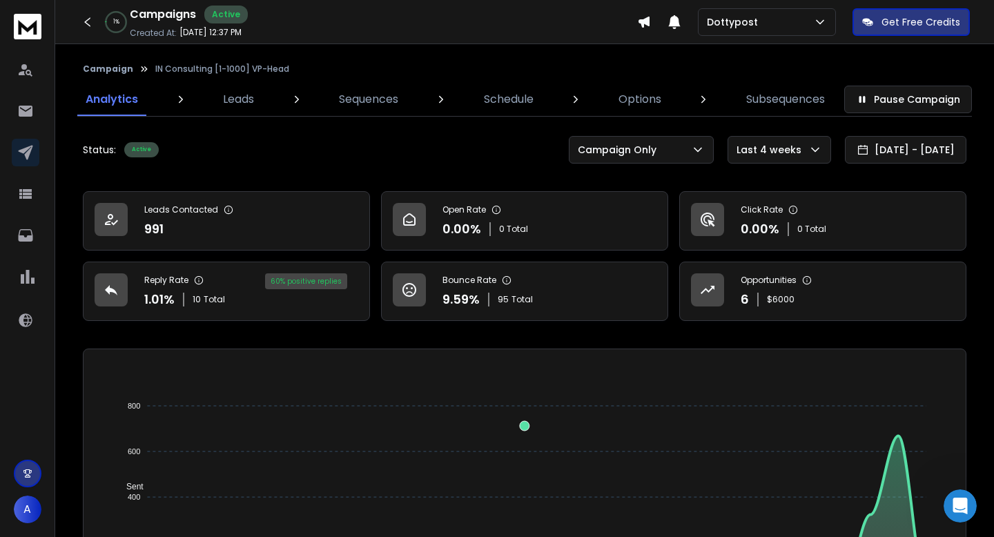
click at [403, 167] on div "Status: Active Pause Campaign Campaign Only Last 4 weeks [DATE] - [DATE] Leads …" at bounding box center [525, 517] width 884 height 762
click at [91, 26] on icon at bounding box center [87, 22] width 12 height 12
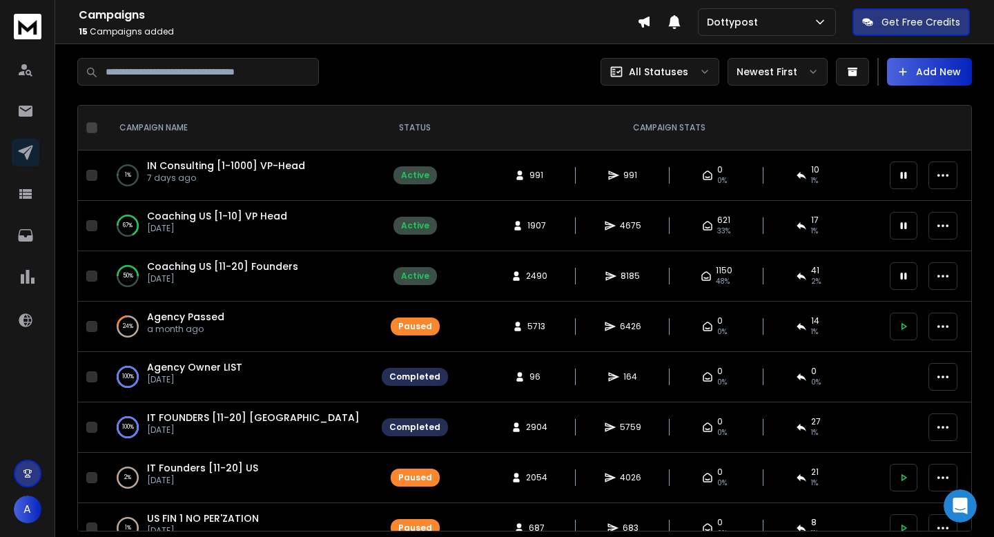
click at [226, 168] on span "IN Consulting [1-1000] VP-Head" at bounding box center [226, 166] width 158 height 14
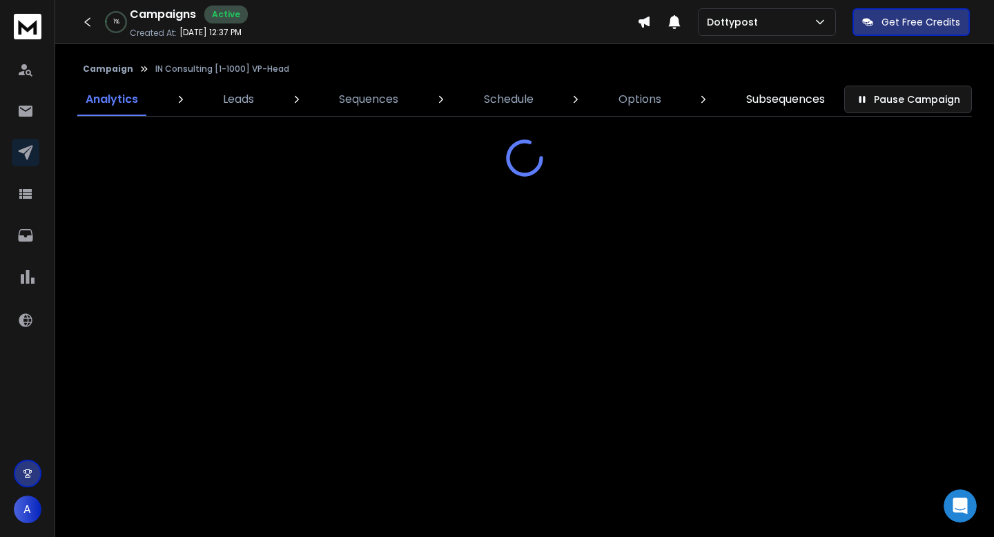
click at [764, 104] on p "Subsequences" at bounding box center [785, 99] width 79 height 17
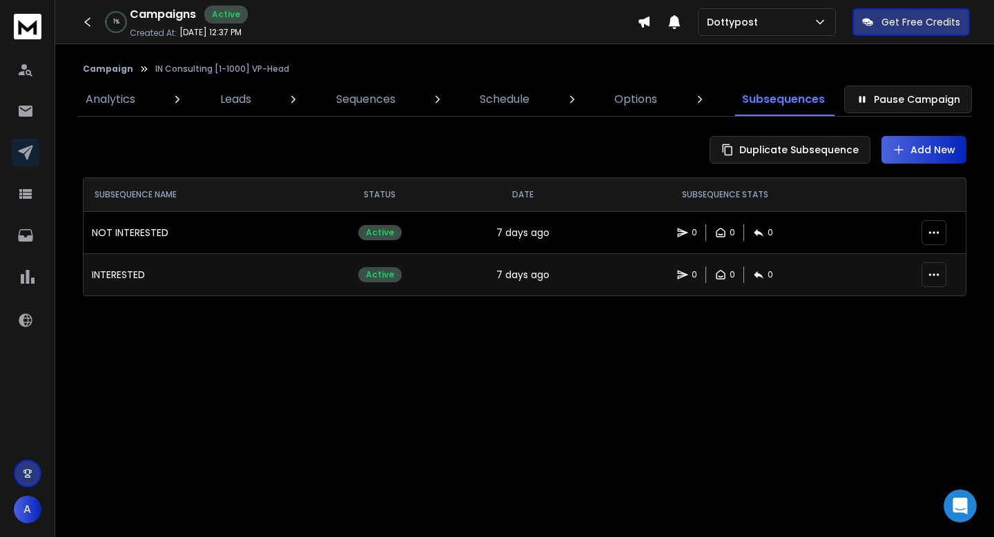
click at [333, 274] on td "Active" at bounding box center [379, 274] width 133 height 42
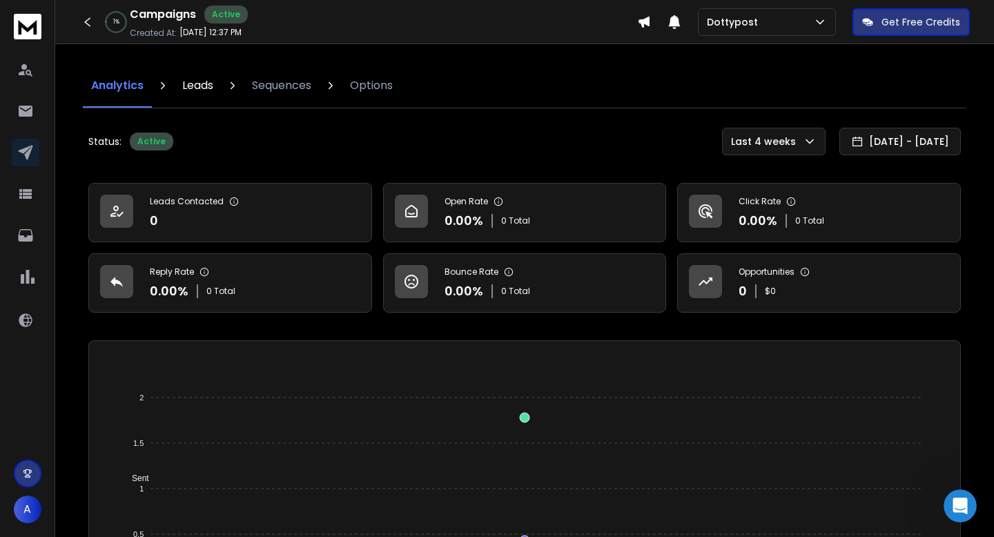
click at [213, 84] on p "Leads" at bounding box center [197, 85] width 31 height 17
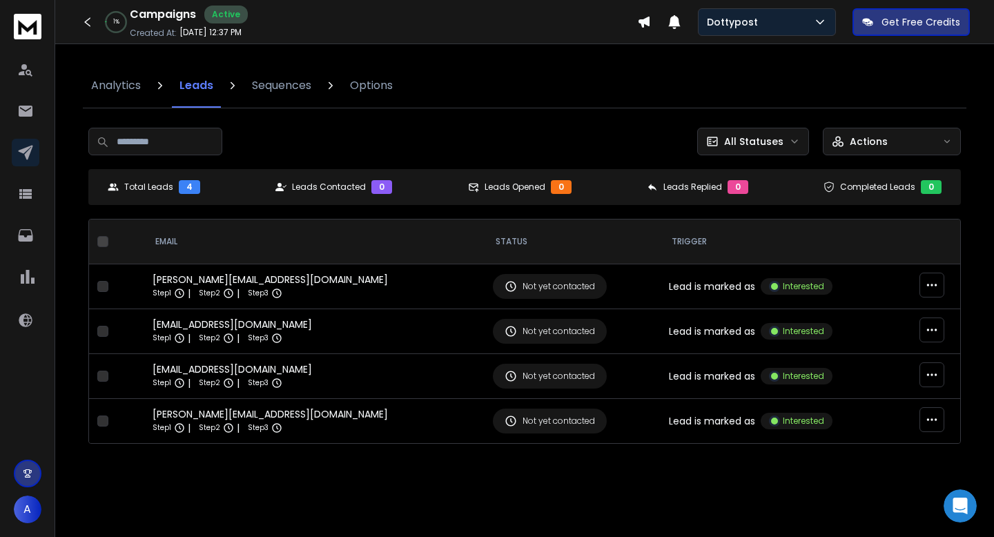
click at [736, 24] on p "Dottypost" at bounding box center [735, 22] width 57 height 14
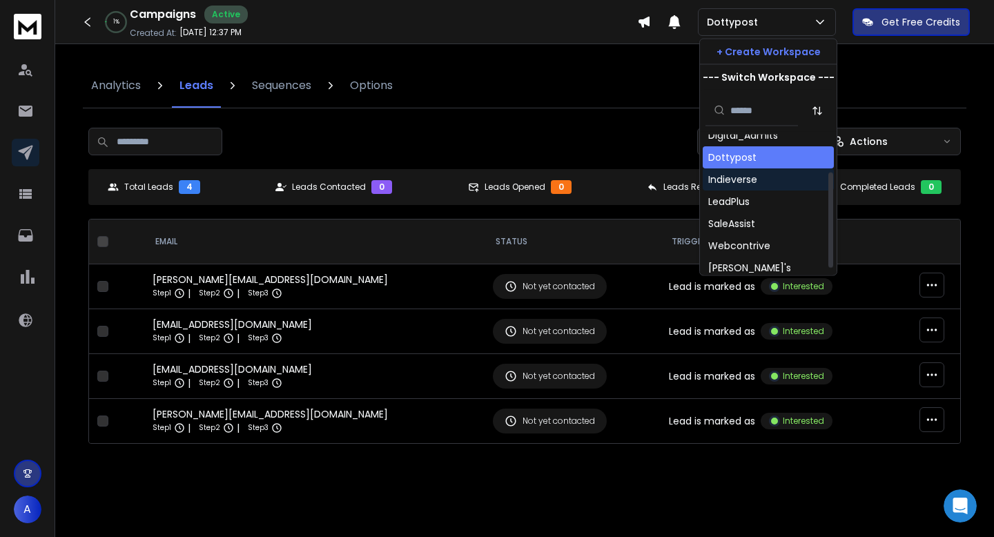
scroll to position [55, 0]
click at [737, 240] on div "Webcontrive" at bounding box center [739, 245] width 62 height 14
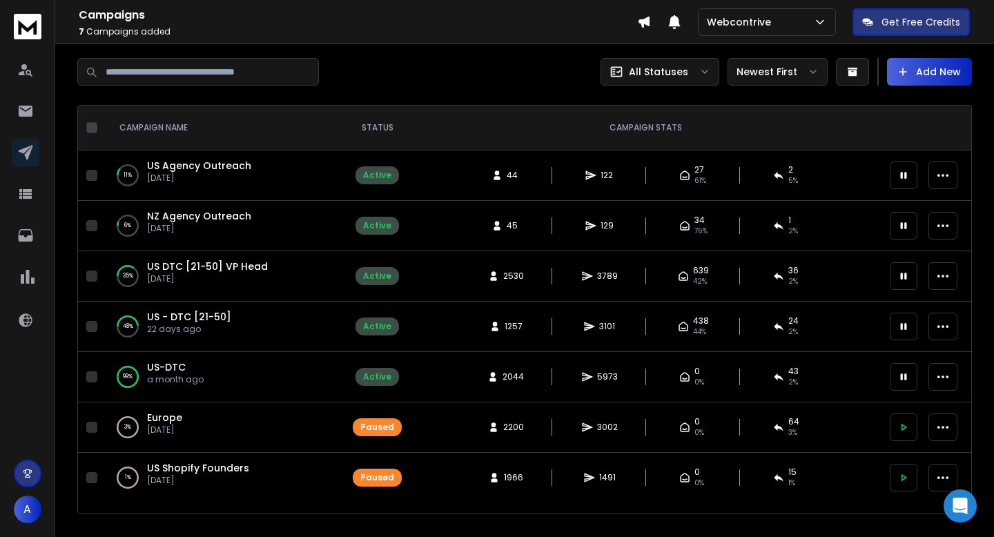
click at [355, 88] on div "Campaigns 7 Campaigns Added All Statuses Newest First Add New CAMPAIGN NAME STA…" at bounding box center [524, 286] width 895 height 456
